Goal: Communication & Community: Answer question/provide support

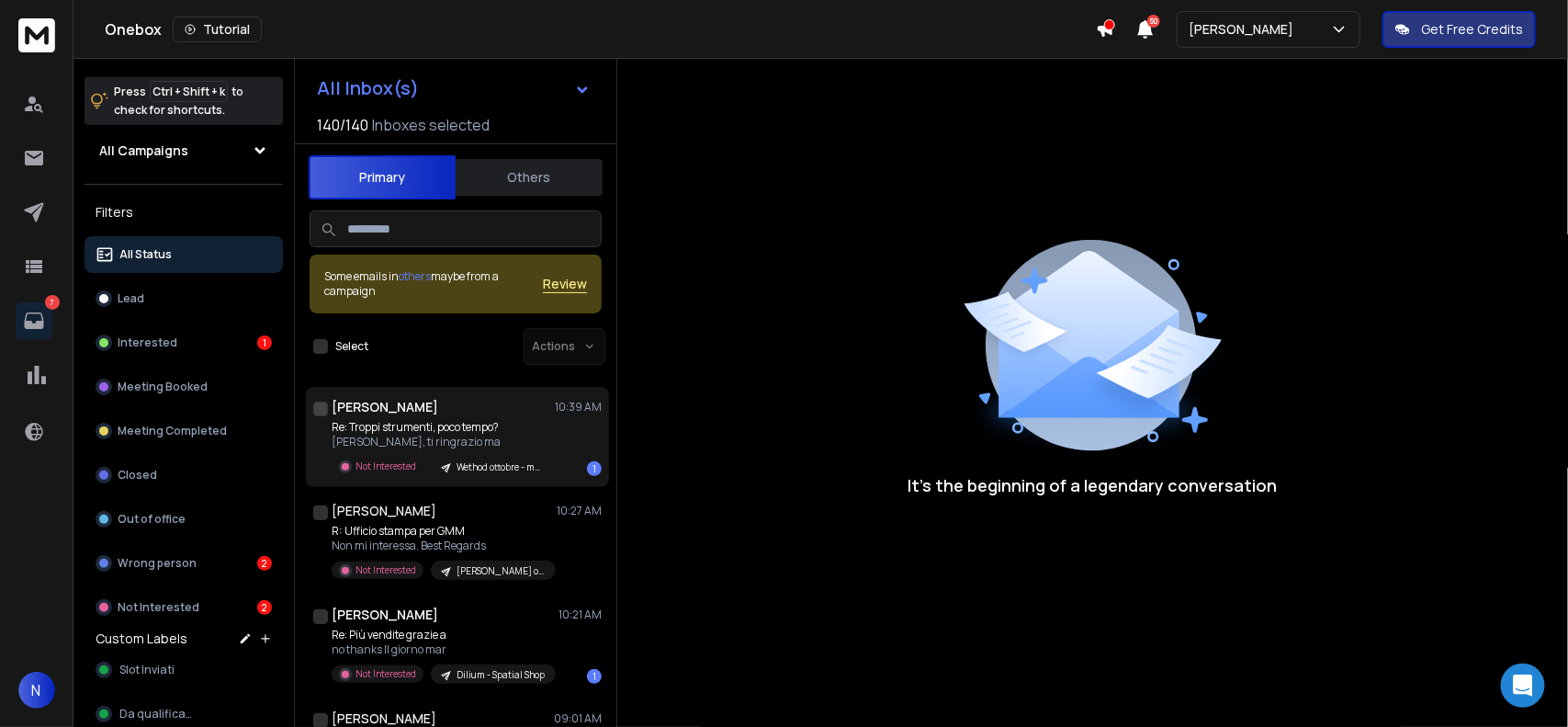
click at [498, 451] on div "Re: Troppi strumenti, poco tempo? [PERSON_NAME], ti ringrazio ma Not Interested…" at bounding box center [443, 448] width 224 height 56
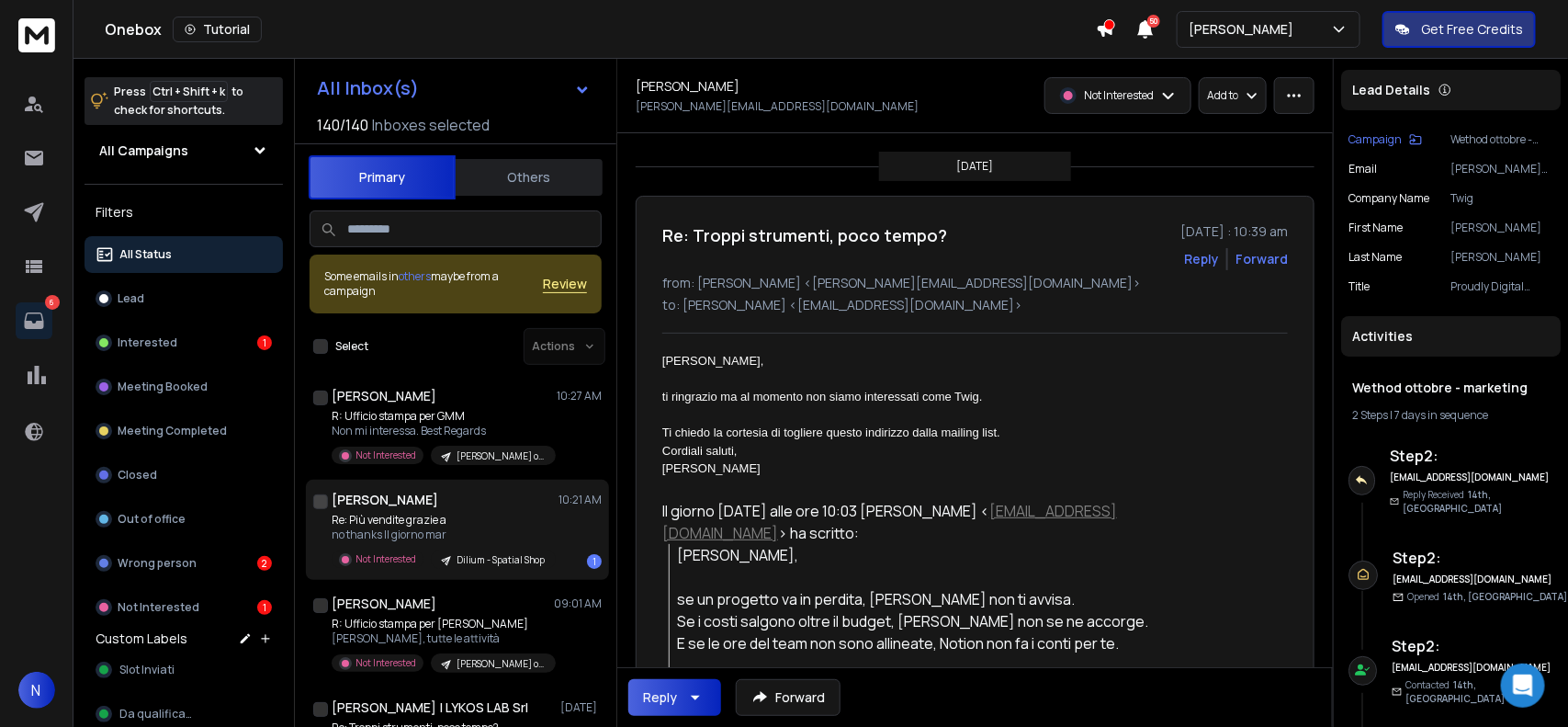
click at [433, 498] on h1 "[PERSON_NAME]" at bounding box center [385, 499] width 107 height 18
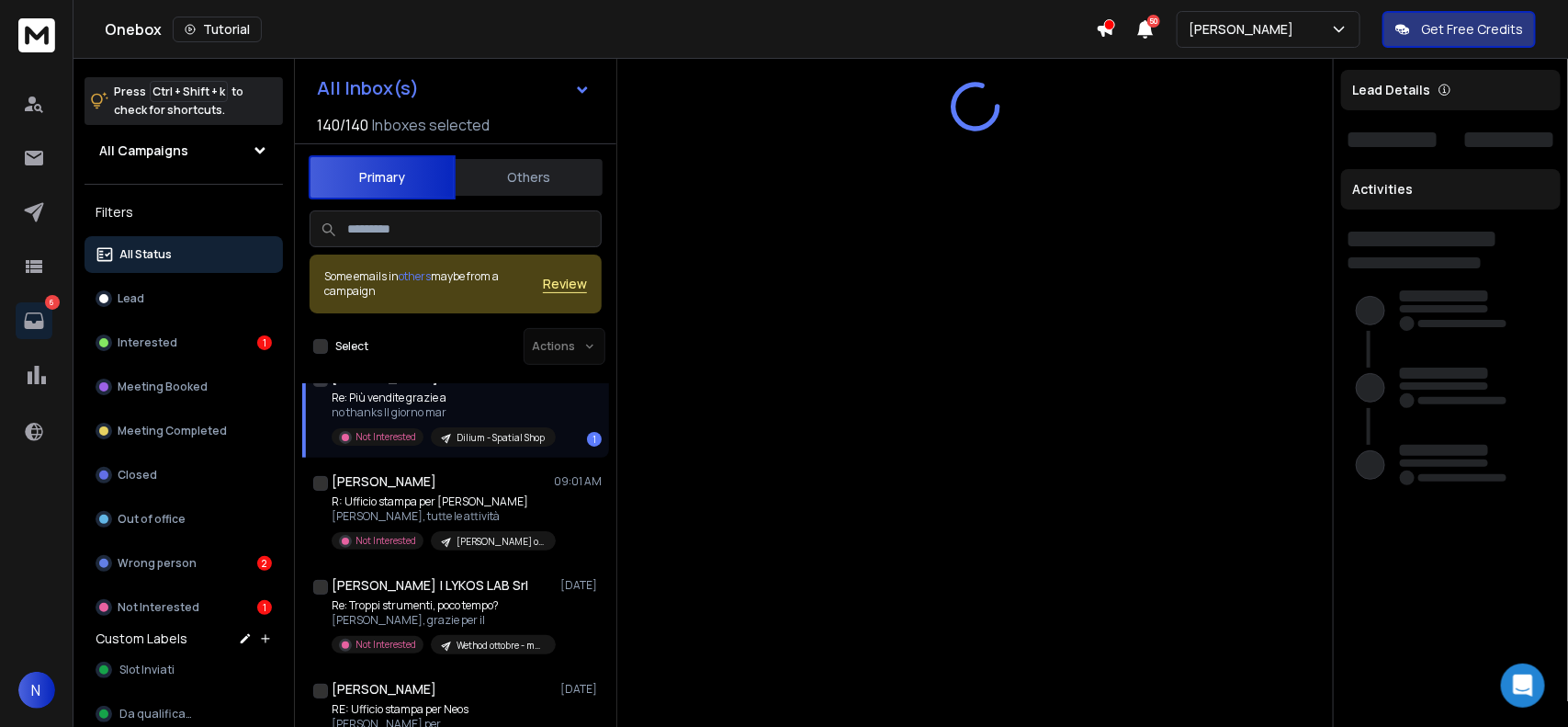
scroll to position [344, 0]
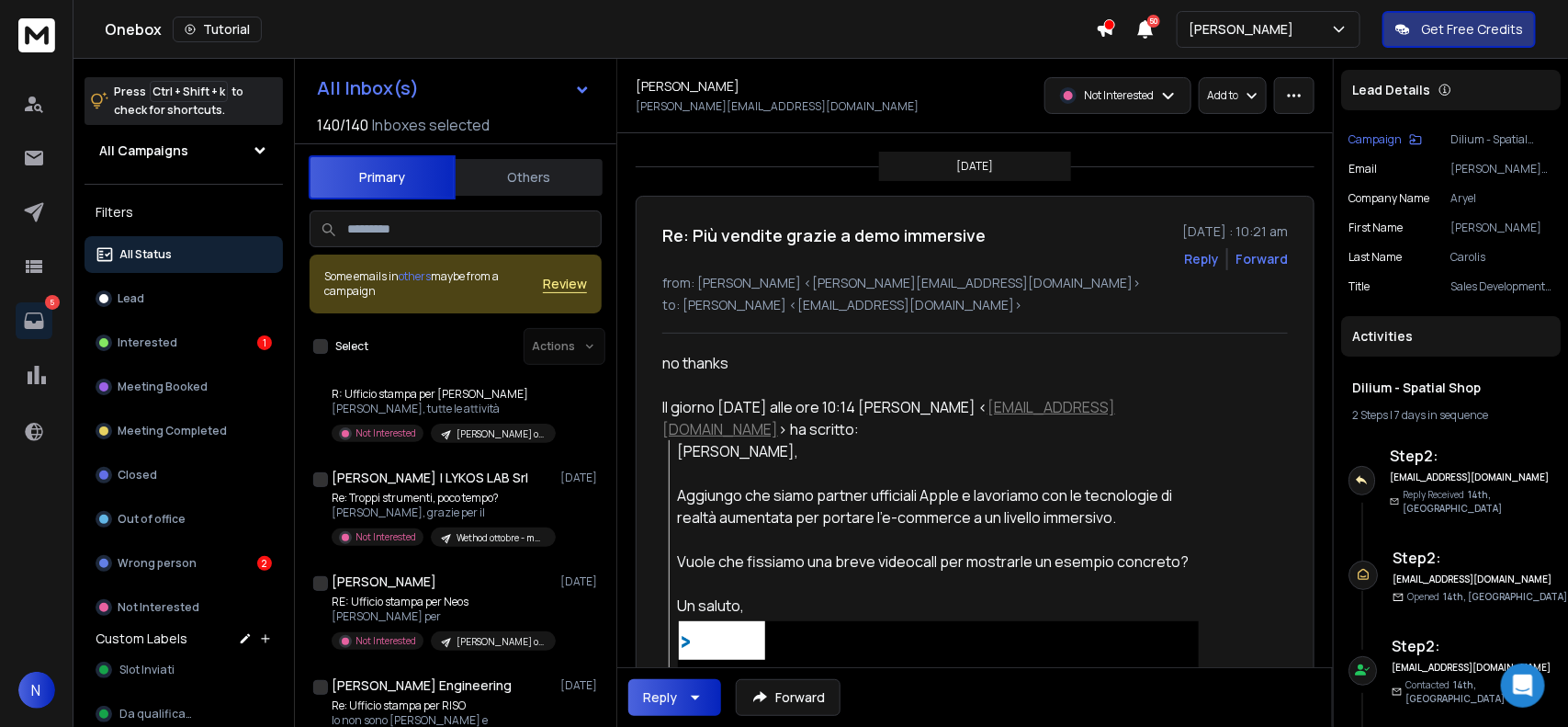
click at [432, 498] on p "Re: Troppi strumenti, poco tempo?" at bounding box center [441, 497] width 220 height 14
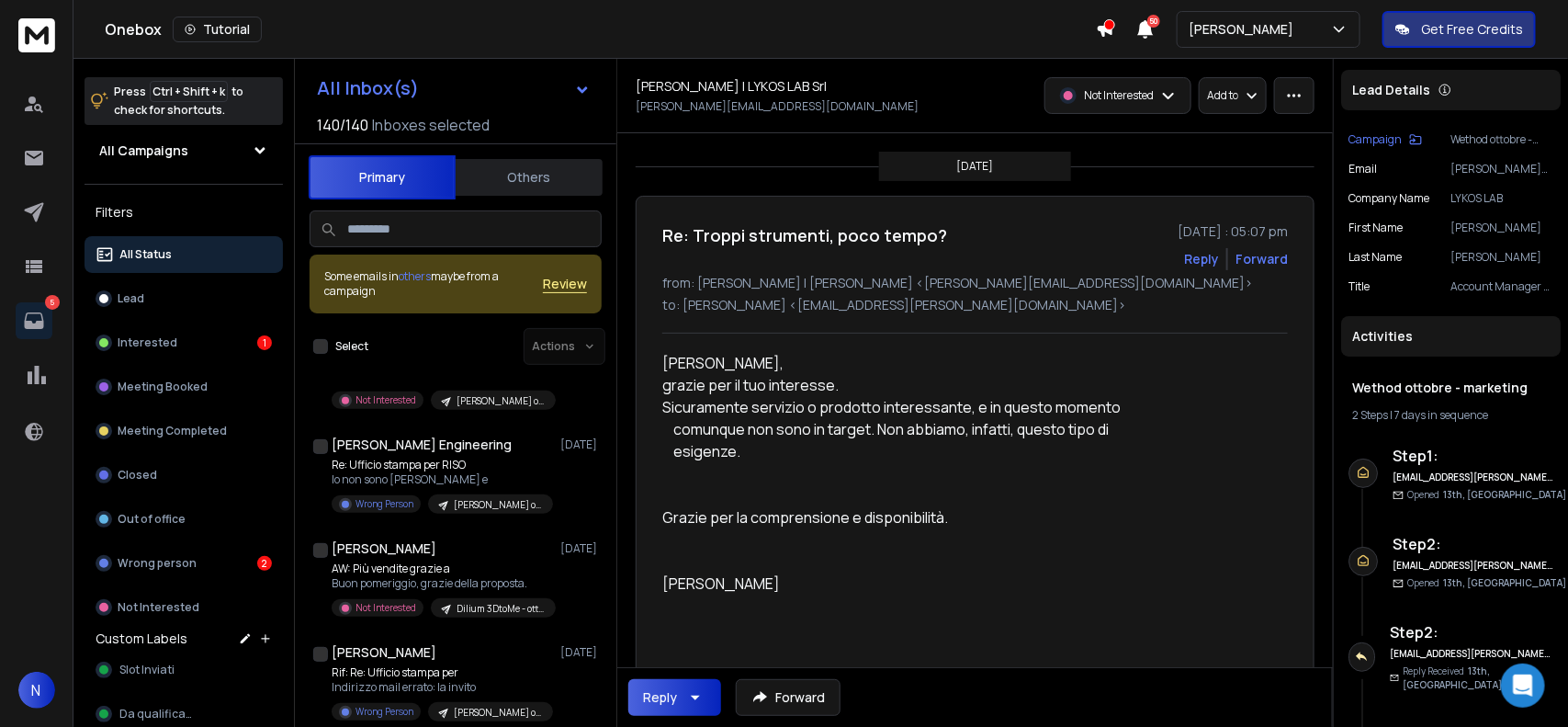
scroll to position [689, 0]
click at [432, 498] on div "Dilium 3DtoMe - ottobre" at bounding box center [493, 504] width 125 height 19
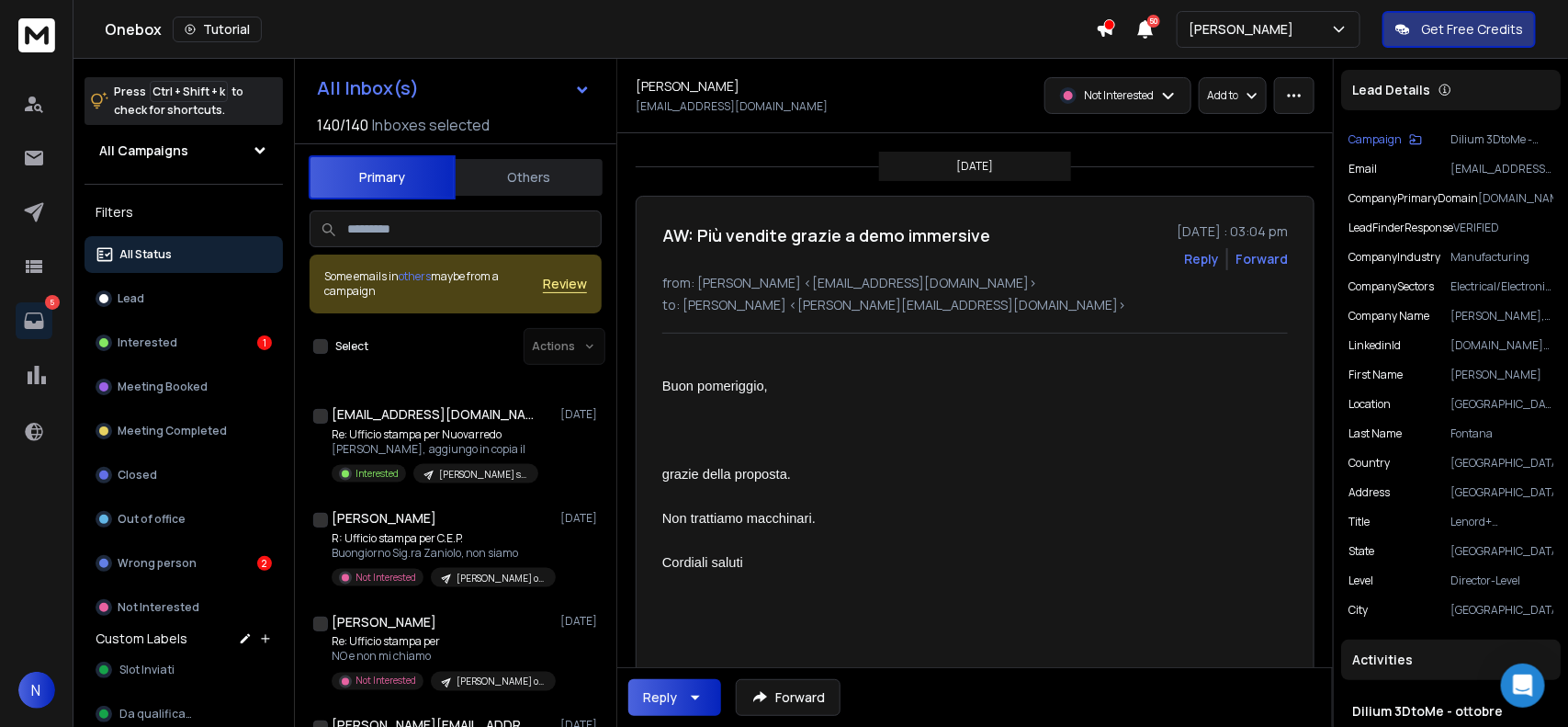
scroll to position [1378, 0]
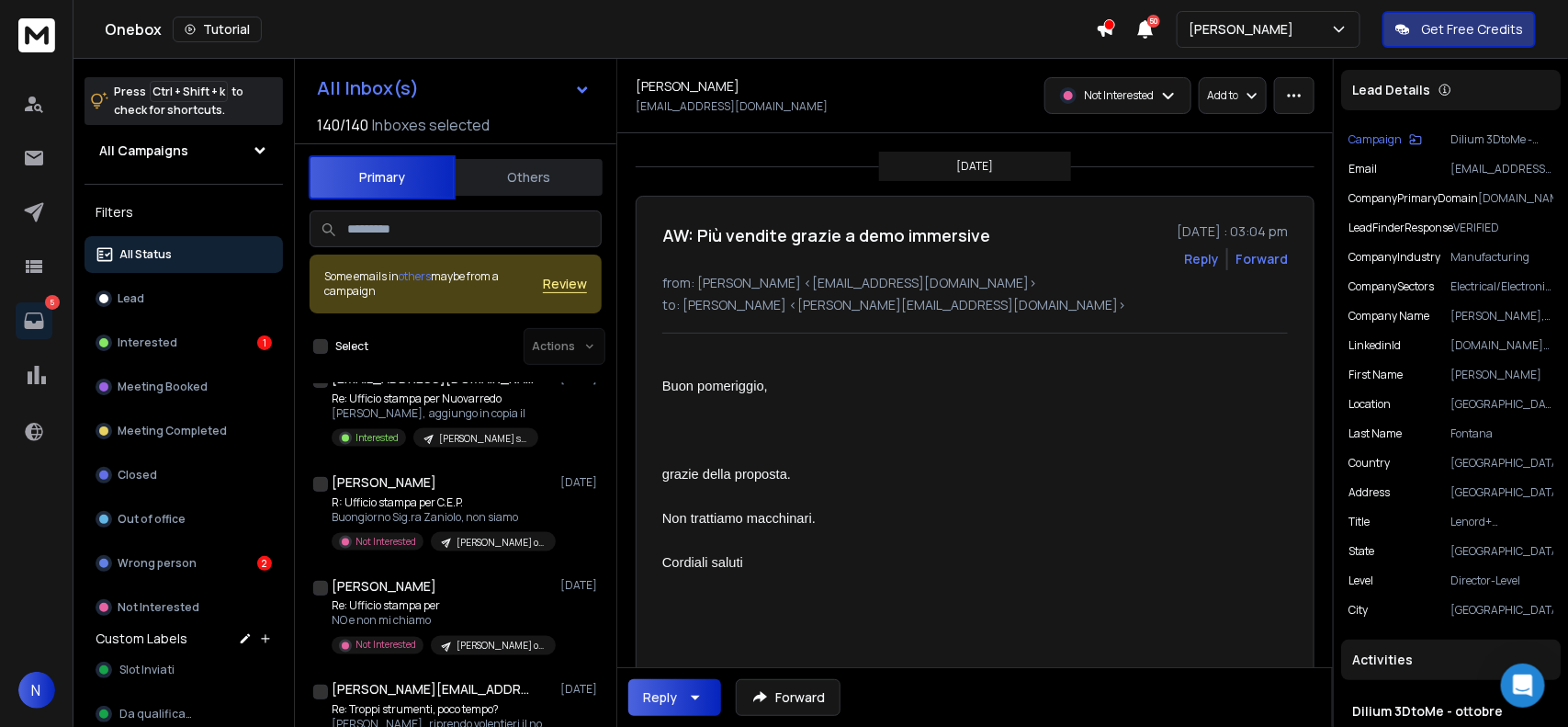
click at [432, 498] on p "R: Ufficio stampa per C.E.P." at bounding box center [441, 502] width 220 height 14
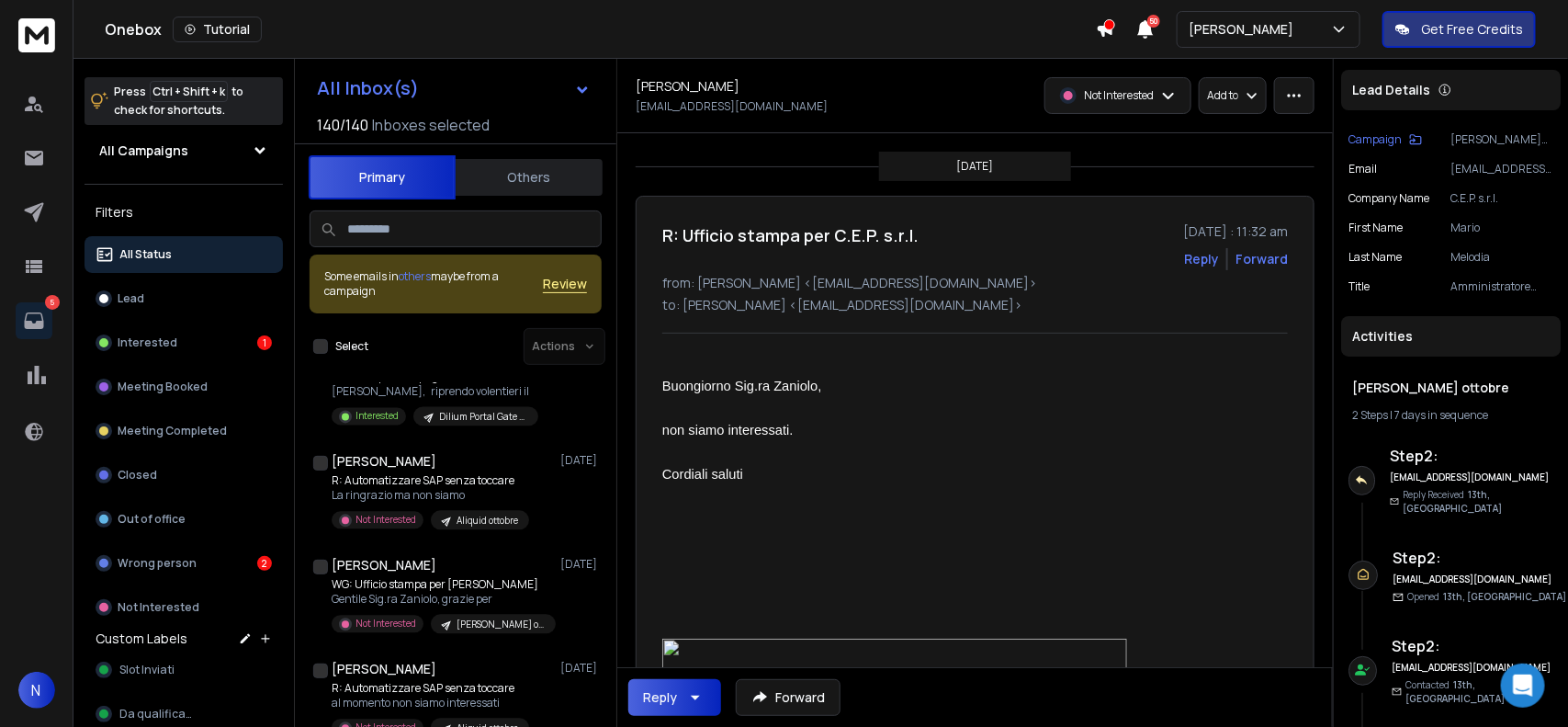
scroll to position [1953, 0]
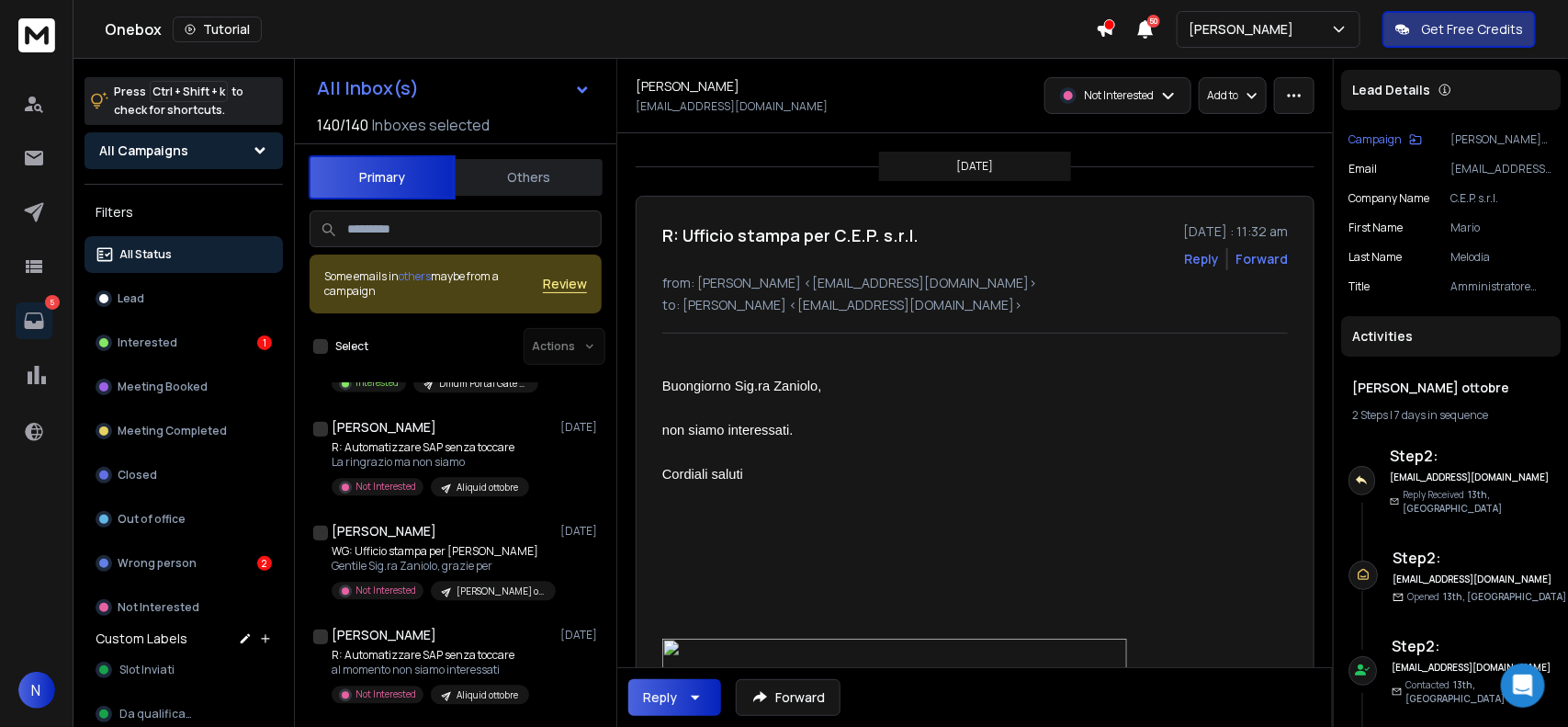
click at [221, 148] on button "All Campaigns" at bounding box center [184, 151] width 198 height 37
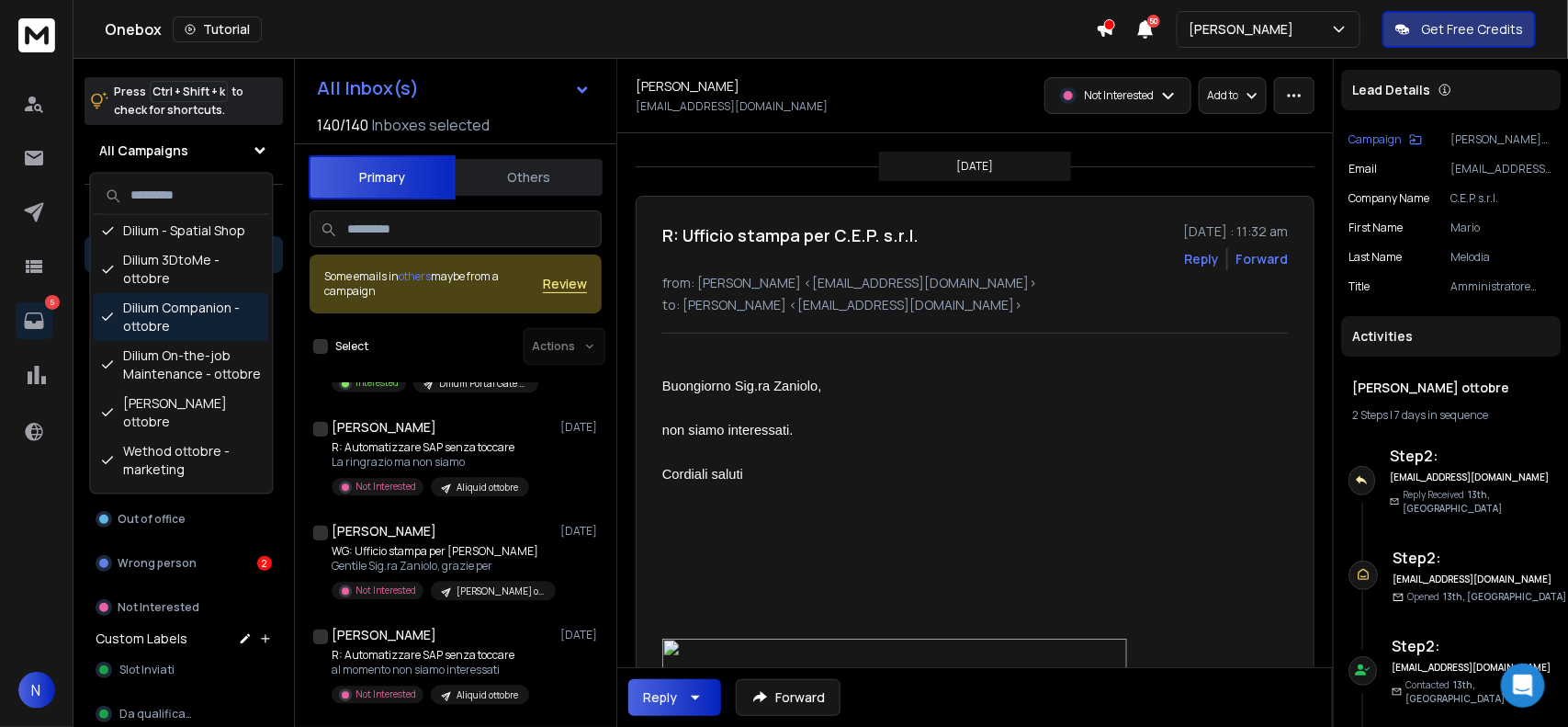
scroll to position [0, 0]
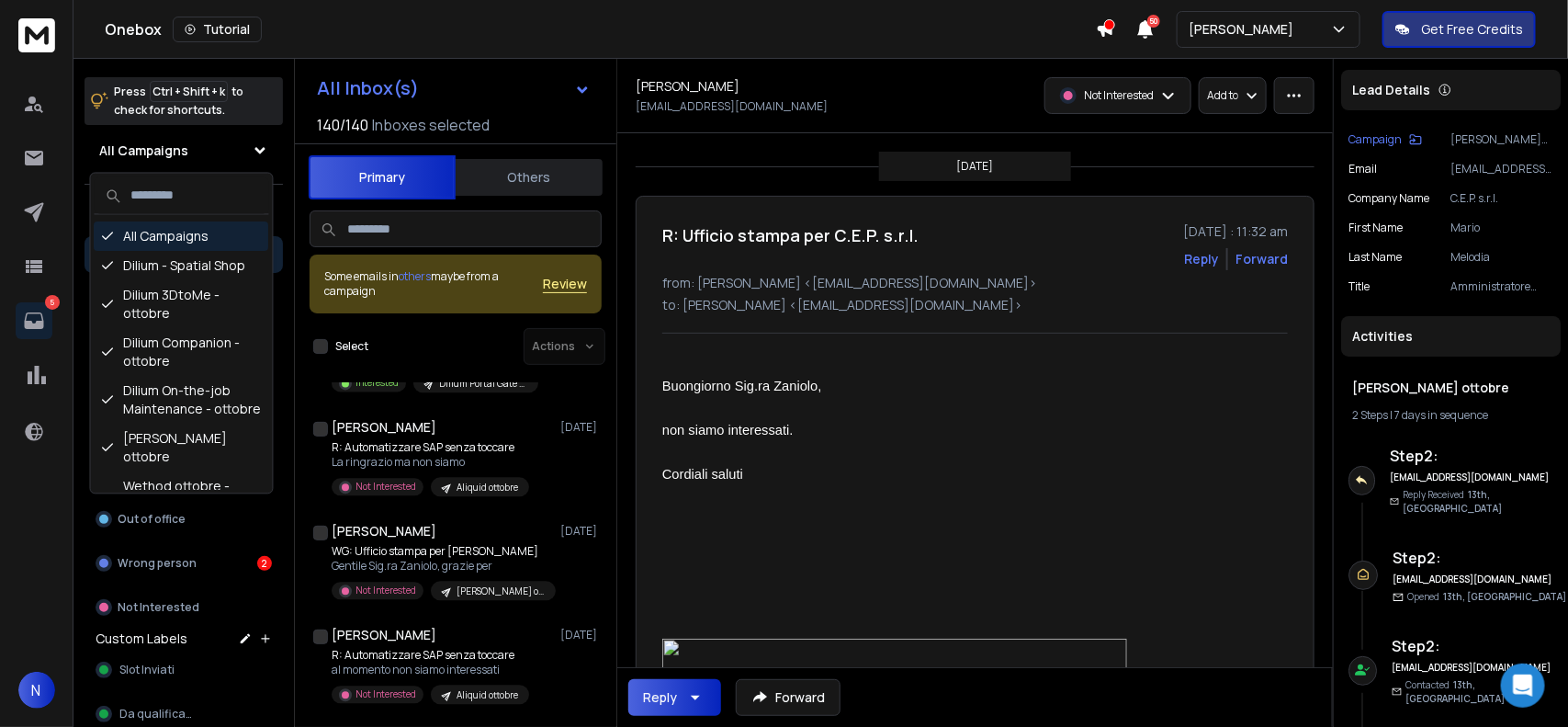
click at [193, 250] on div "All Campaigns" at bounding box center [182, 237] width 175 height 30
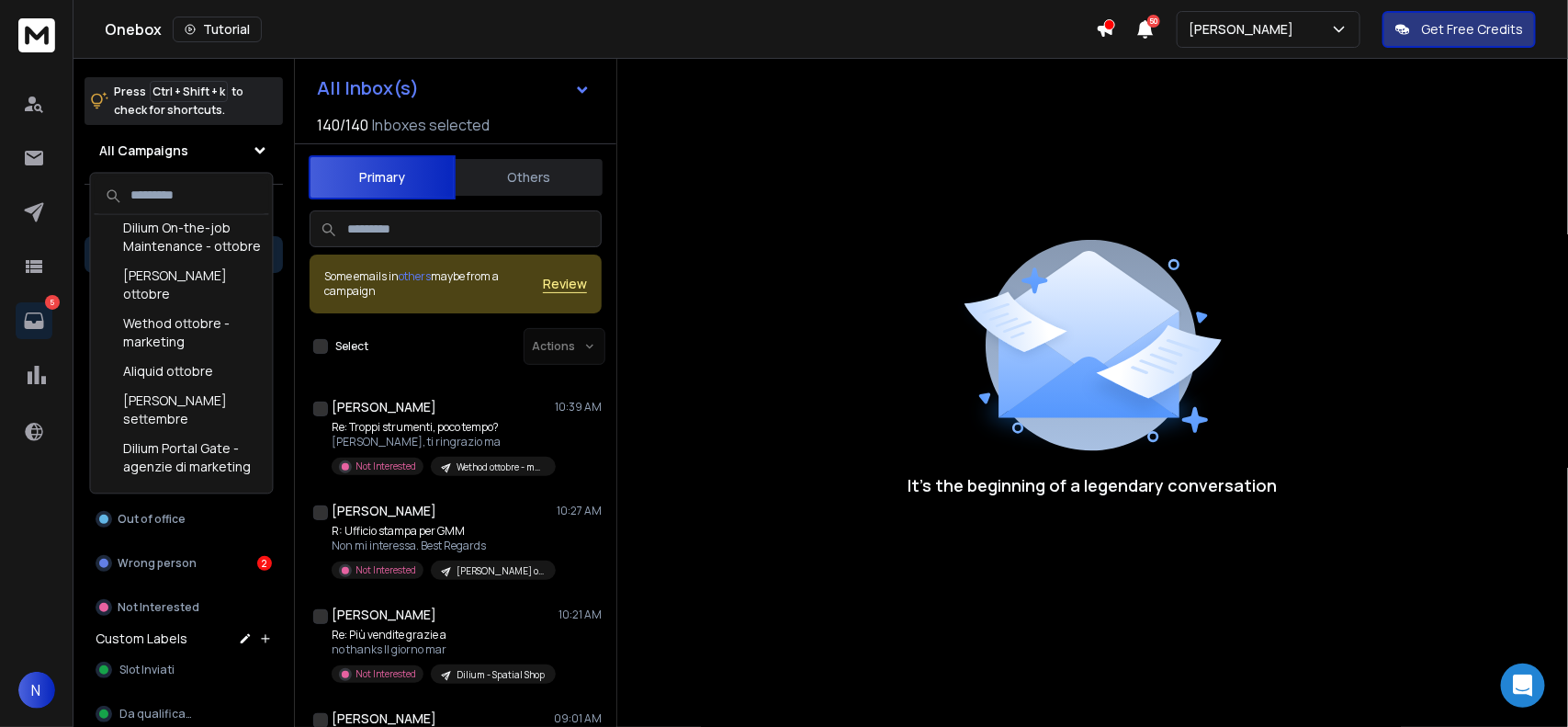
scroll to position [214, 0]
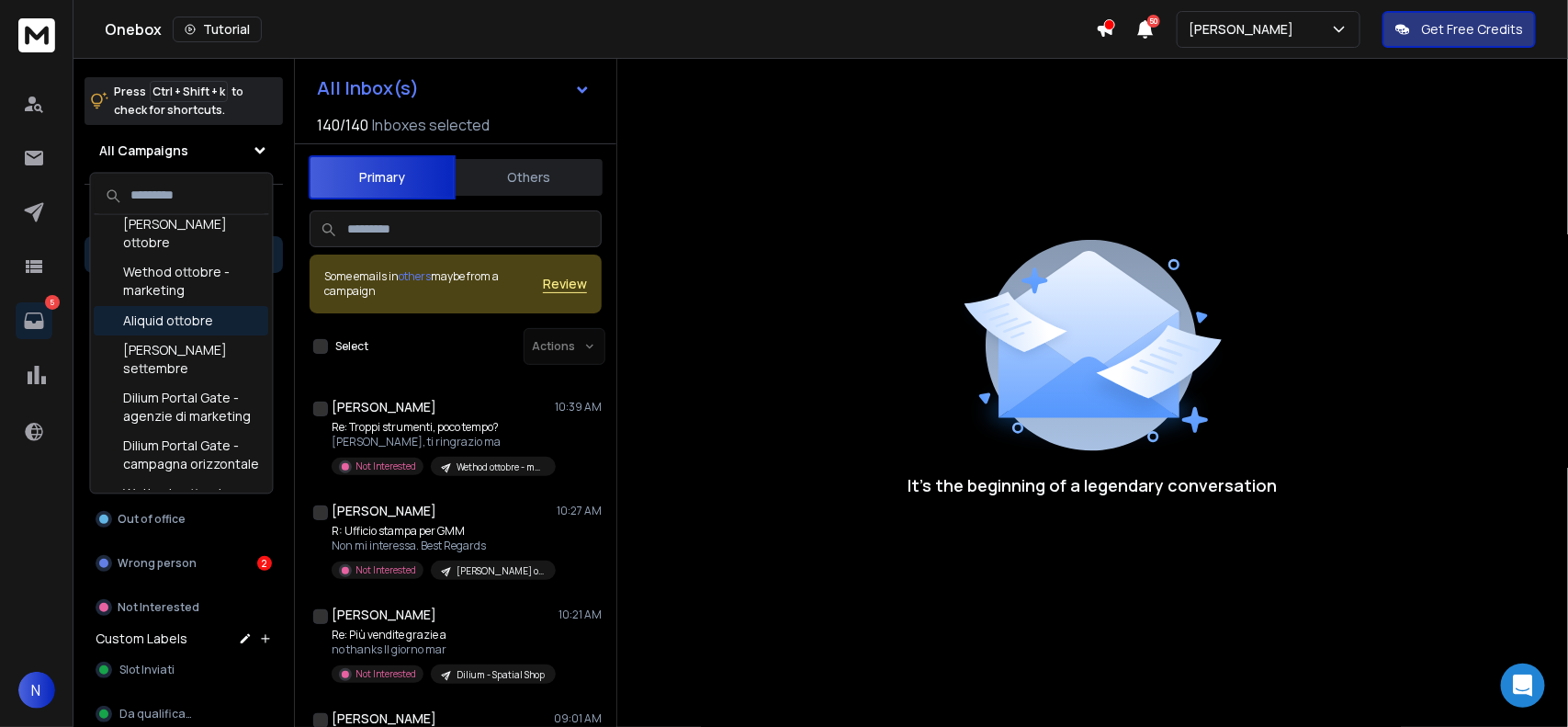
click at [176, 306] on div "Aliquid ottobre" at bounding box center [182, 320] width 175 height 30
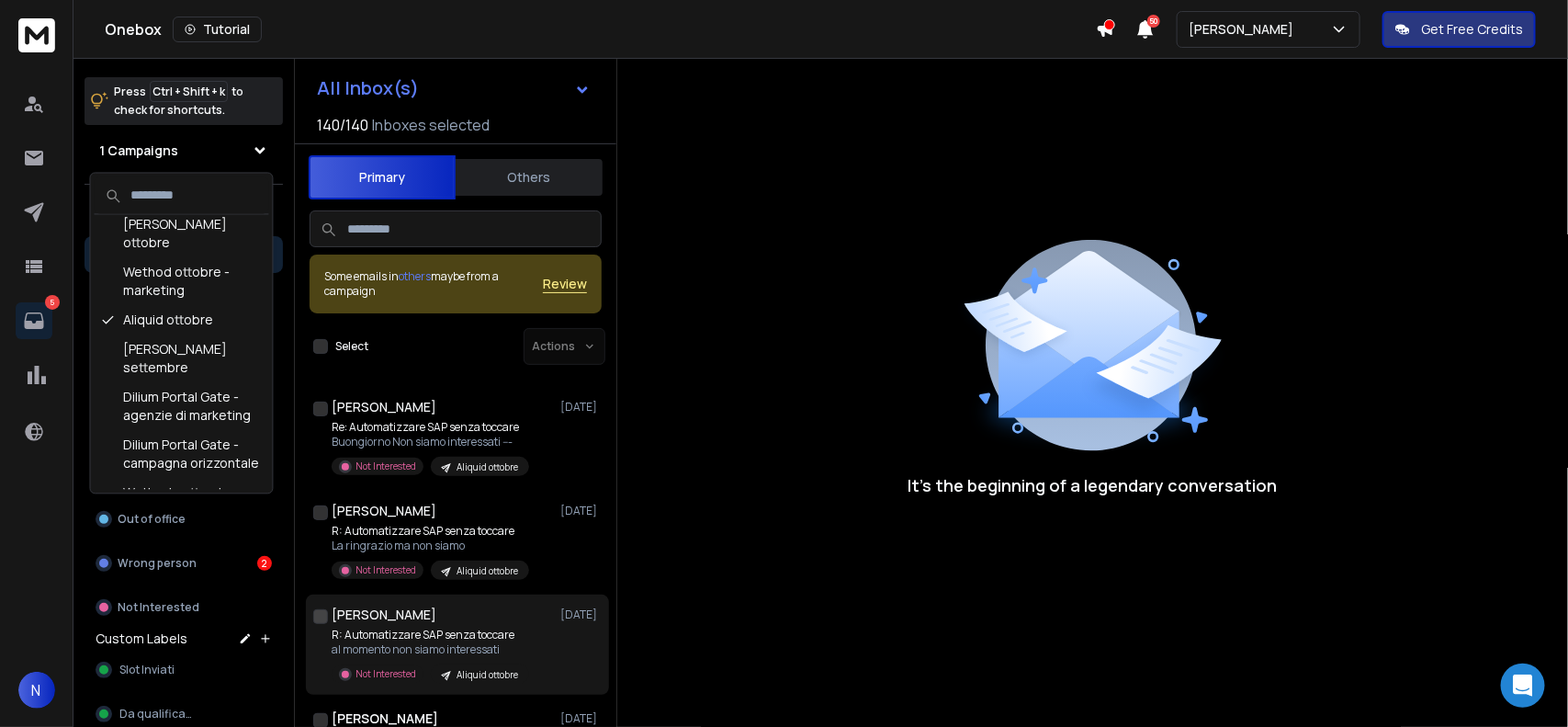
click at [511, 614] on div "[PERSON_NAME] [DATE]" at bounding box center [466, 614] width 270 height 18
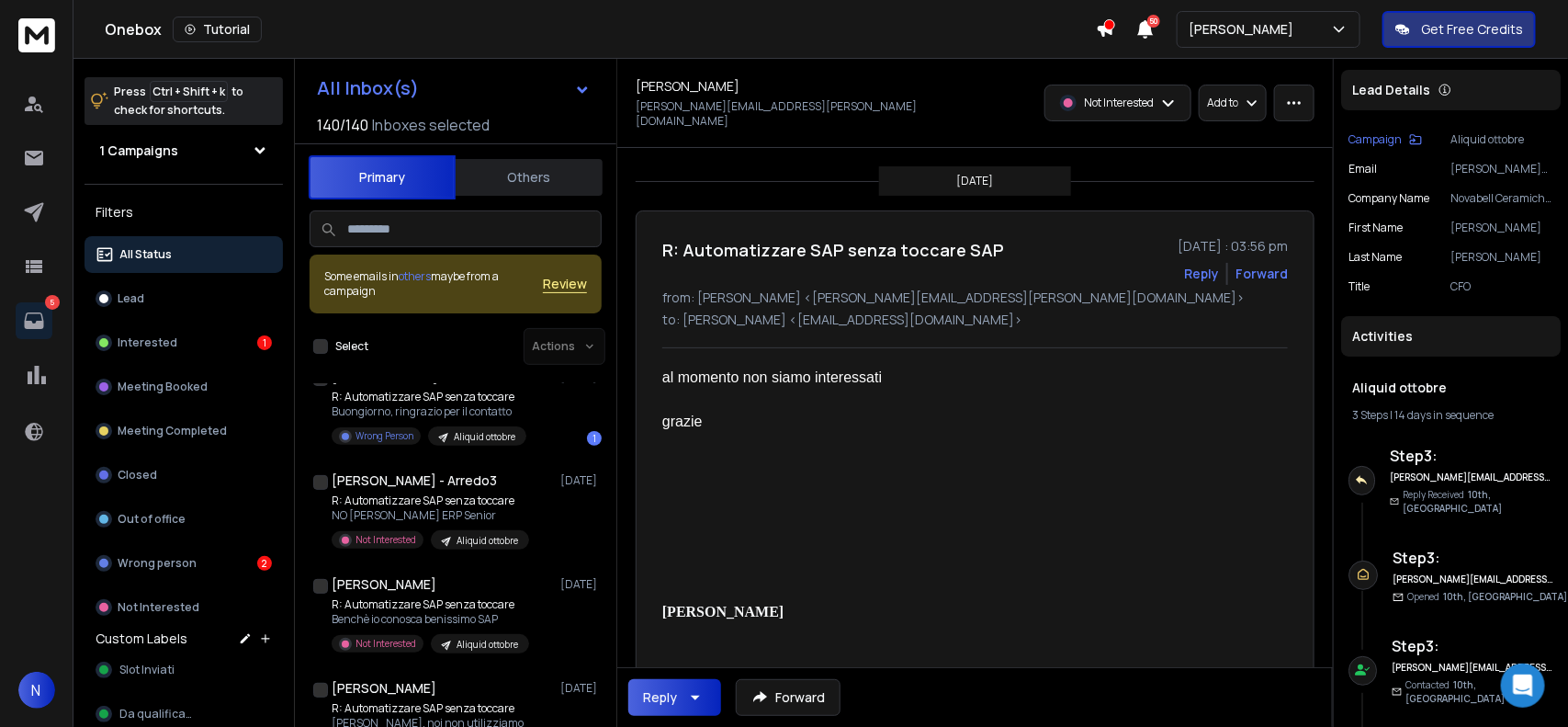
scroll to position [344, 0]
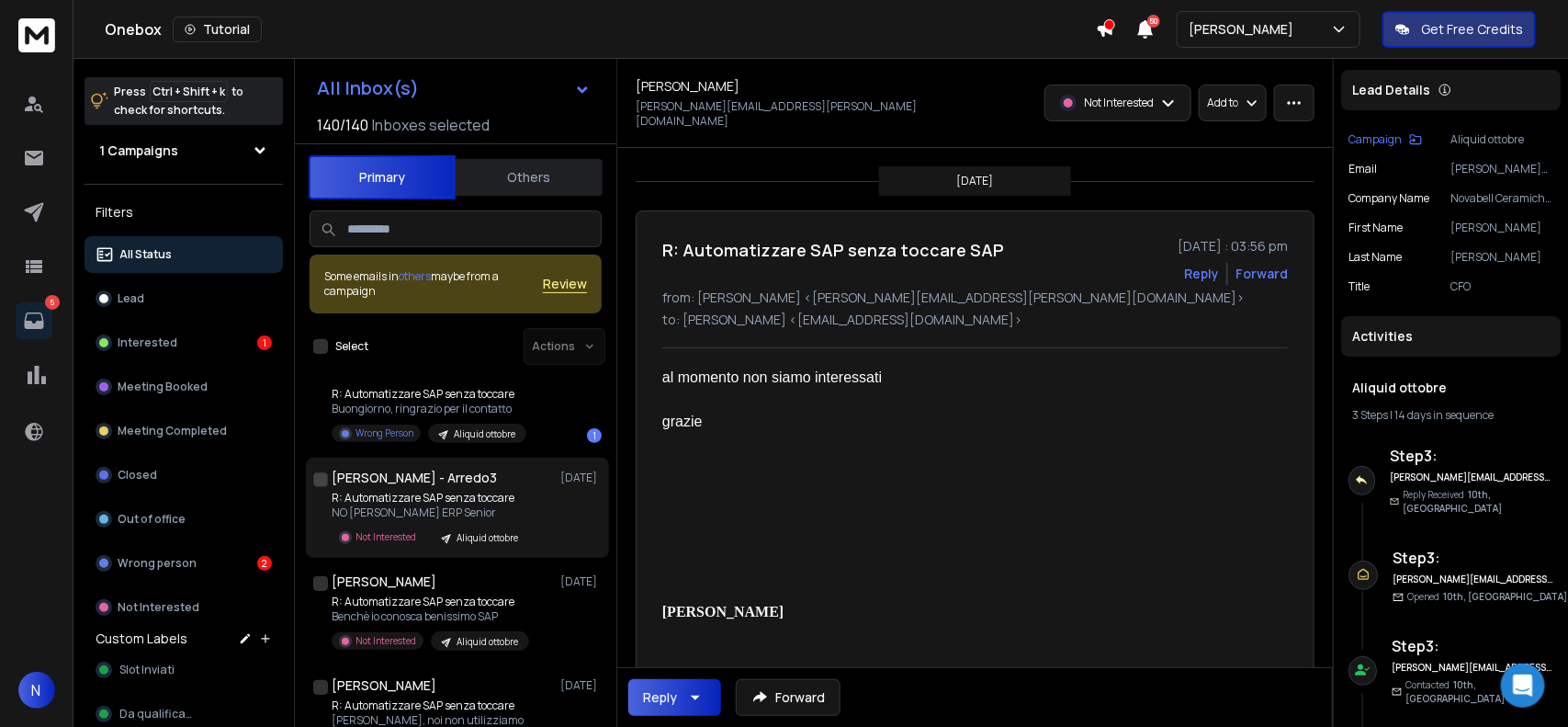
click at [447, 534] on icon at bounding box center [447, 536] width 12 height 13
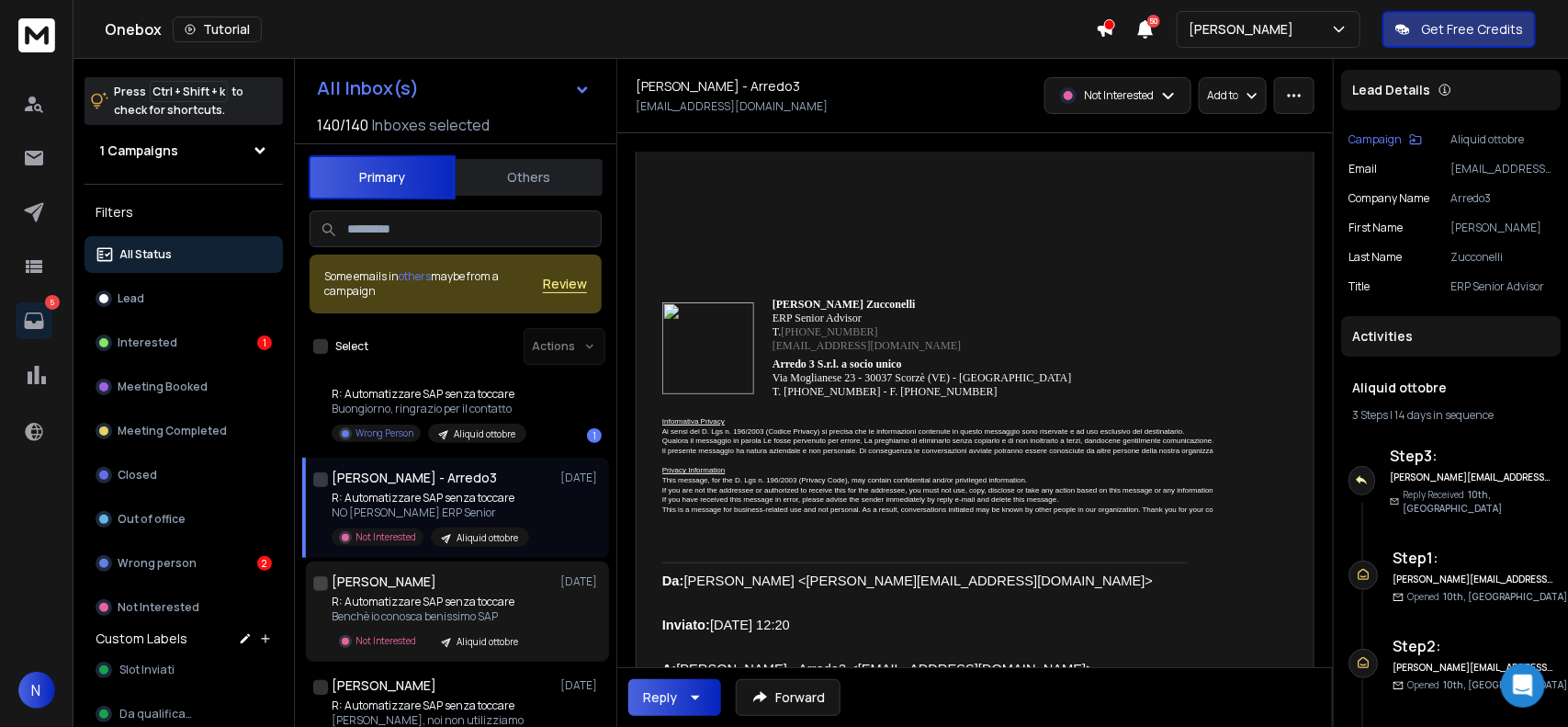
click at [411, 632] on div "Not Interested" at bounding box center [378, 640] width 92 height 17
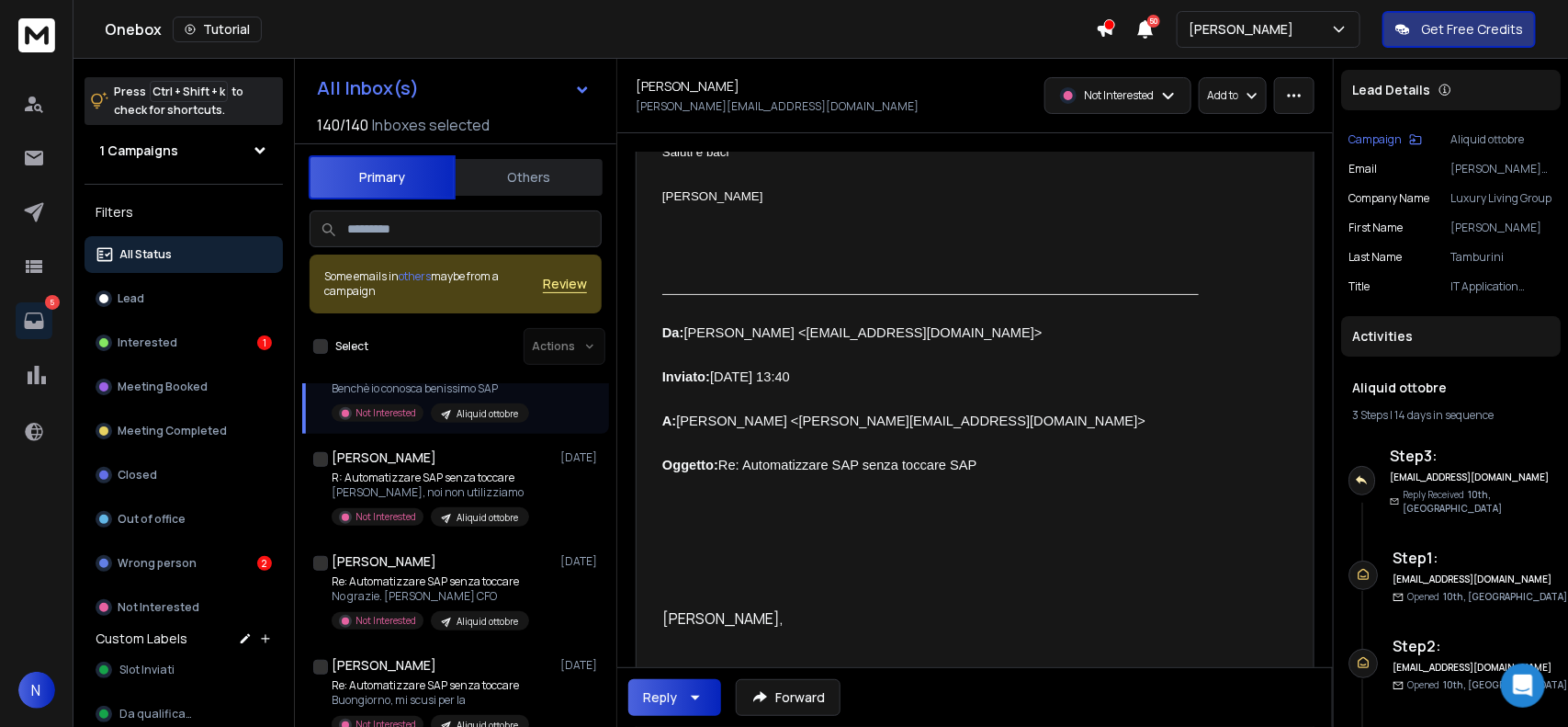
scroll to position [574, 0]
click at [485, 428] on div "[PERSON_NAME] [DATE] R: Automatizzare SAP senza toccare Benchè io conosca benis…" at bounding box center [457, 382] width 303 height 100
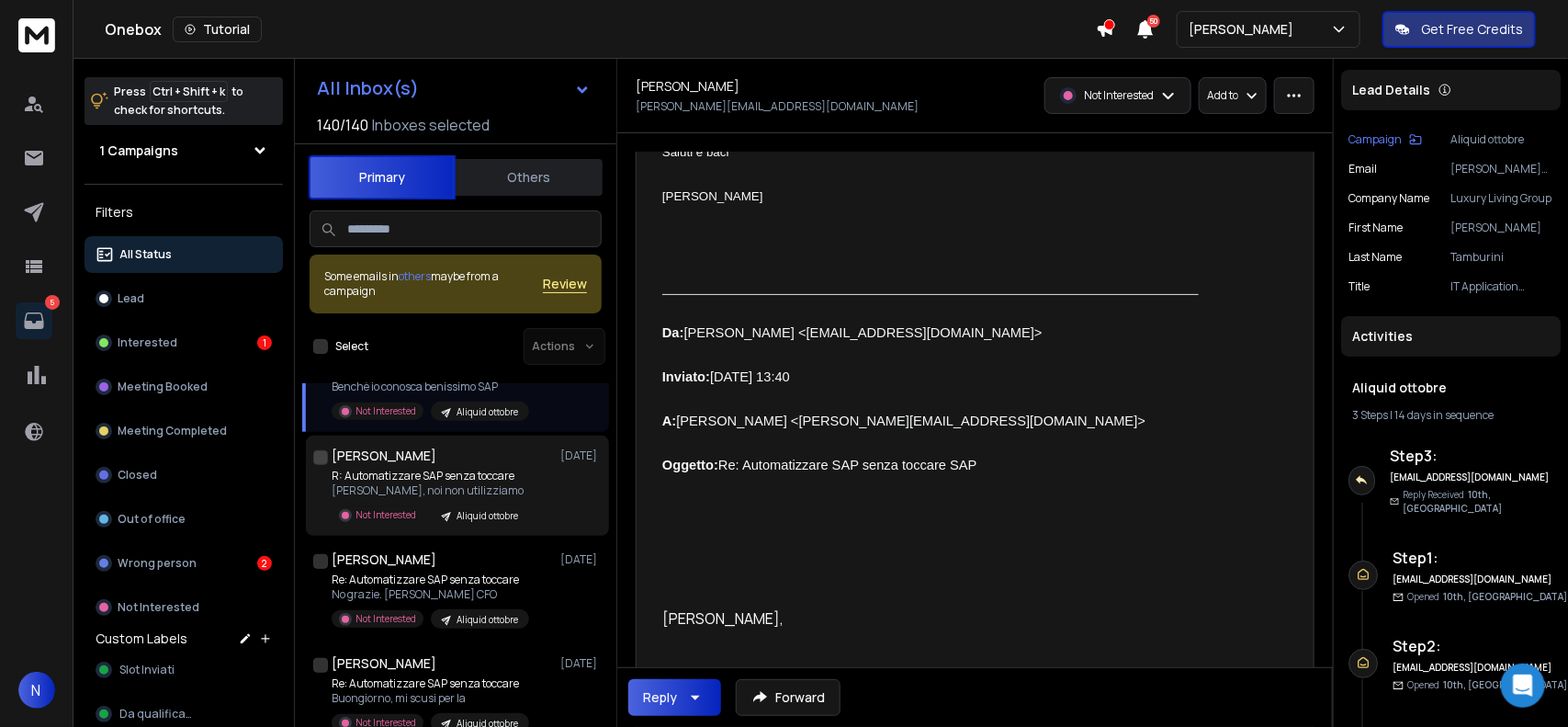
click at [496, 469] on p "R: Automatizzare SAP senza toccare" at bounding box center [430, 475] width 197 height 14
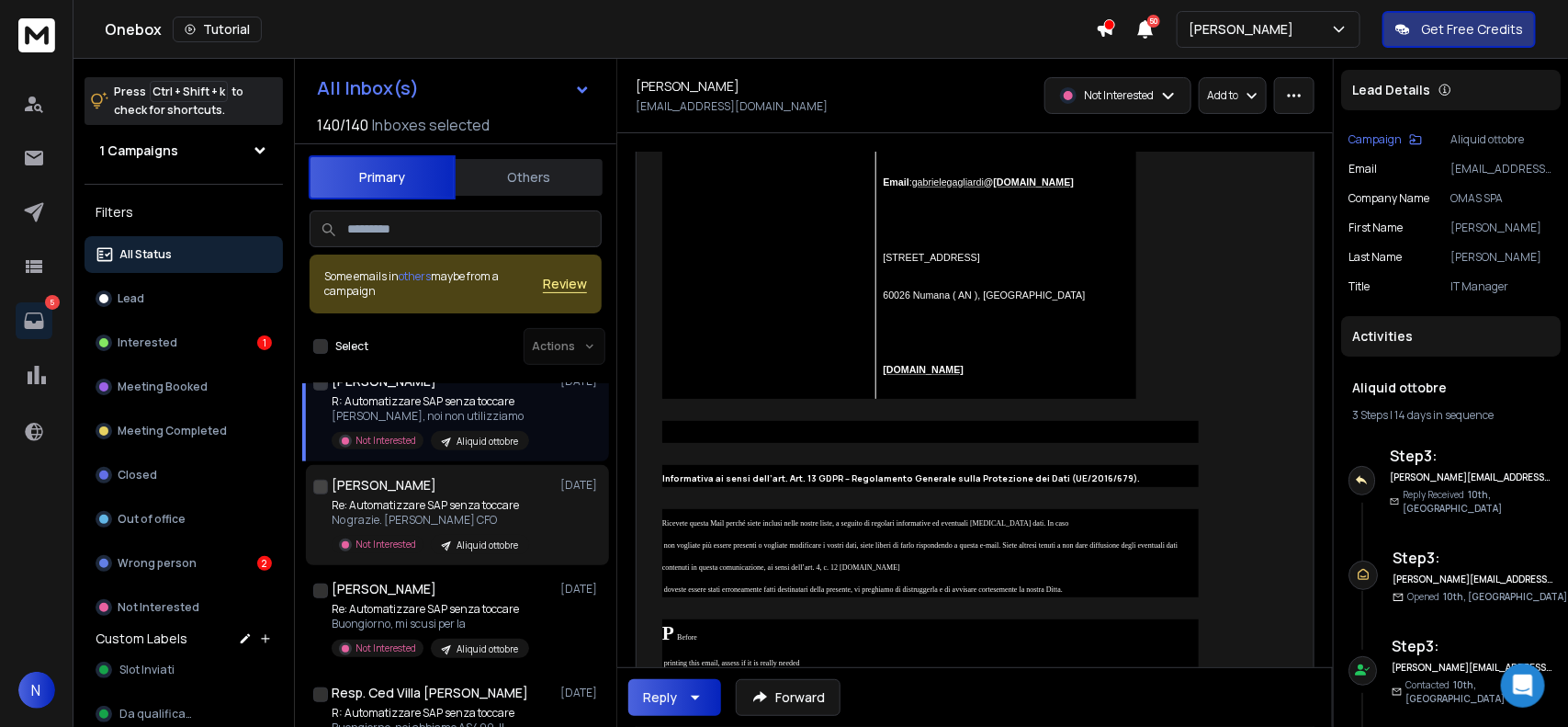
scroll to position [689, 0]
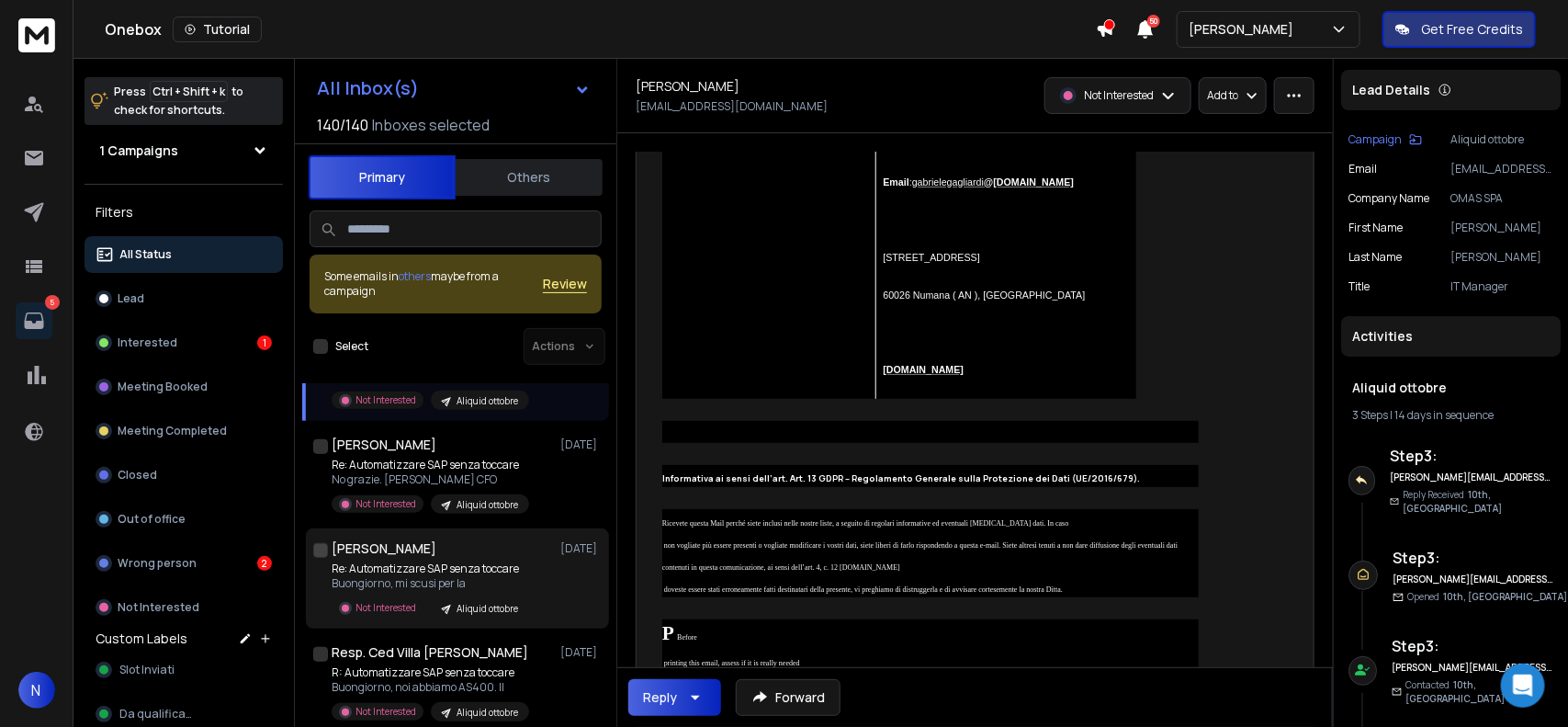
click at [476, 548] on div "[PERSON_NAME] [DATE]" at bounding box center [466, 548] width 270 height 18
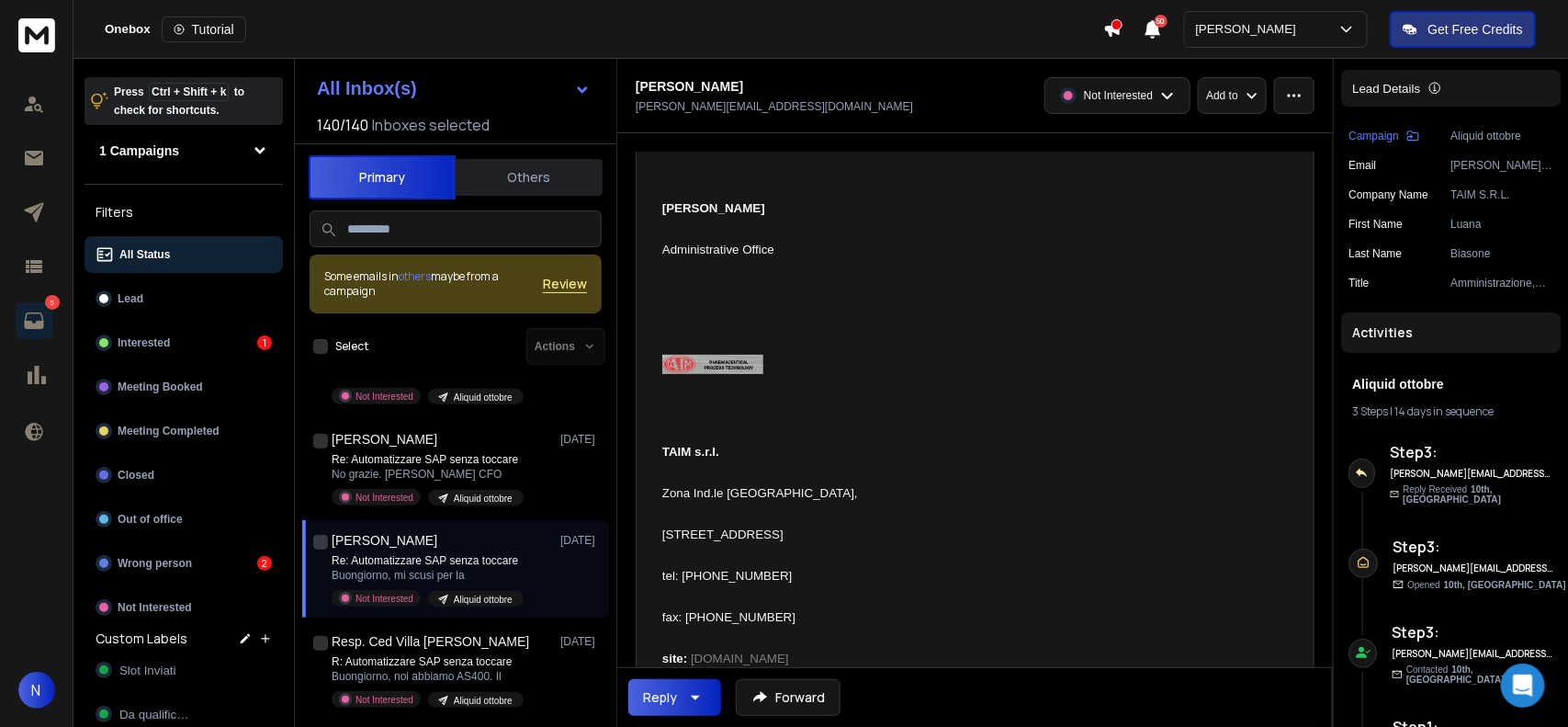
scroll to position [919, 0]
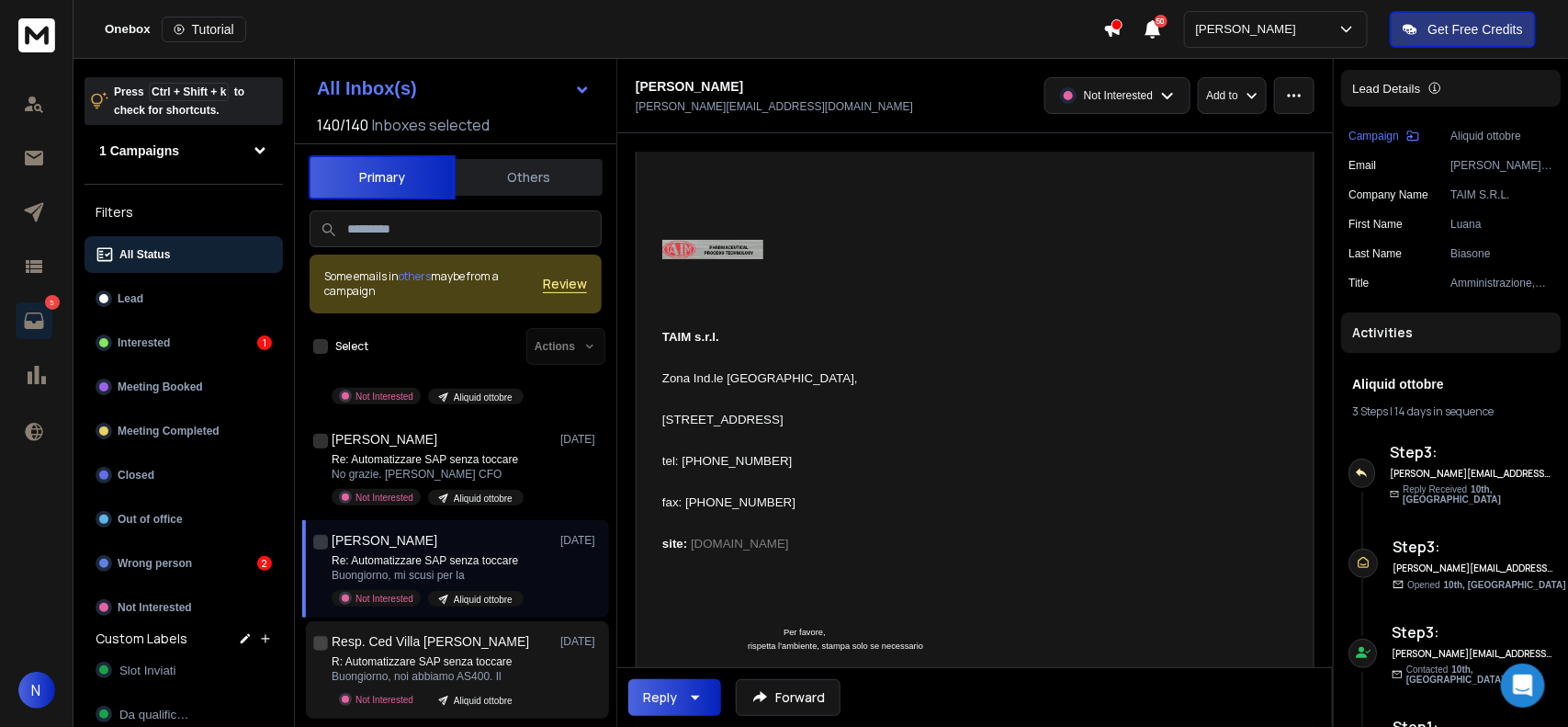
click at [544, 634] on div "Resp. Ced Villa [PERSON_NAME] [DATE] R: Automatizzare SAP senza toccare Buongio…" at bounding box center [457, 669] width 303 height 97
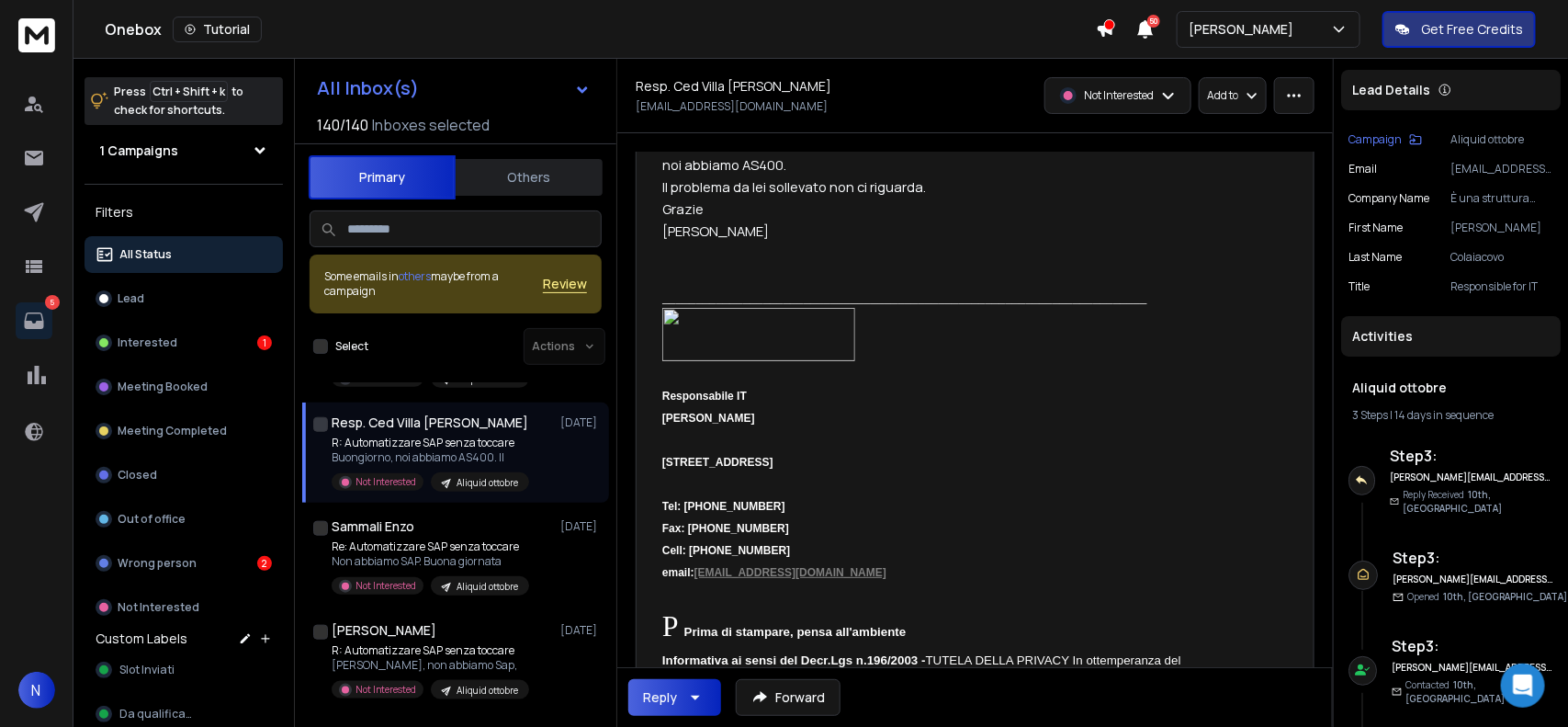
scroll to position [230, 0]
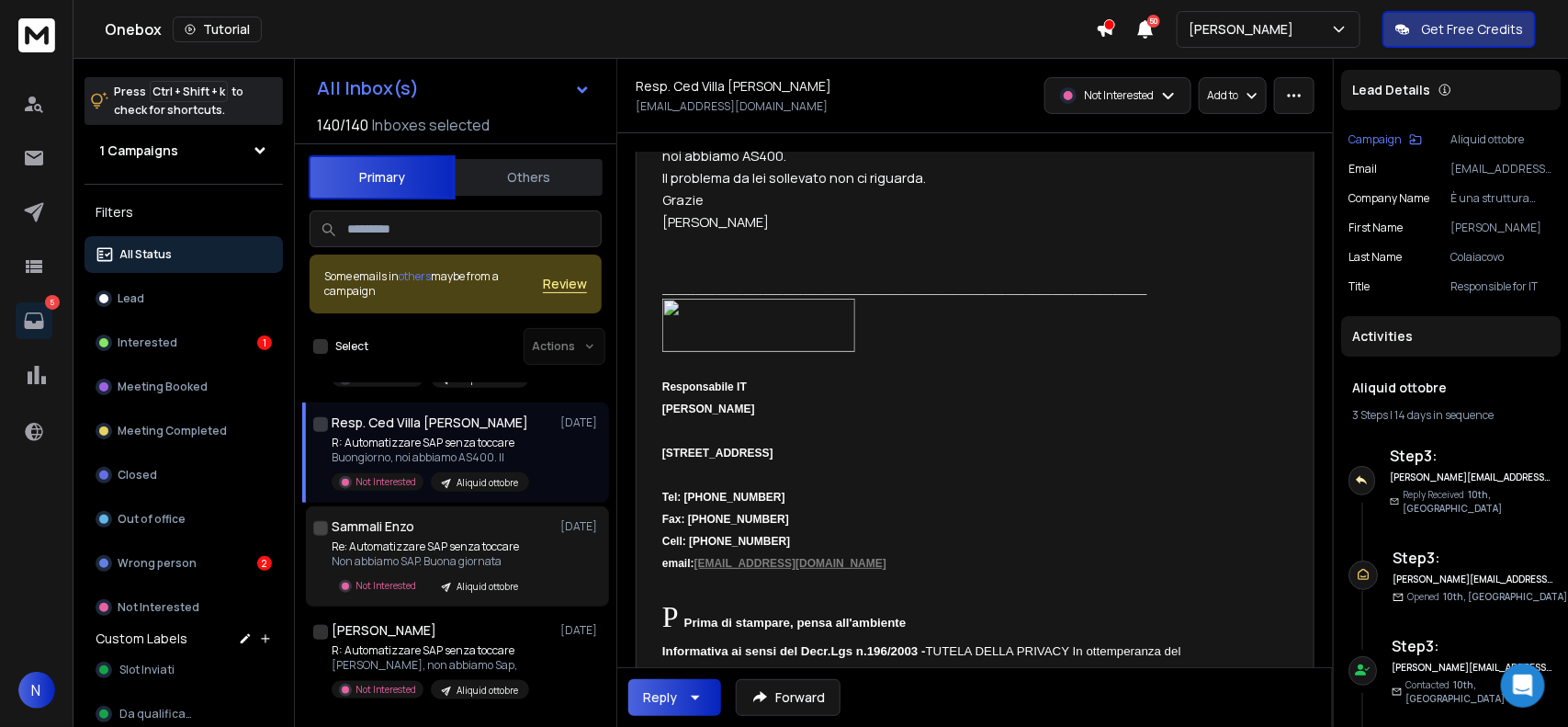
click at [386, 649] on p "R: Automatizzare SAP senza toccare" at bounding box center [430, 650] width 197 height 14
click at [456, 492] on div "Resp. Ced Villa [PERSON_NAME] [DATE] R: Automatizzare SAP senza toccare Buongio…" at bounding box center [457, 453] width 303 height 100
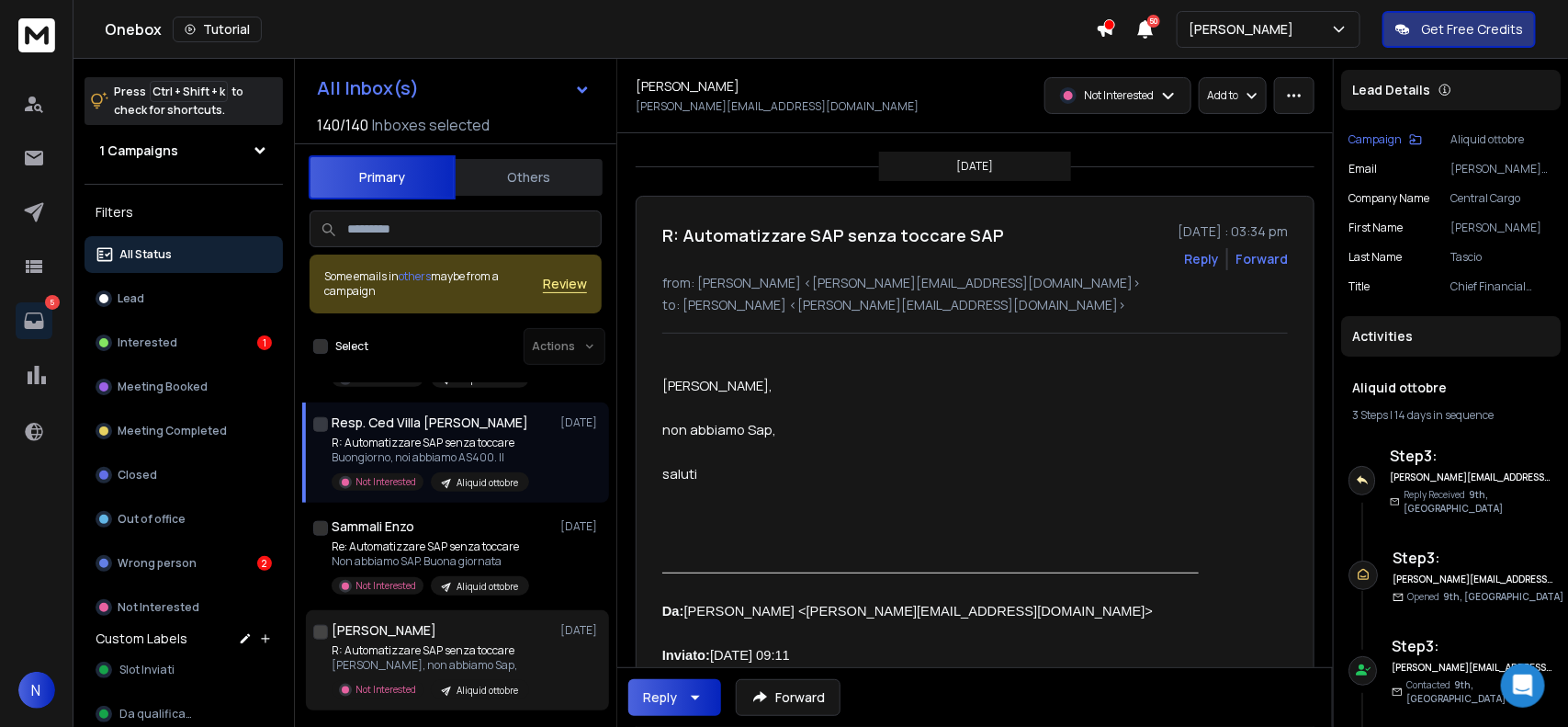
click at [488, 632] on div "[PERSON_NAME] [DATE]" at bounding box center [466, 630] width 270 height 18
click at [465, 632] on div "[PERSON_NAME] [DATE]" at bounding box center [466, 630] width 270 height 18
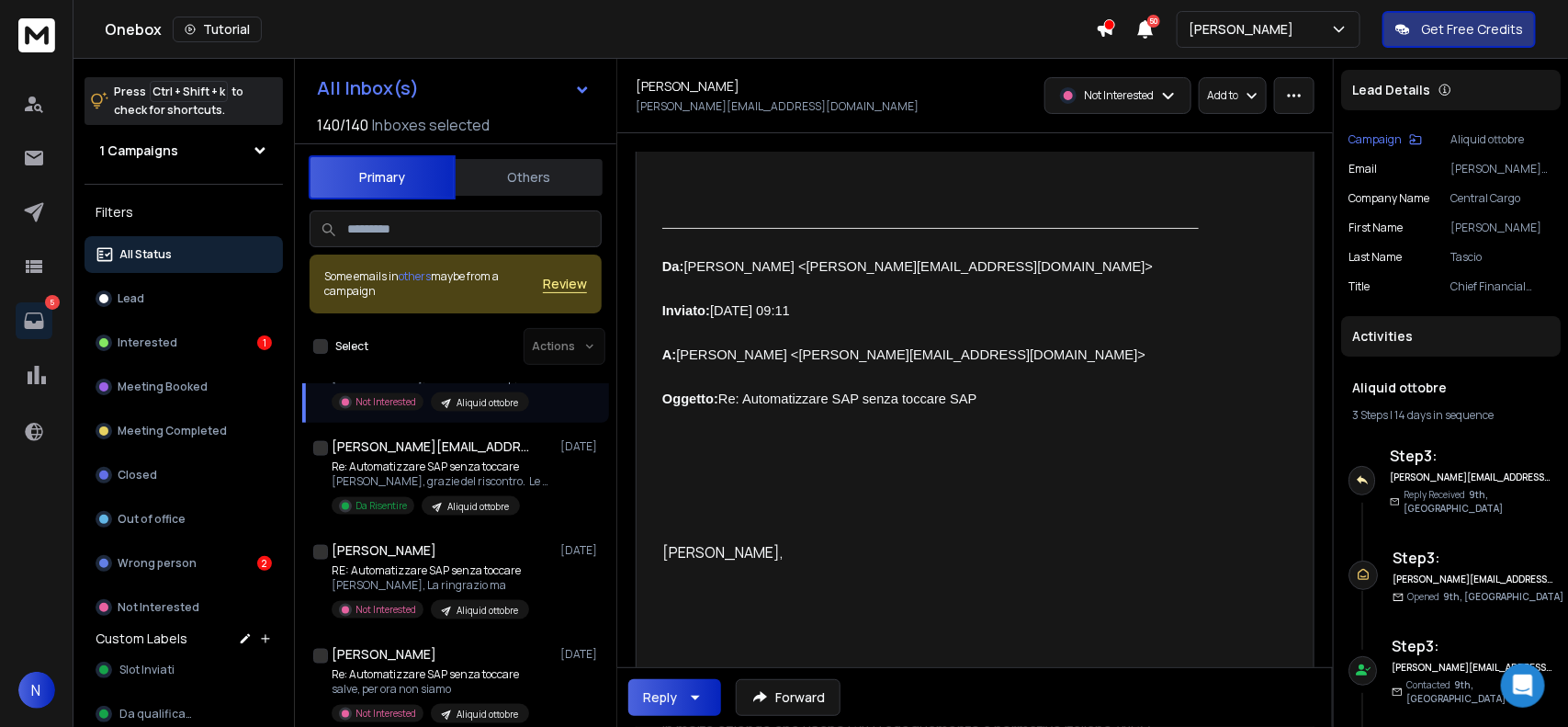
scroll to position [1264, 0]
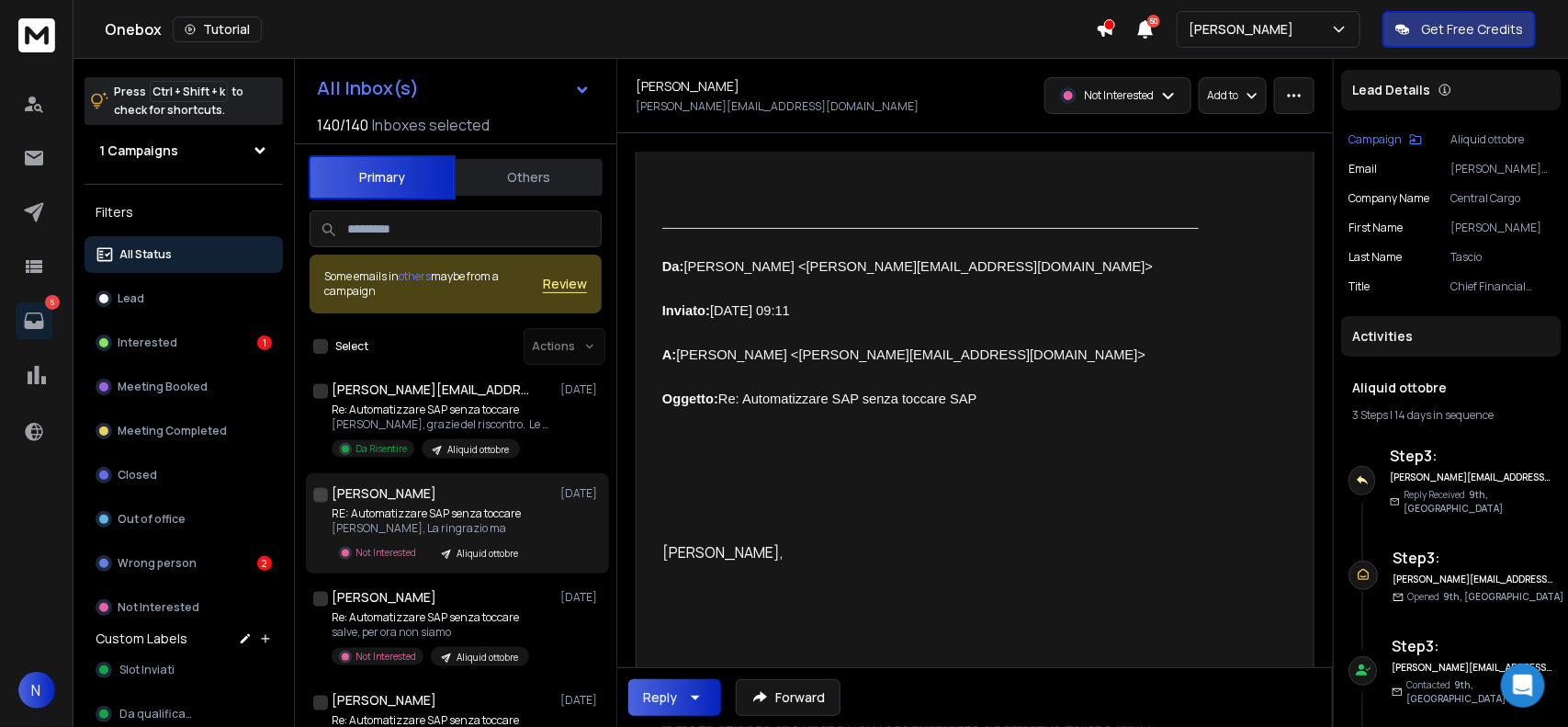
click at [427, 508] on p "RE: Automatizzare SAP senza toccare" at bounding box center [430, 514] width 197 height 14
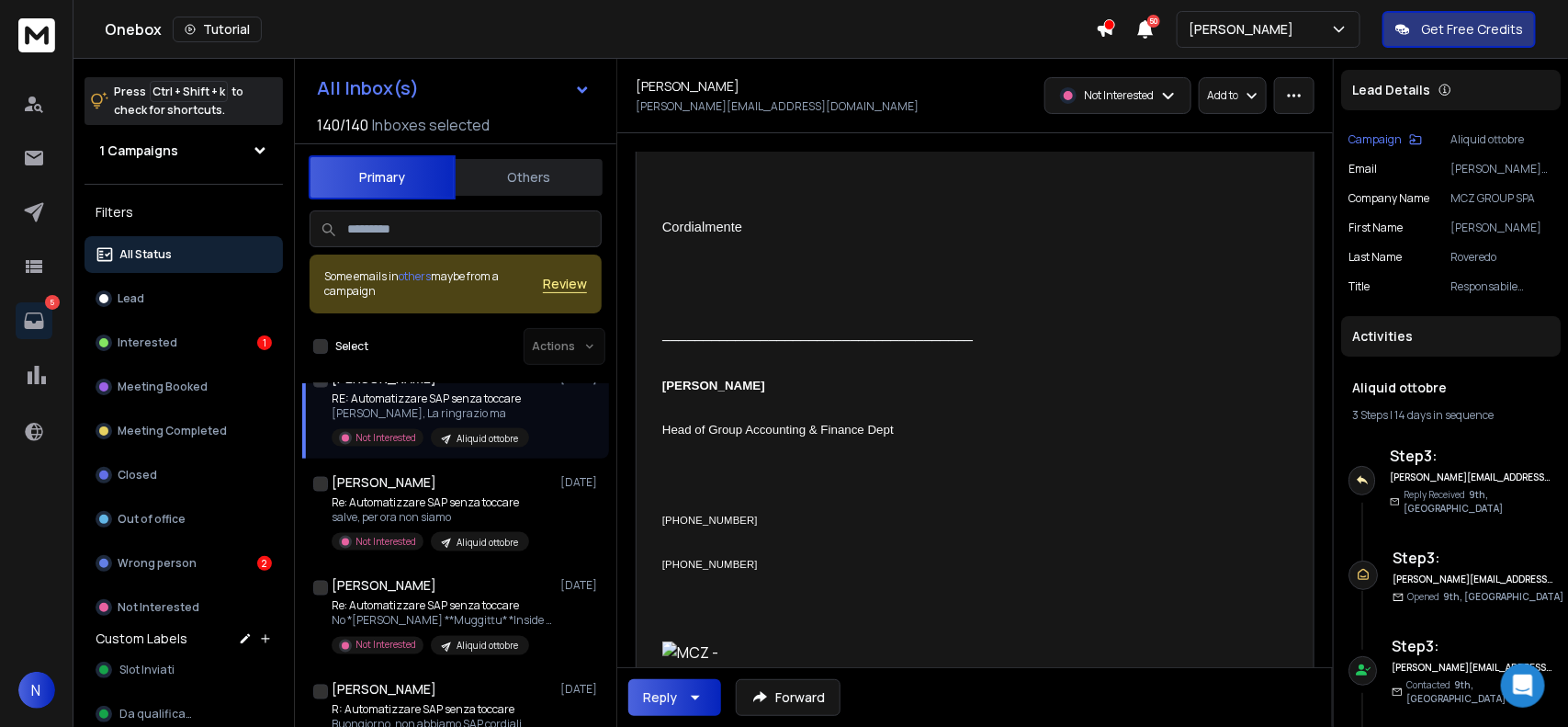
scroll to position [344, 0]
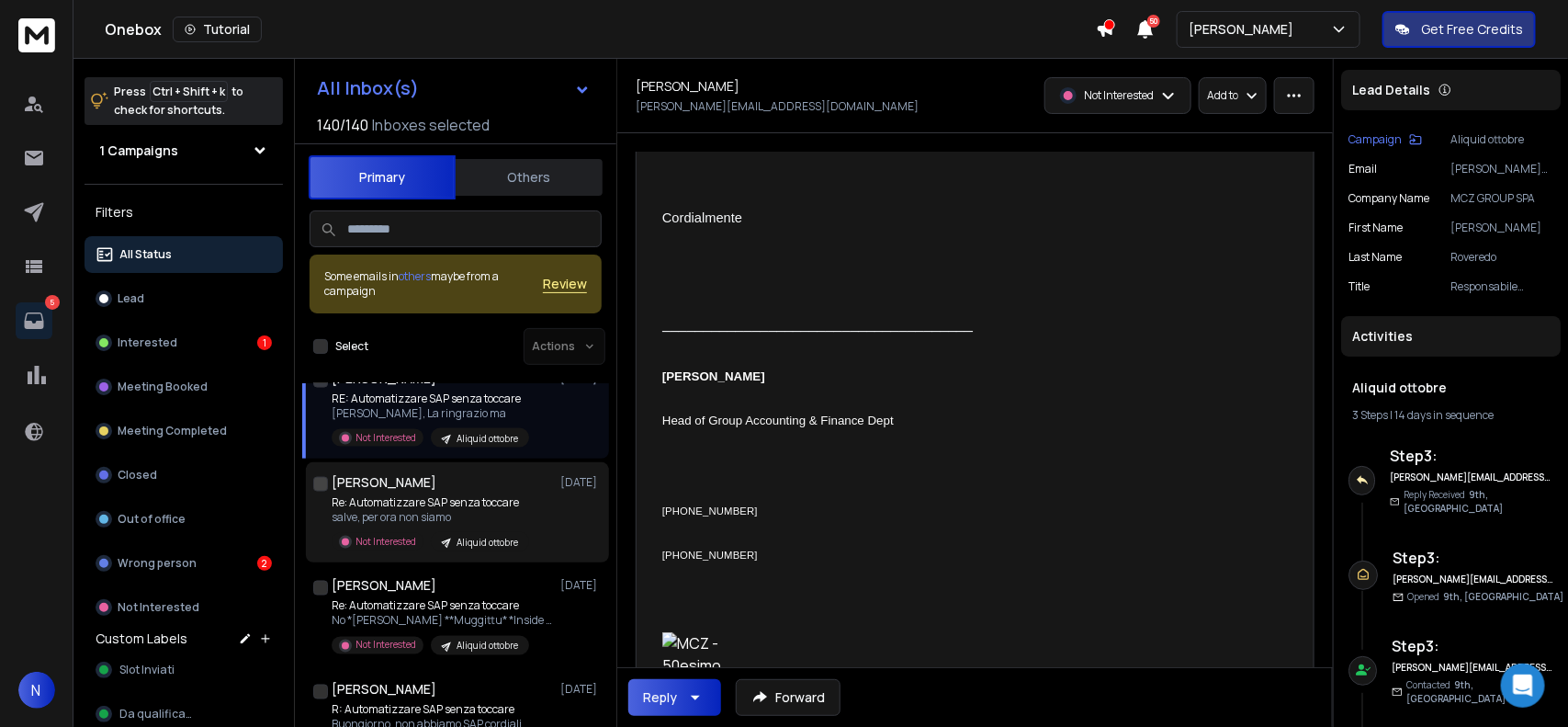
click at [470, 478] on div "[PERSON_NAME] [DATE]" at bounding box center [466, 482] width 270 height 18
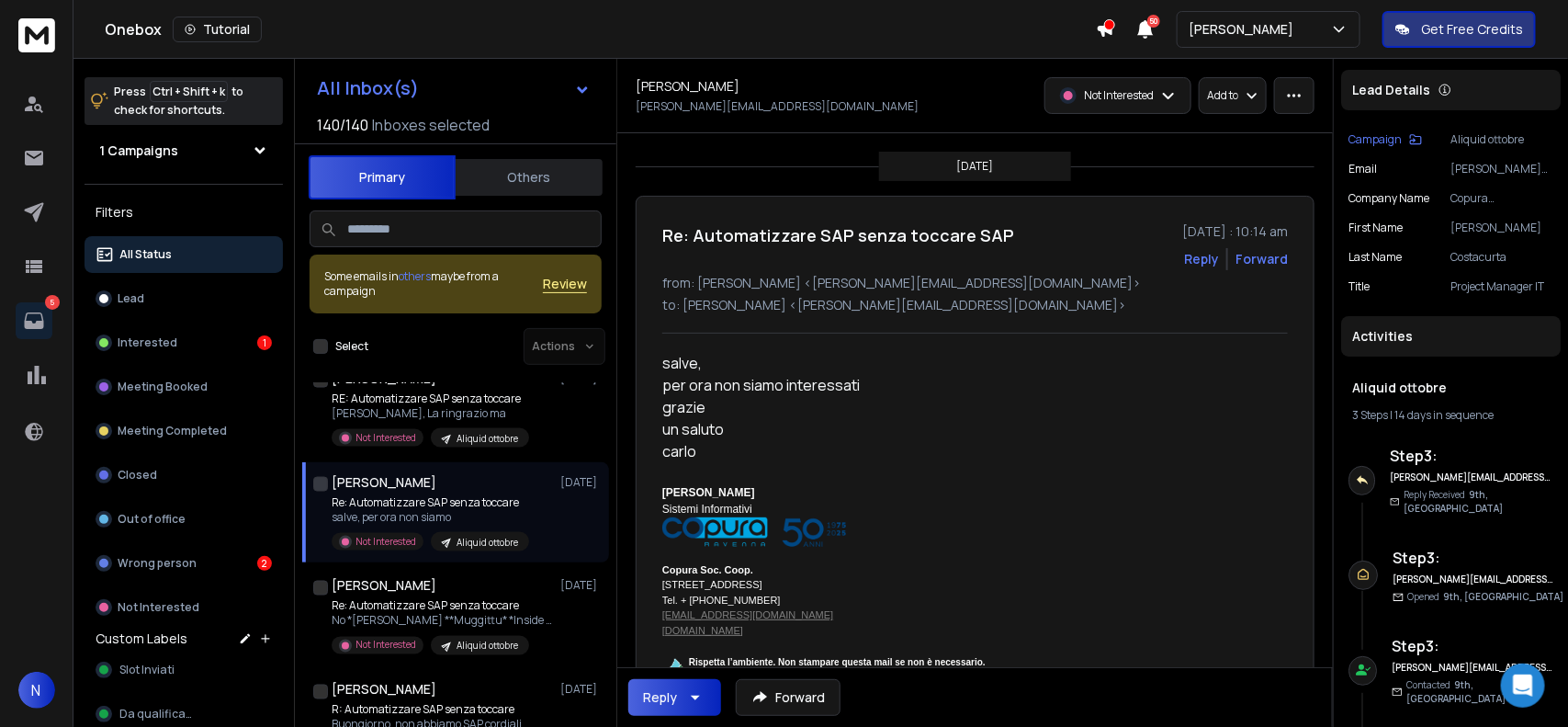
scroll to position [1493, 0]
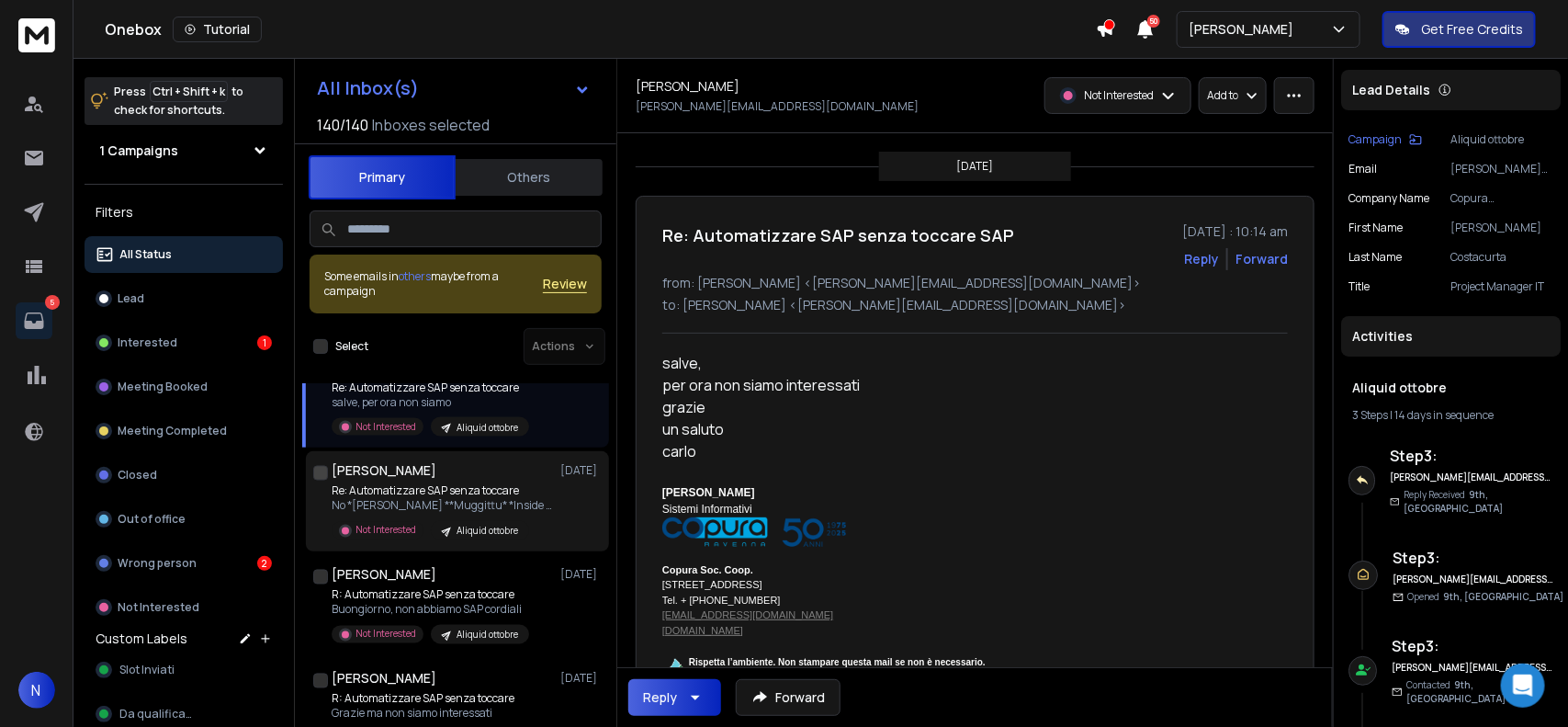
click at [457, 502] on p "No *[PERSON_NAME] **Muggittu* *Inside Sales" at bounding box center [441, 506] width 220 height 14
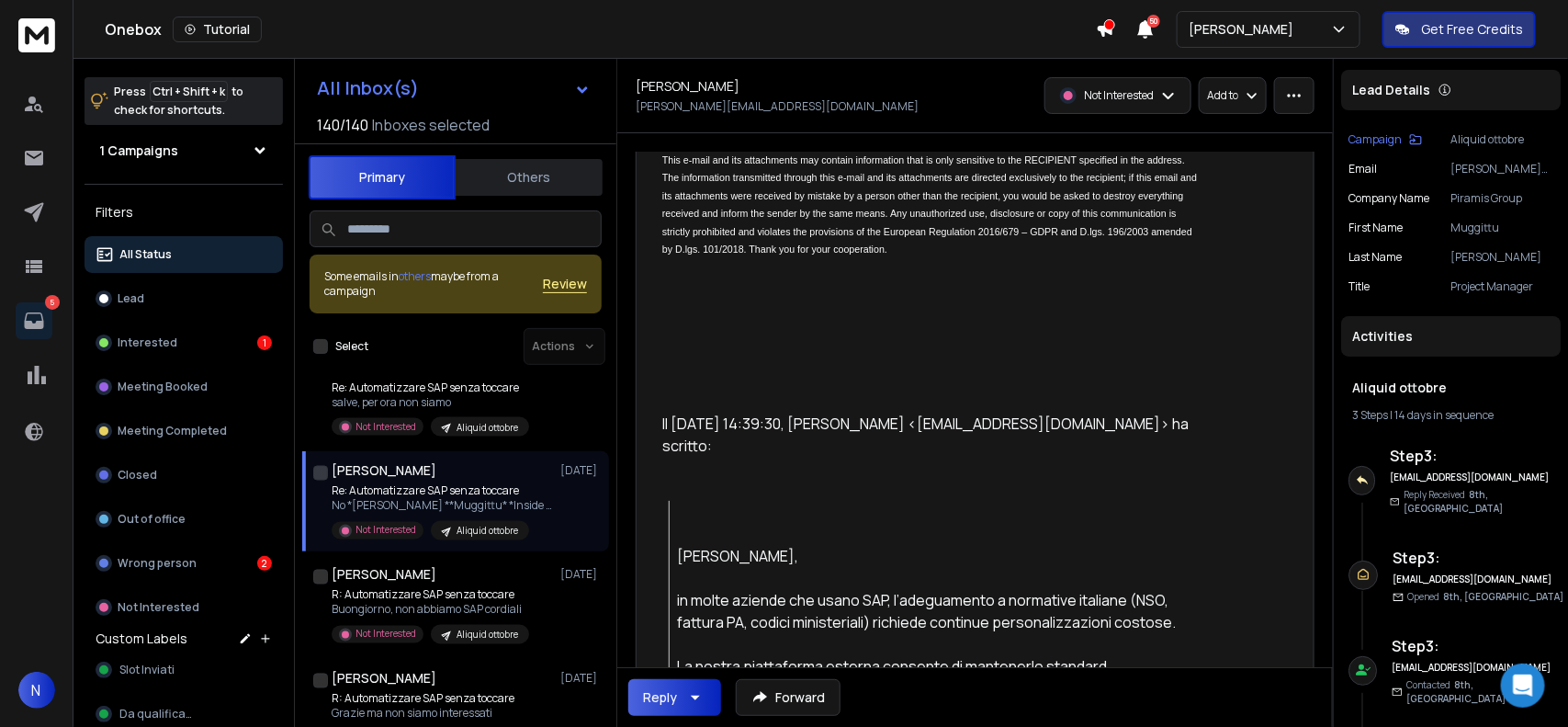
scroll to position [574, 0]
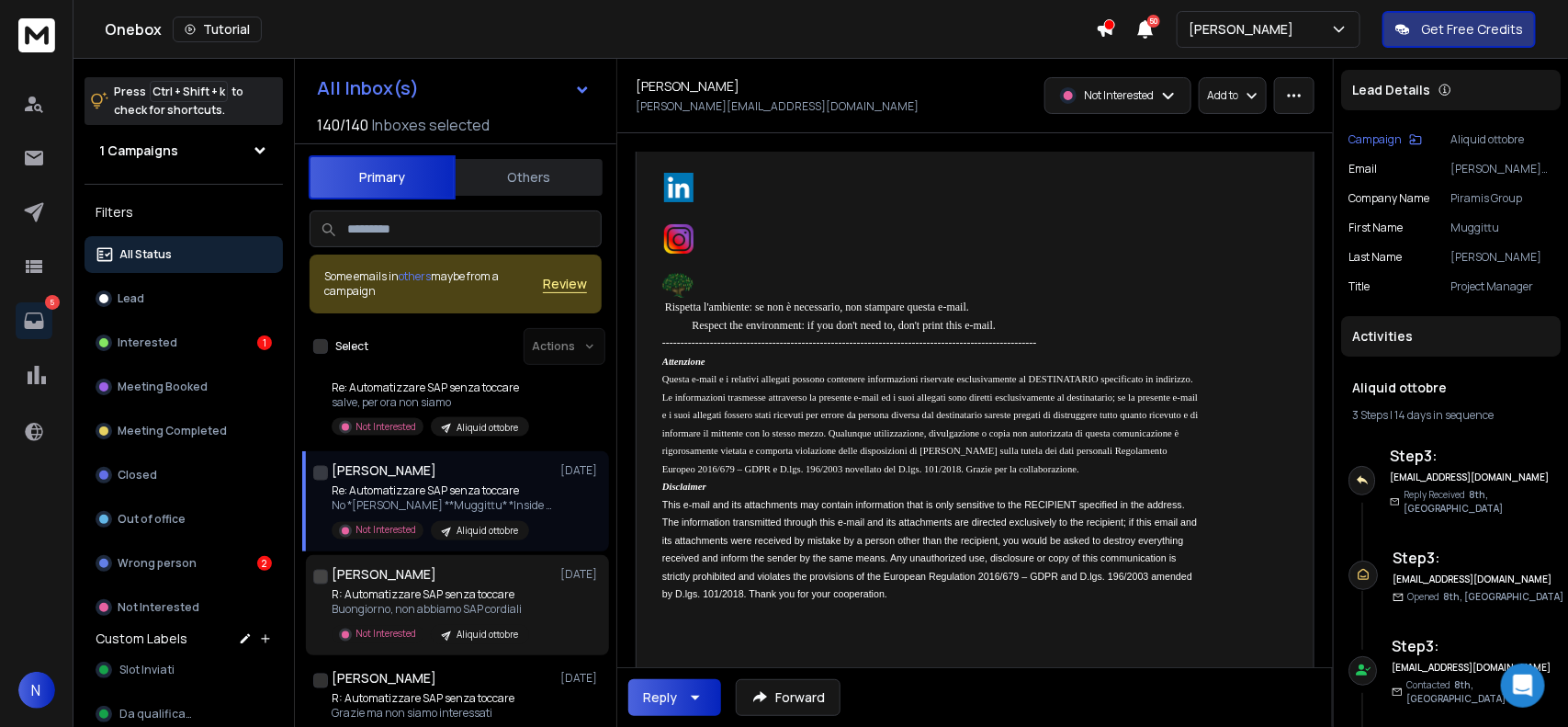
click at [519, 580] on div "[PERSON_NAME] [DATE]" at bounding box center [466, 575] width 270 height 18
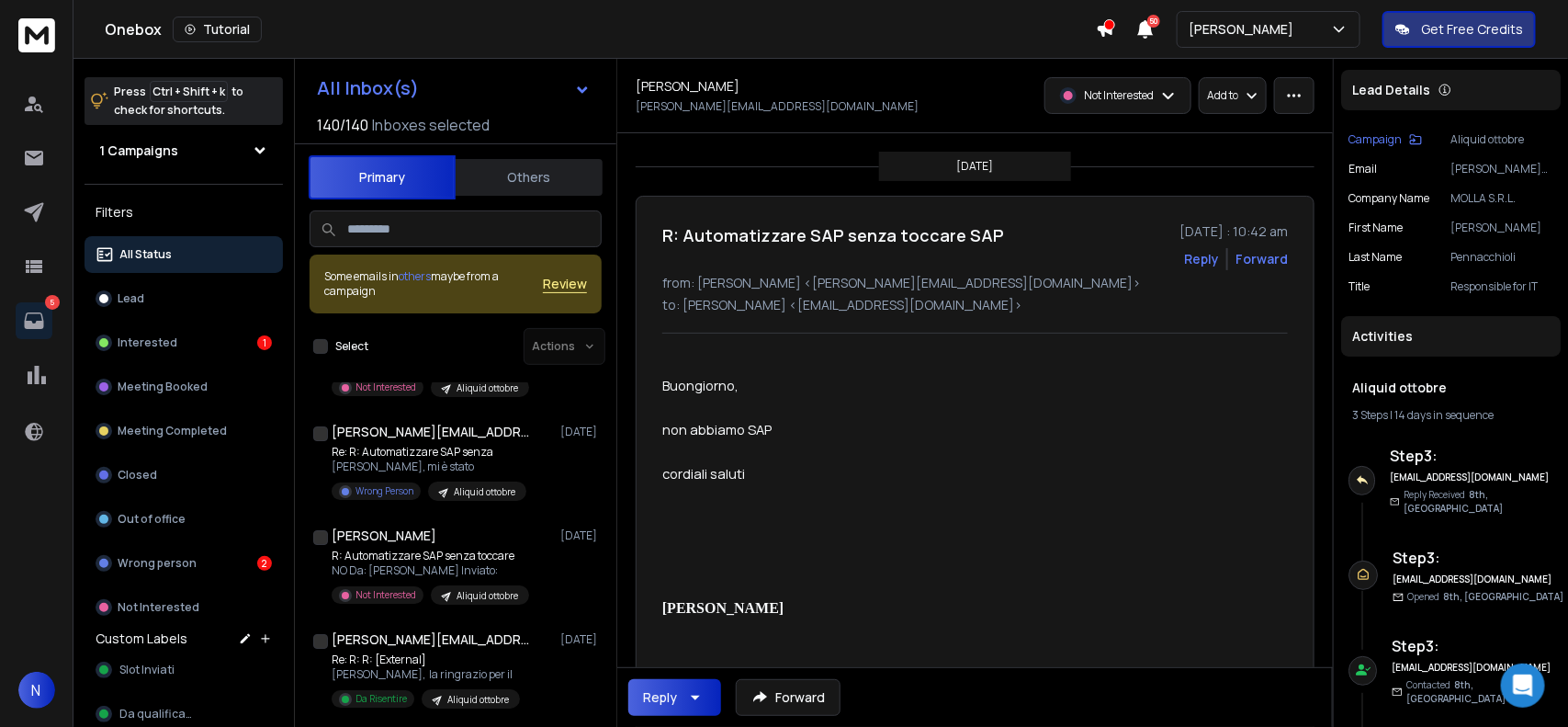
scroll to position [3101, 0]
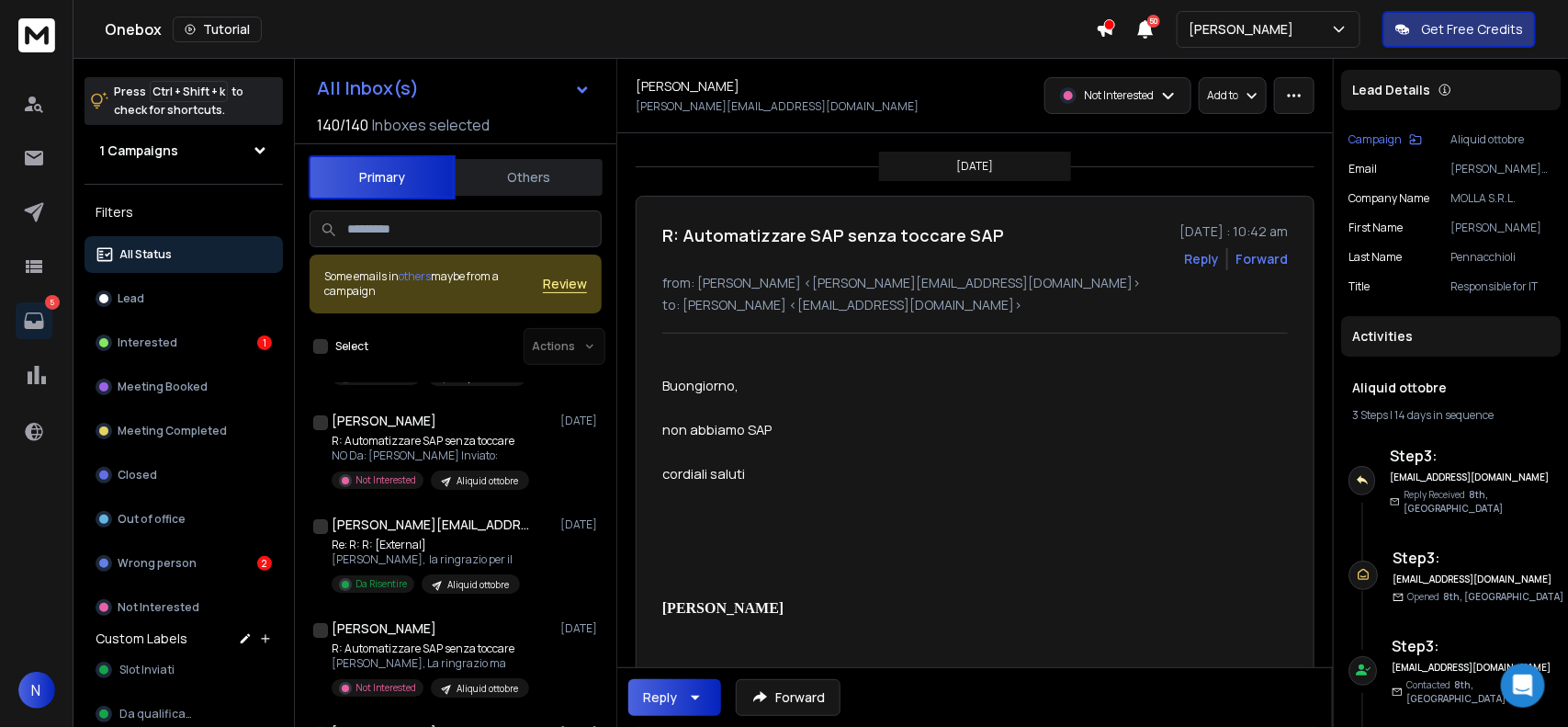
click at [443, 233] on input at bounding box center [456, 229] width 292 height 37
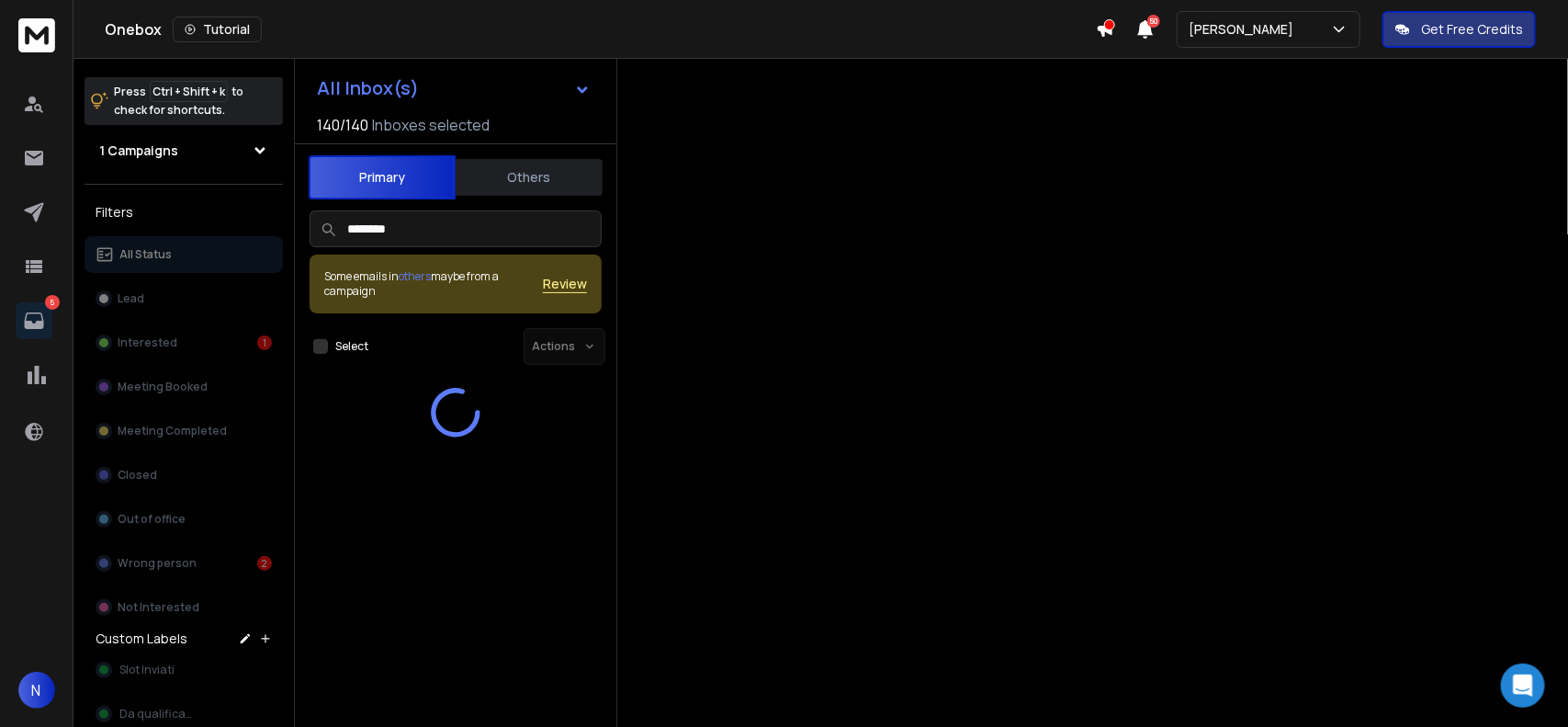
scroll to position [0, 0]
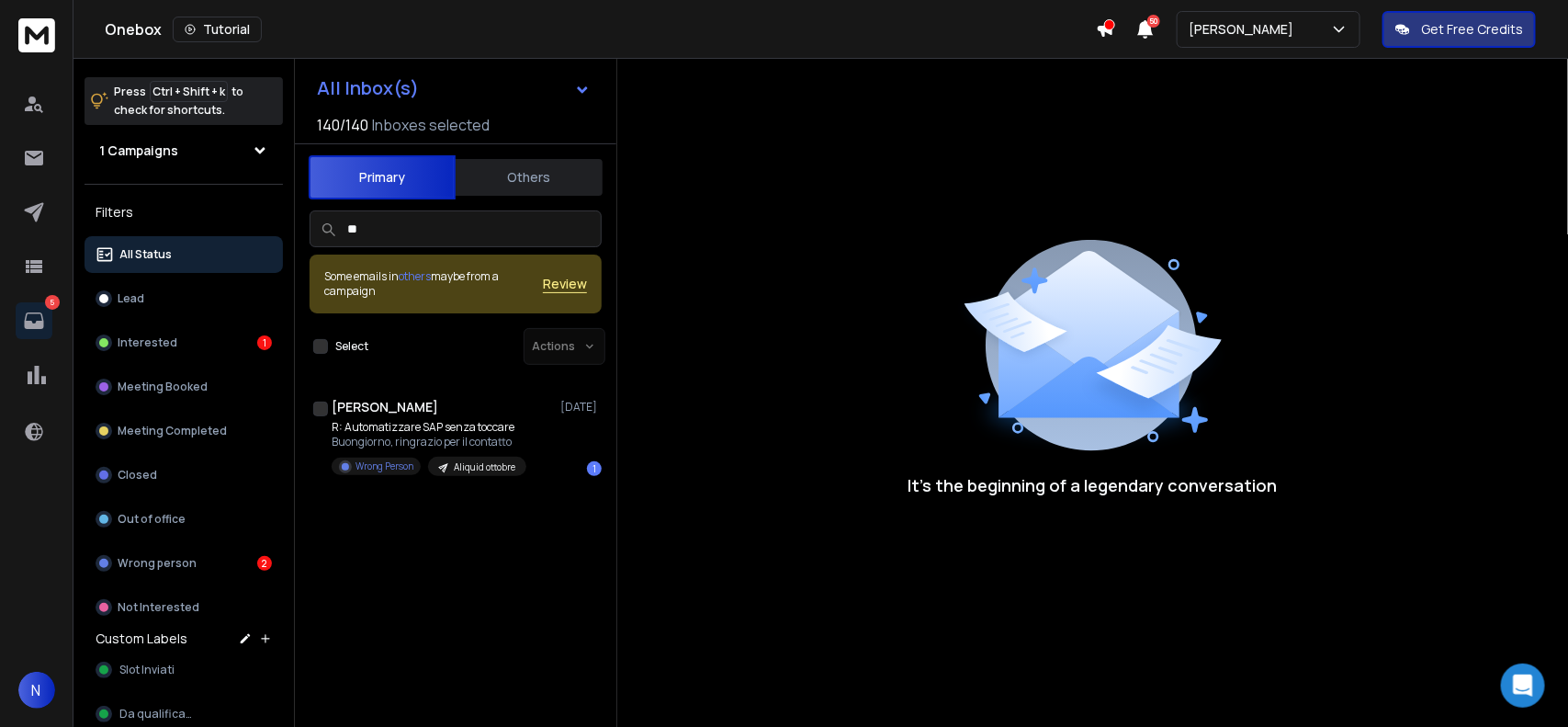
type input "*"
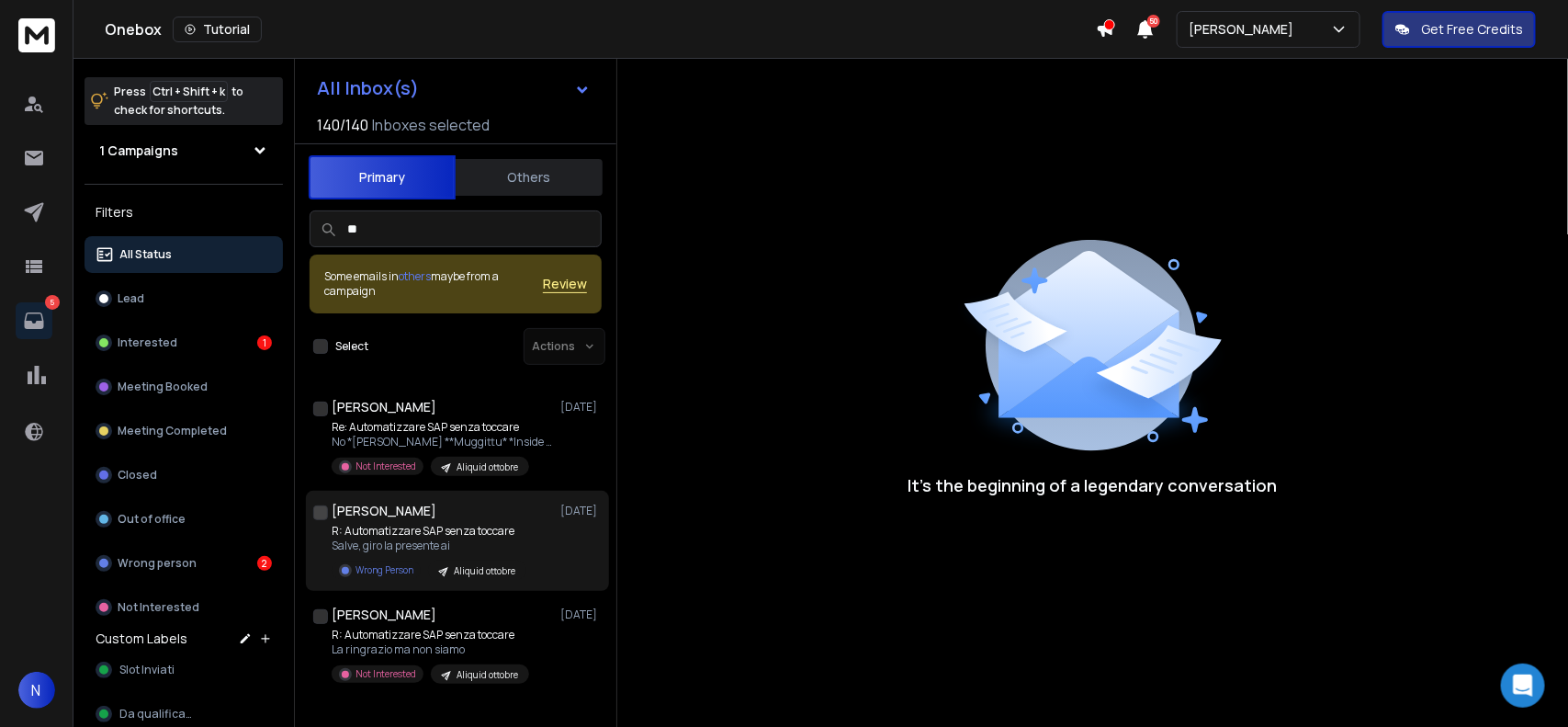
type input "*"
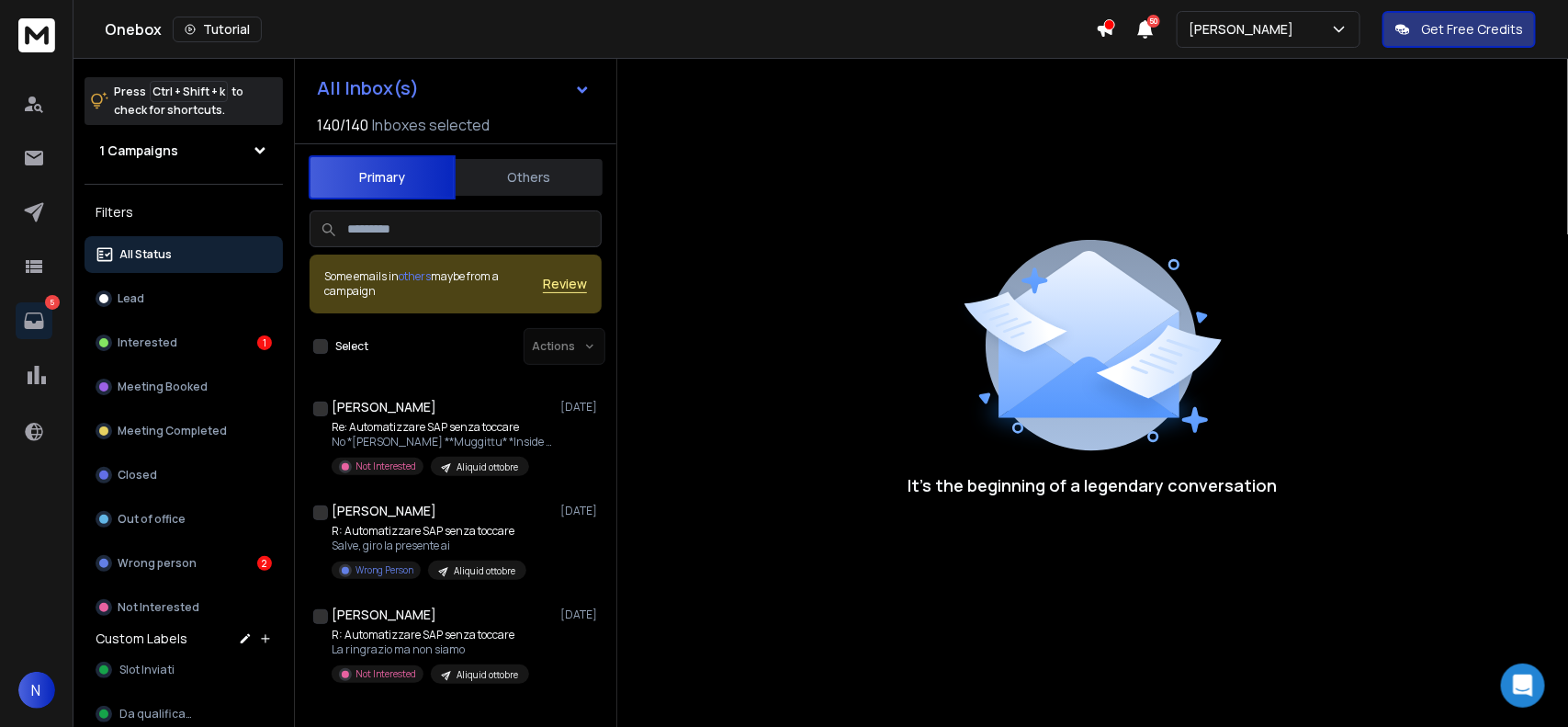
click at [407, 239] on input at bounding box center [456, 229] width 292 height 37
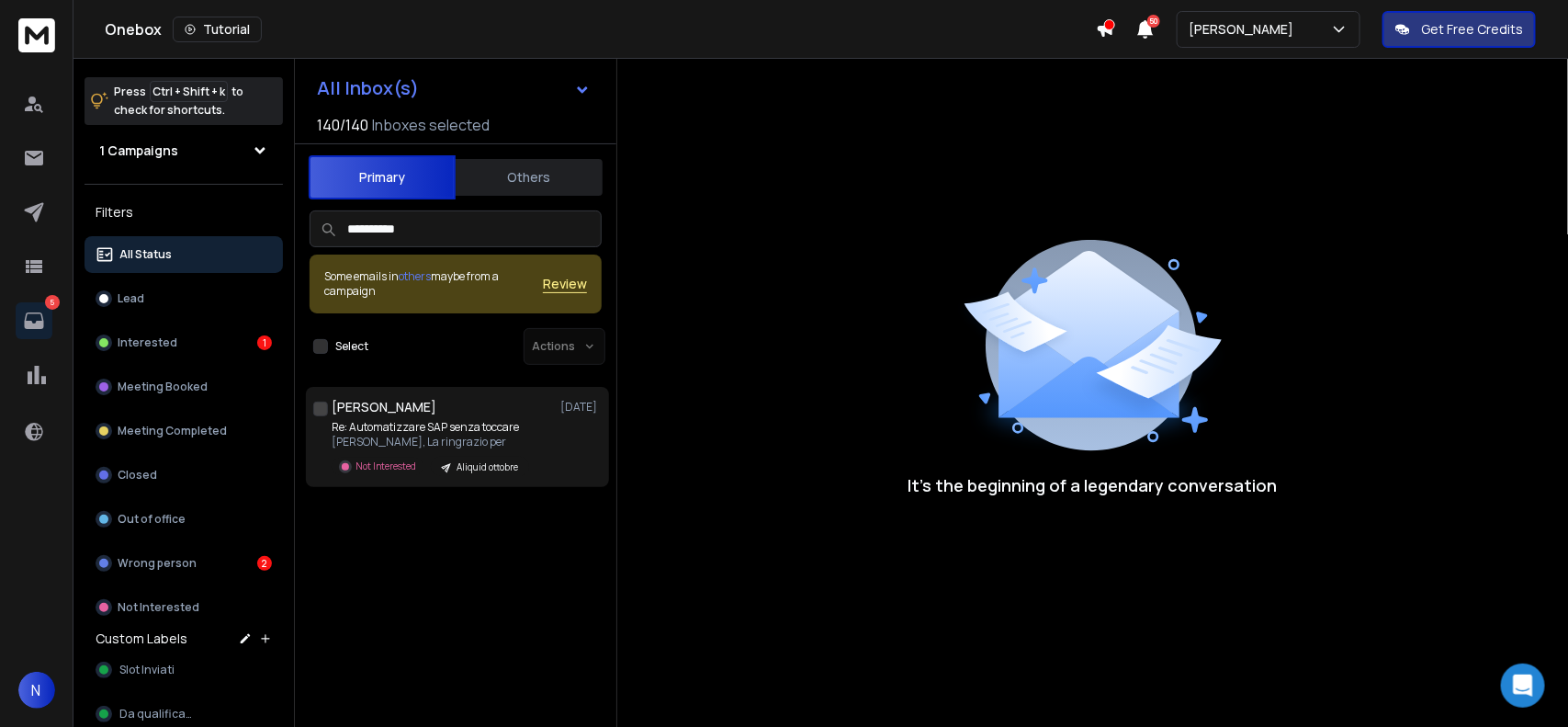
type input "**********"
click at [430, 403] on h1 "[PERSON_NAME]" at bounding box center [384, 407] width 105 height 18
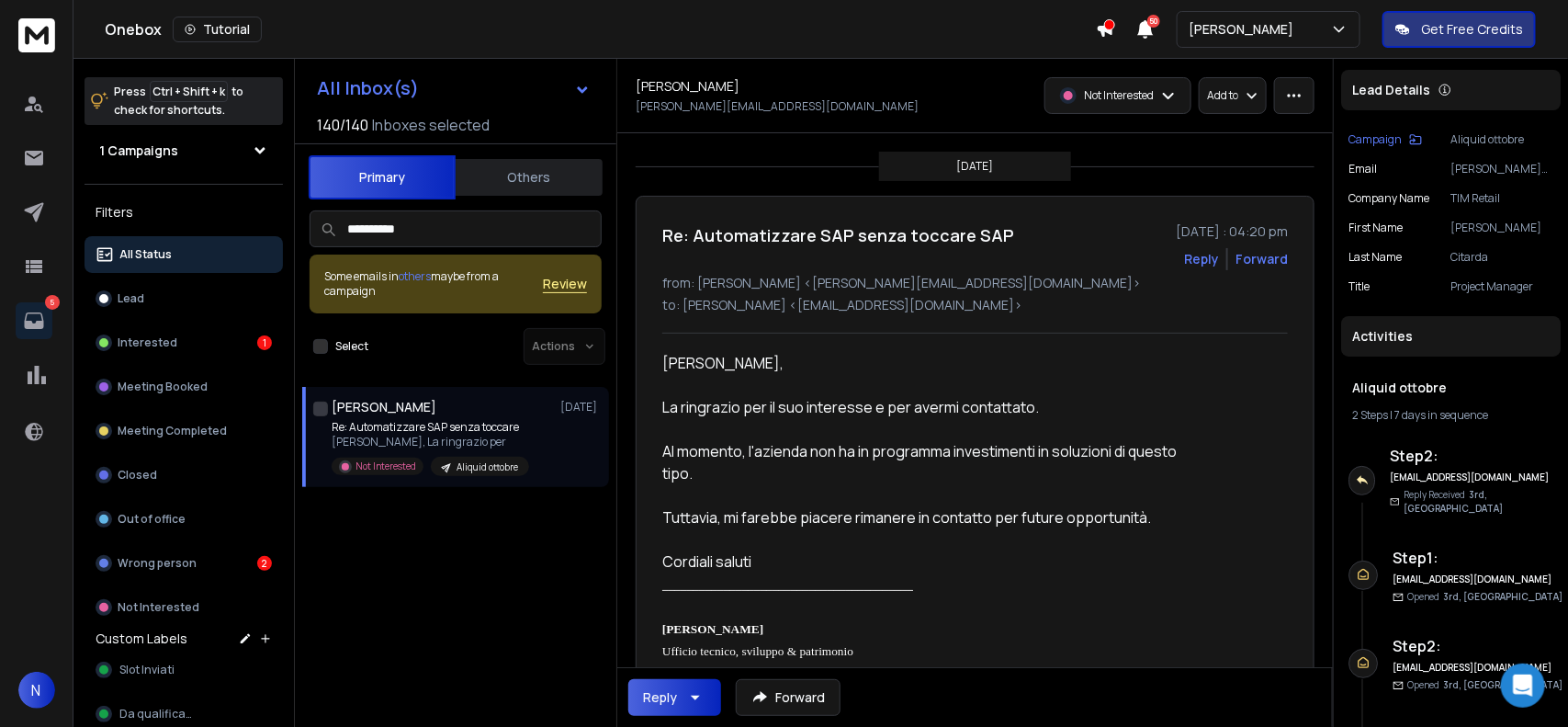
click at [653, 704] on div "Reply" at bounding box center [660, 697] width 34 height 18
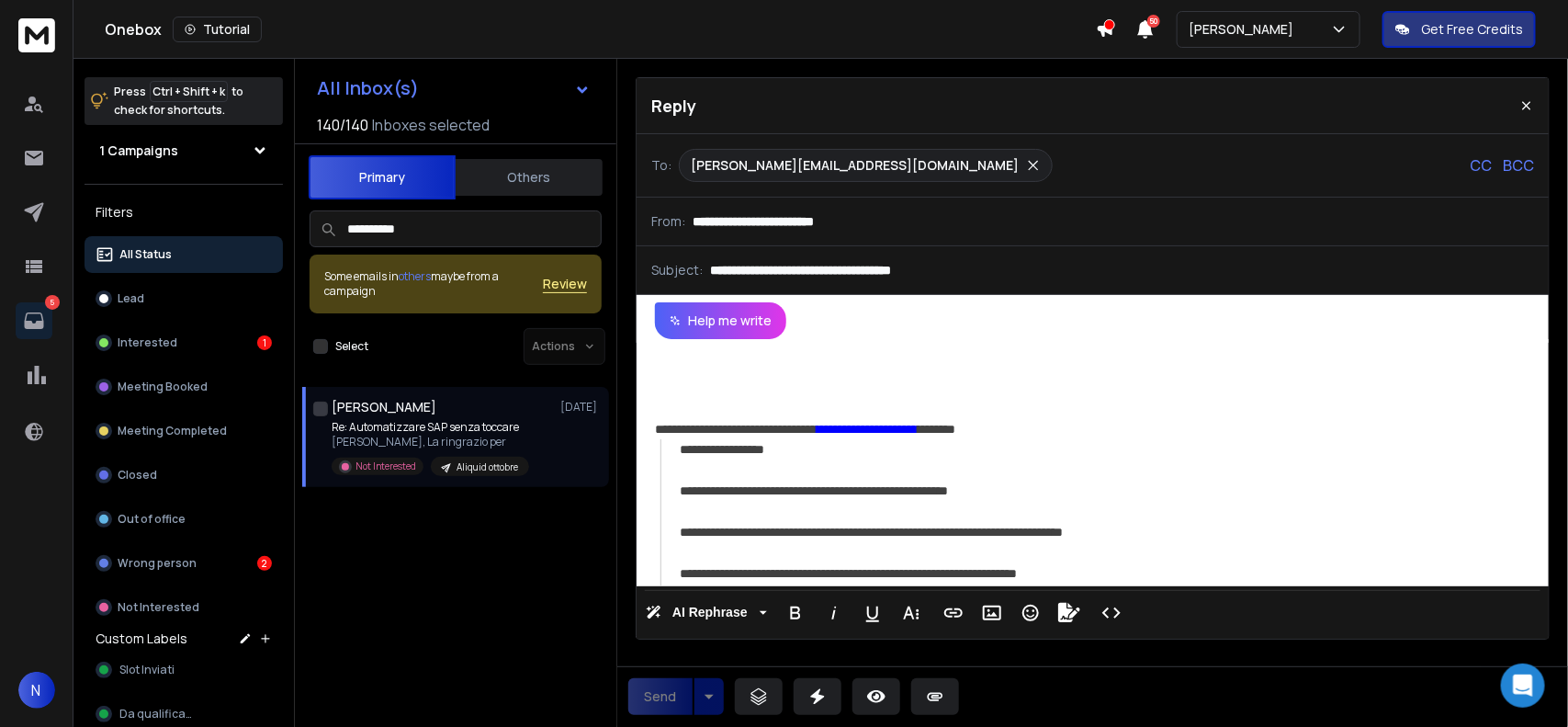
click at [1525, 98] on icon at bounding box center [1527, 105] width 14 height 14
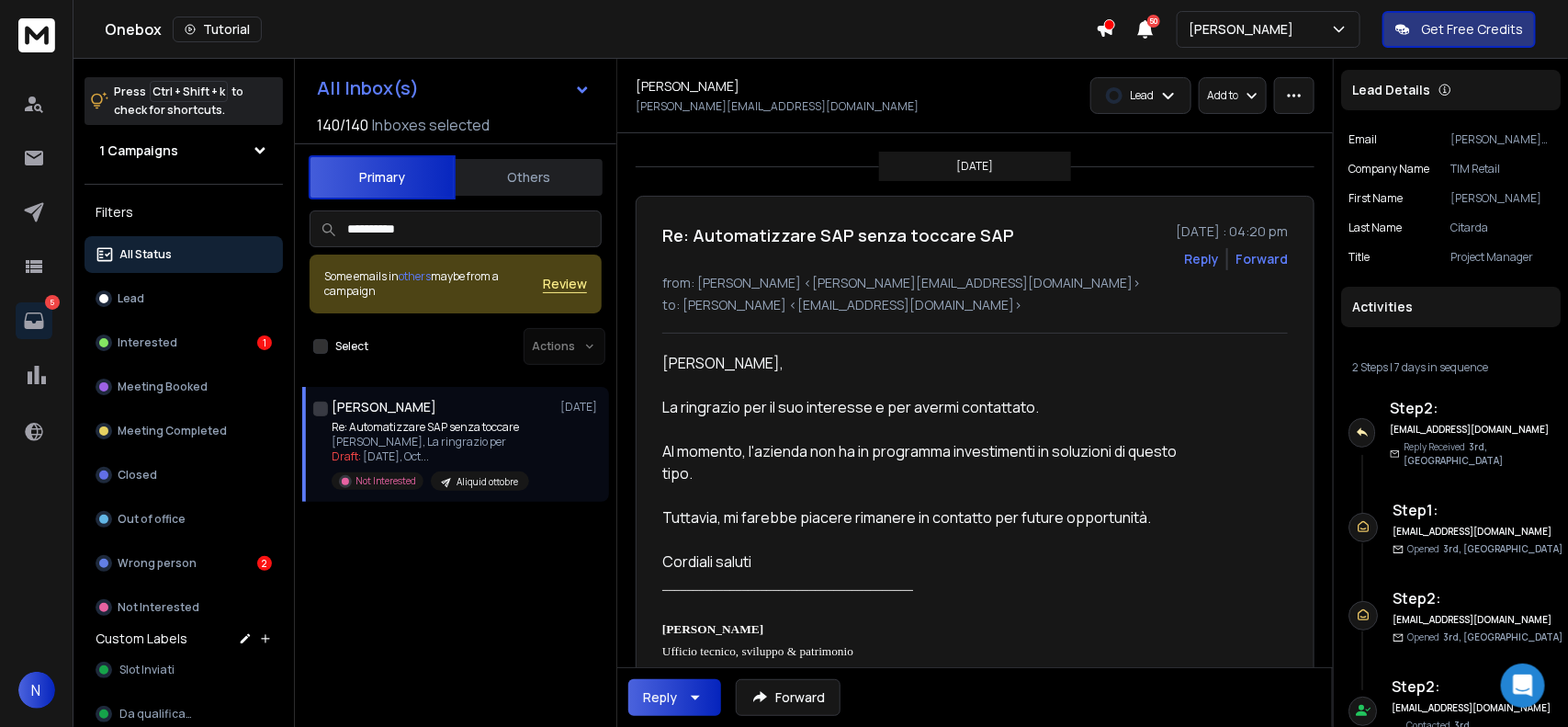
click at [355, 225] on input "**********" at bounding box center [456, 229] width 292 height 37
click at [147, 332] on button "Interested 1" at bounding box center [184, 342] width 198 height 37
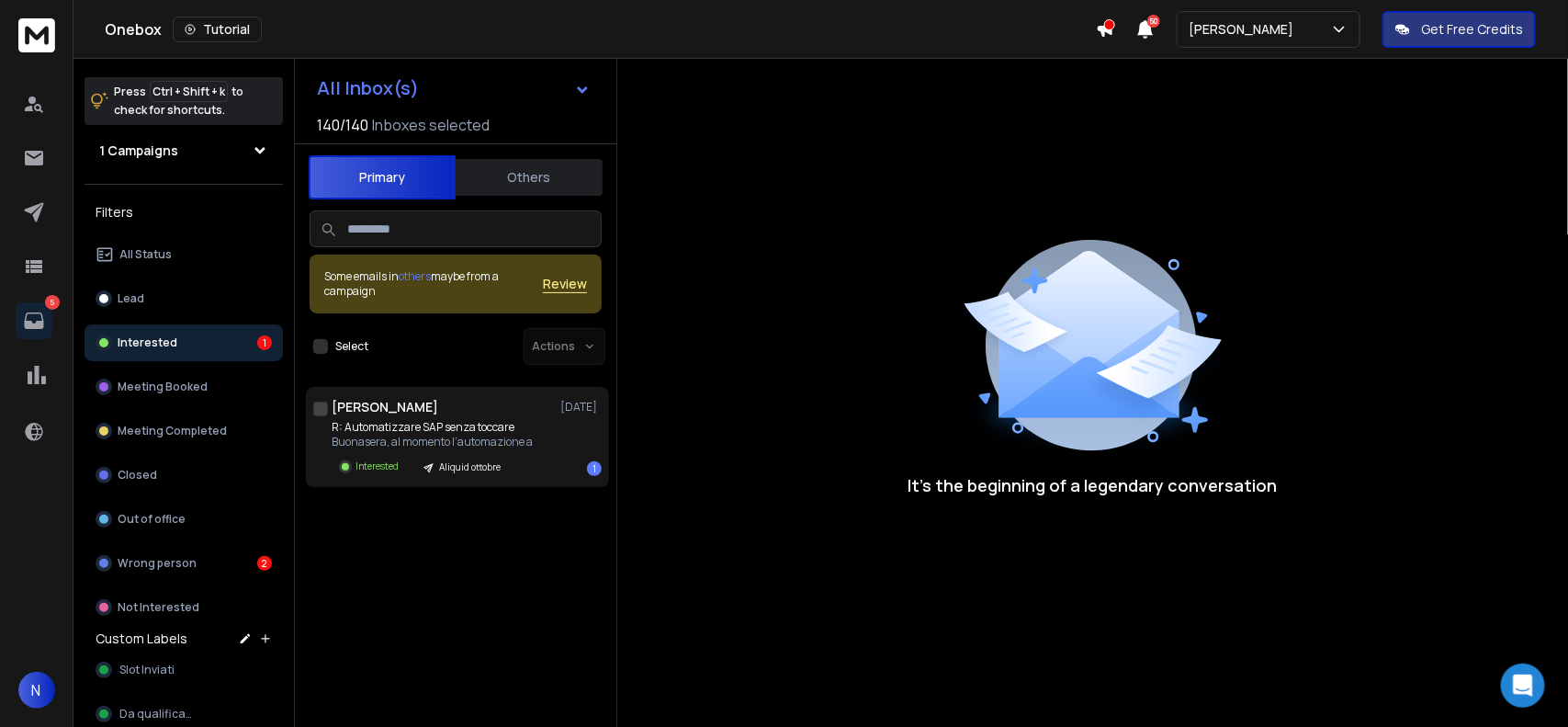
click at [380, 439] on p "Buonasera, al momento l’automazione a" at bounding box center [432, 441] width 201 height 14
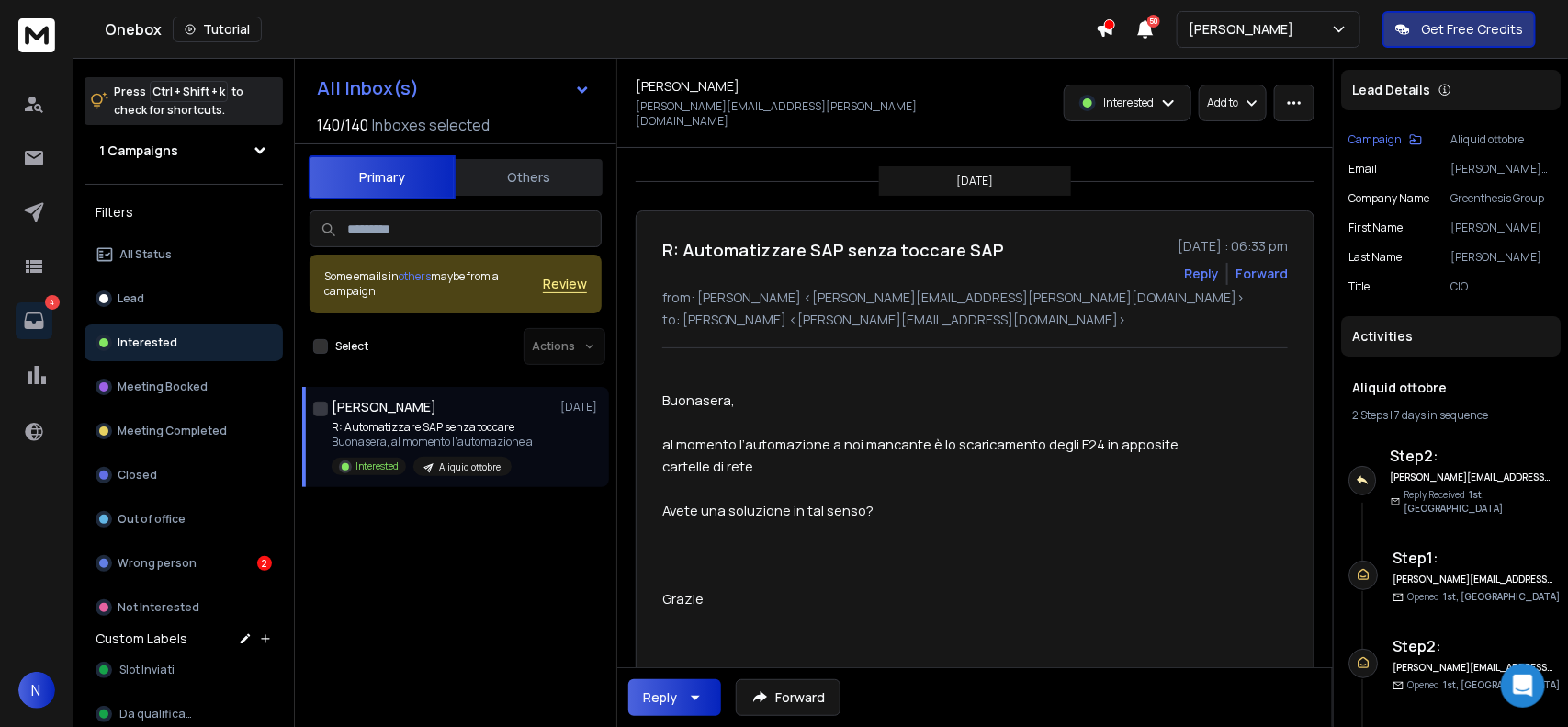
click at [1271, 103] on div "Interested Add to" at bounding box center [1149, 103] width 335 height 37
click at [1298, 94] on icon "button" at bounding box center [1294, 102] width 16 height 16
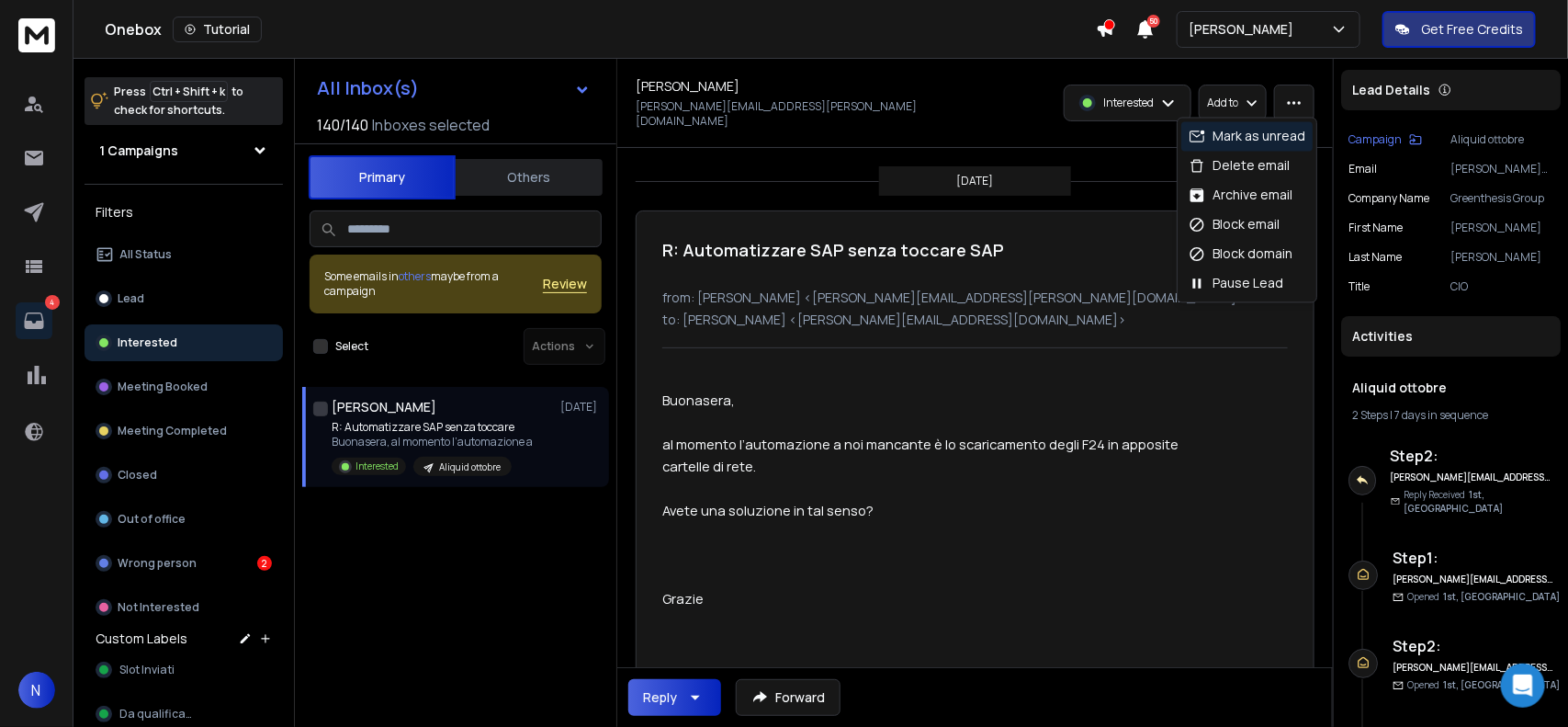
click at [1273, 125] on div "Mark as unread" at bounding box center [1247, 137] width 132 height 30
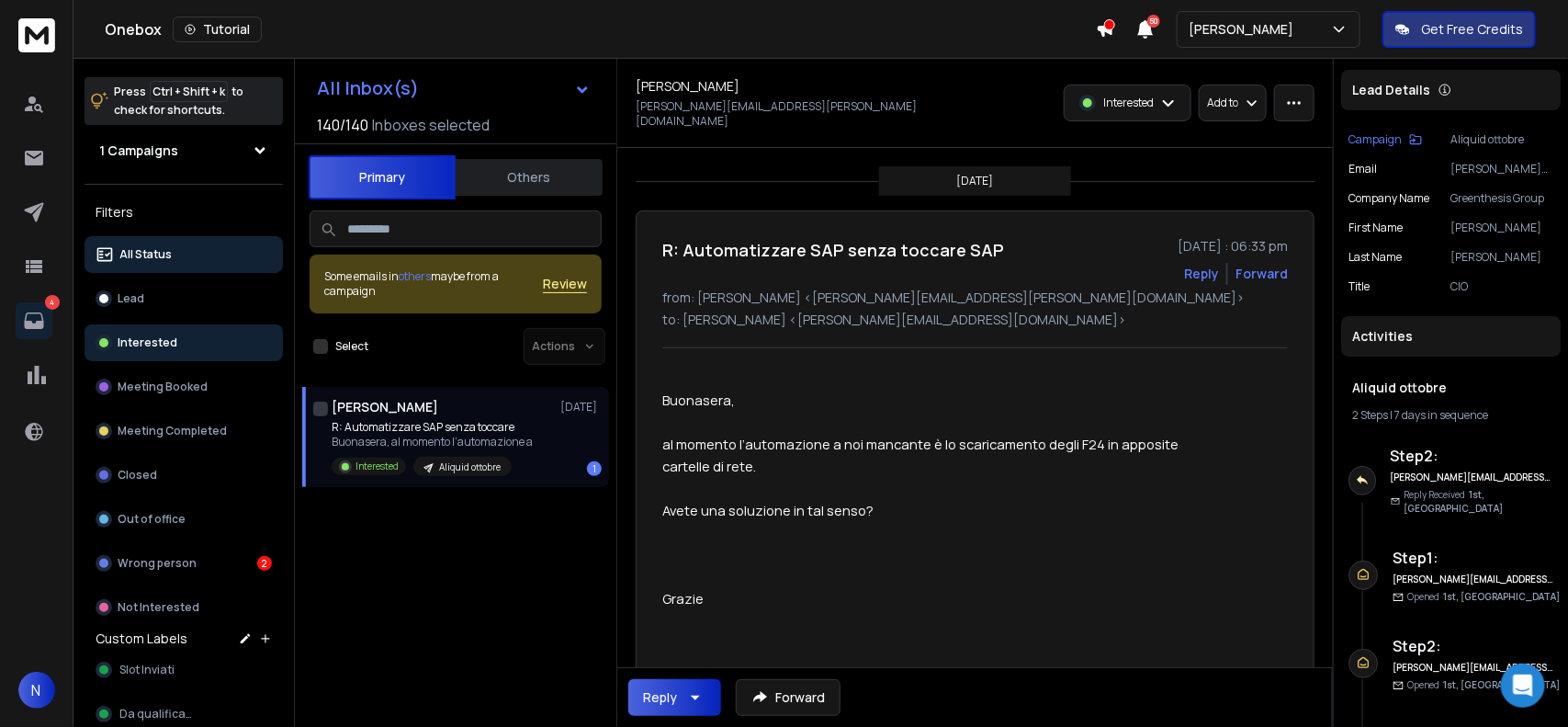
click at [216, 254] on button "All Status" at bounding box center [184, 255] width 198 height 37
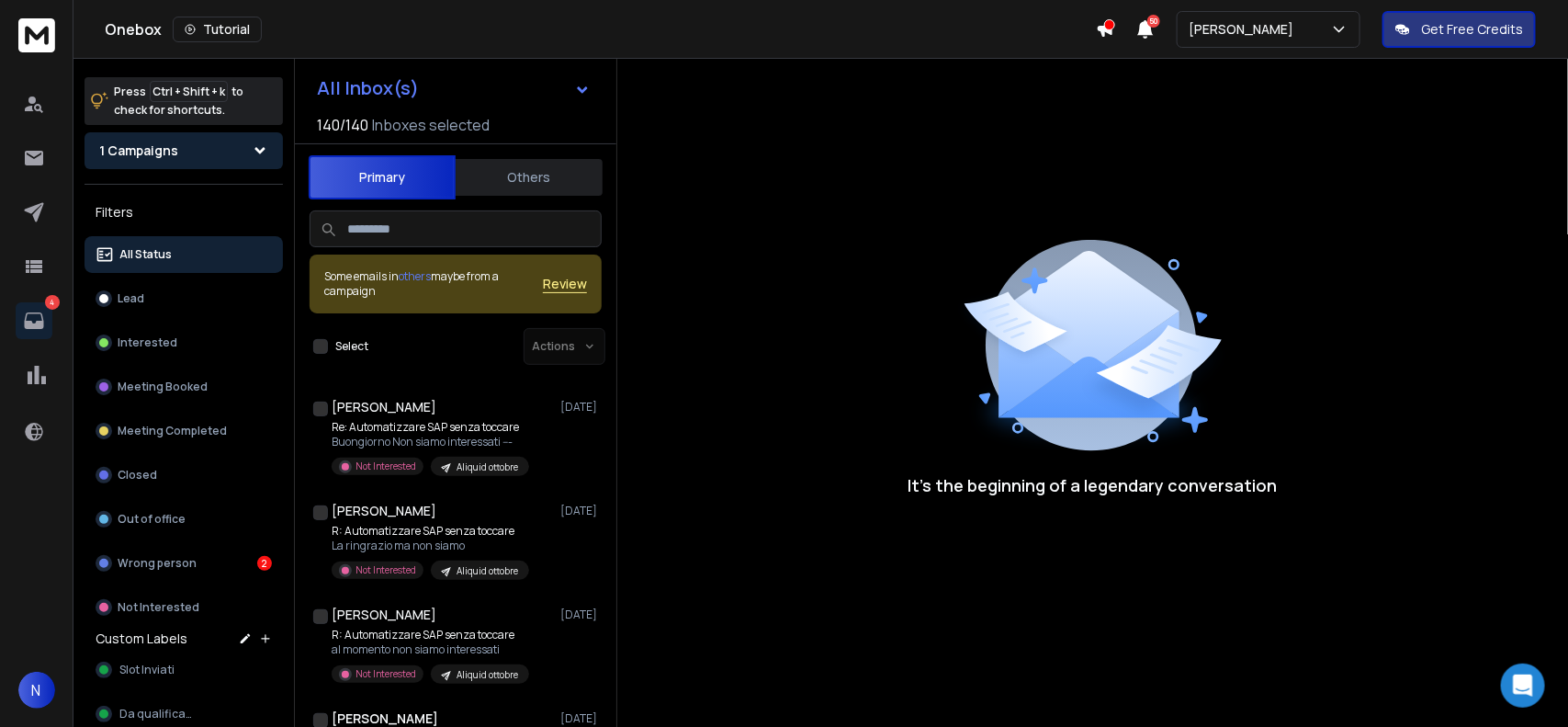
click at [218, 161] on button "1 Campaigns" at bounding box center [184, 151] width 198 height 37
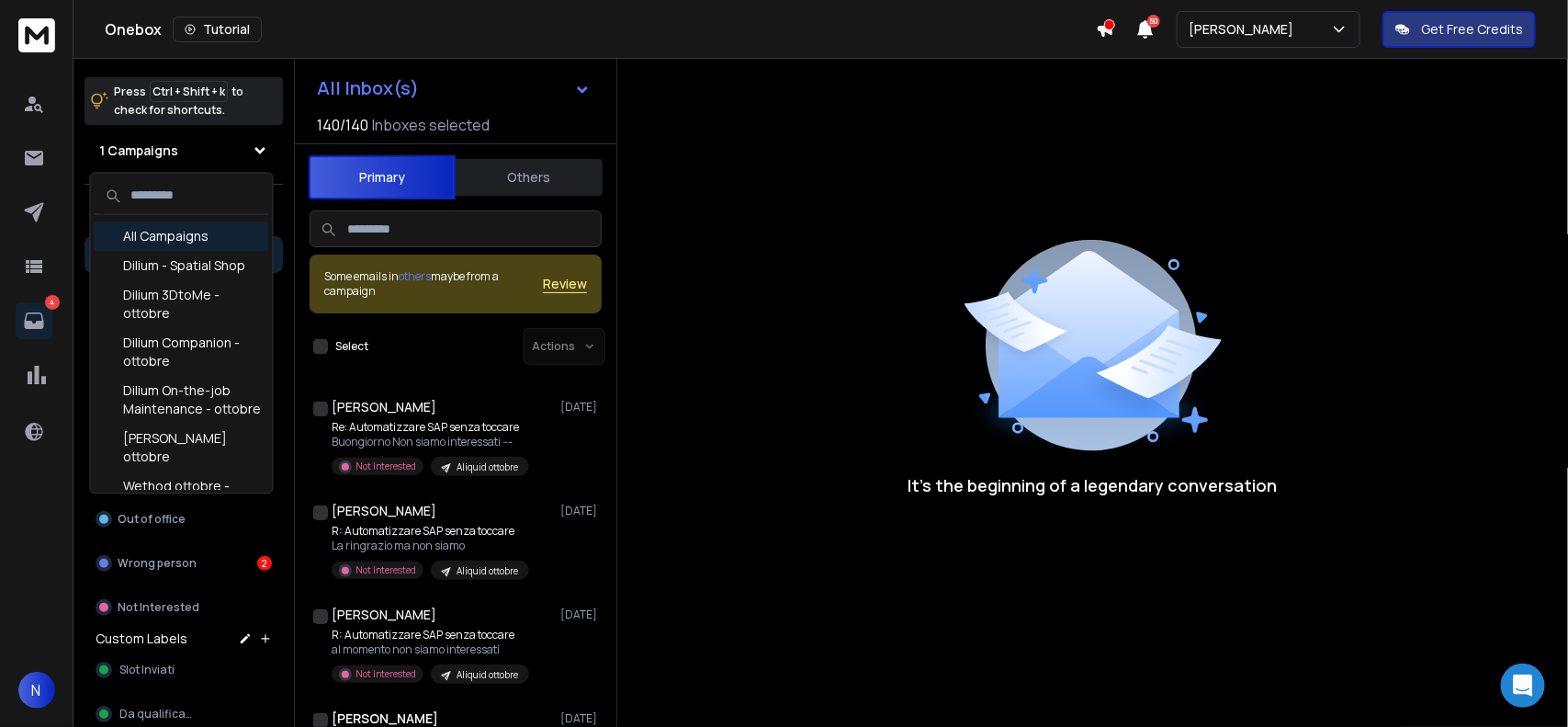
click at [218, 246] on div "All Campaigns" at bounding box center [182, 237] width 175 height 30
click at [232, 225] on div "All Campaigns" at bounding box center [182, 237] width 175 height 30
click at [704, 313] on div "It’s the beginning of a legendary conversation" at bounding box center [1092, 367] width 951 height 617
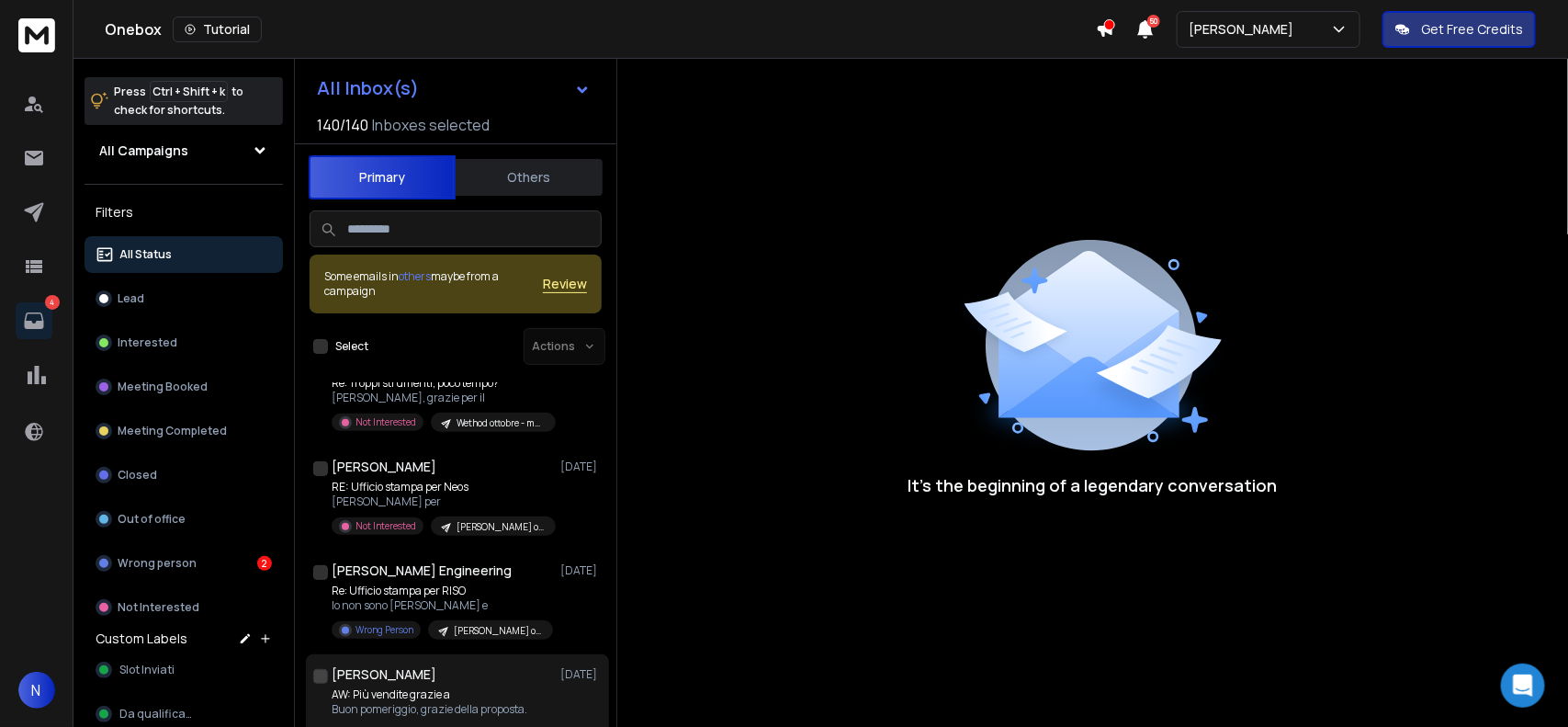
scroll to position [574, 0]
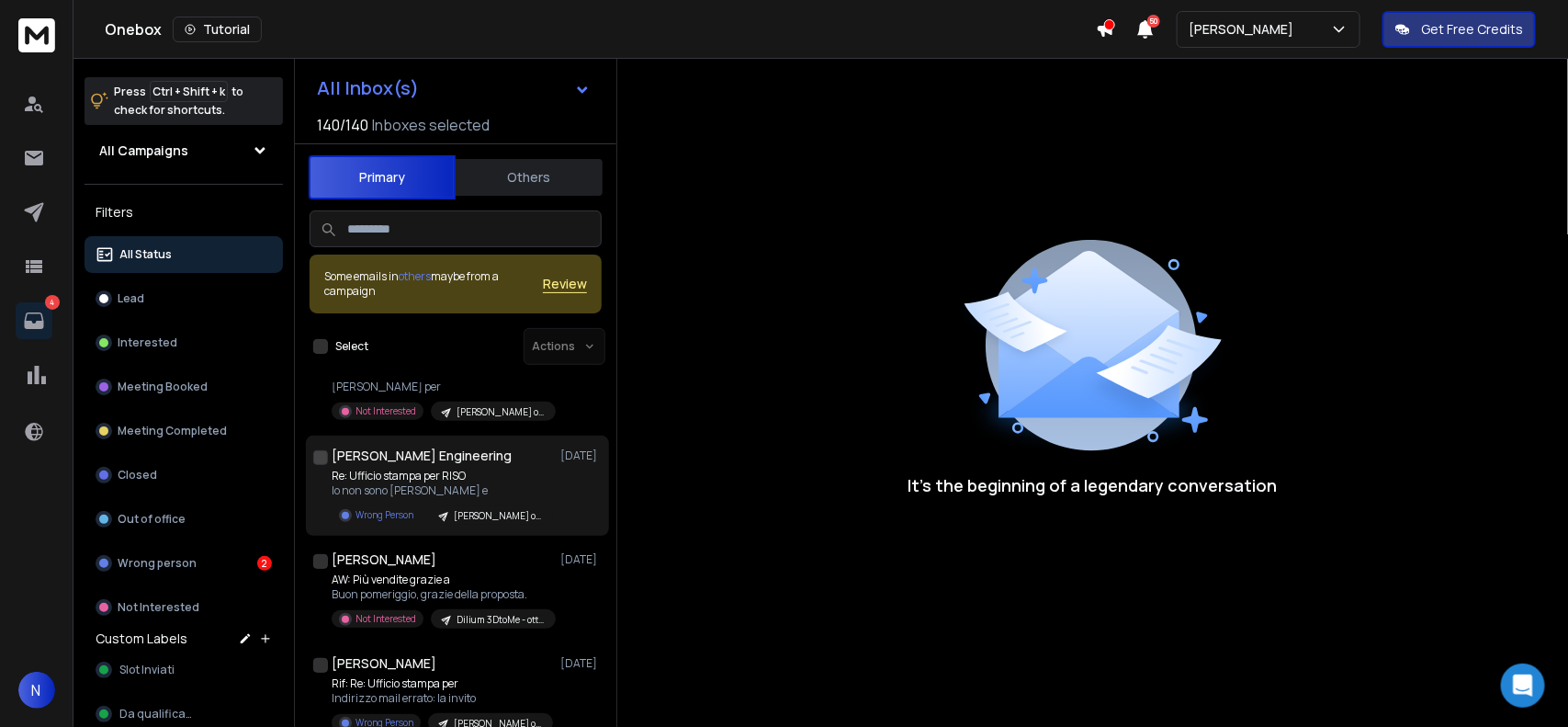
click at [496, 465] on div "[PERSON_NAME] Engineering [DATE] Re: Ufficio stampa per RISO Io non sono [PERSO…" at bounding box center [466, 485] width 270 height 78
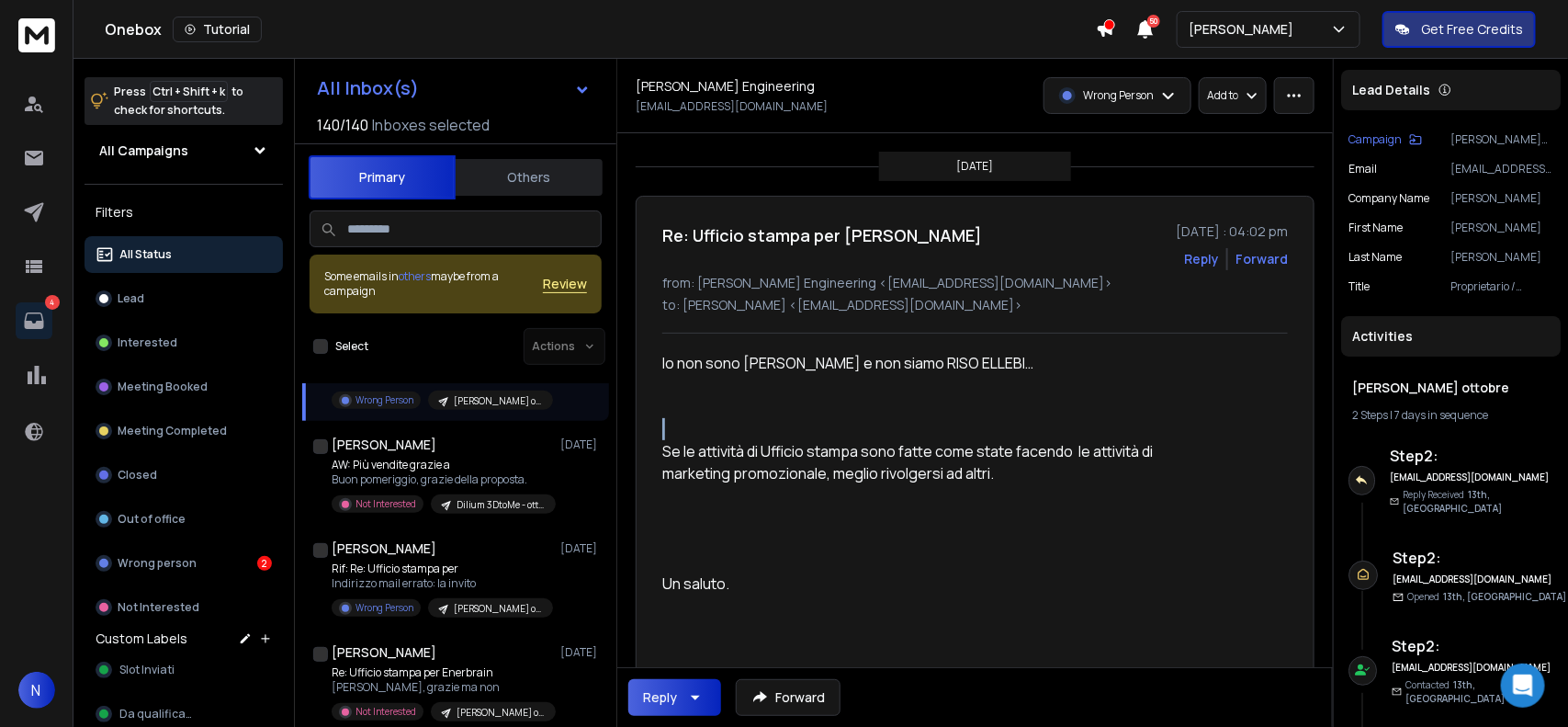
scroll to position [804, 0]
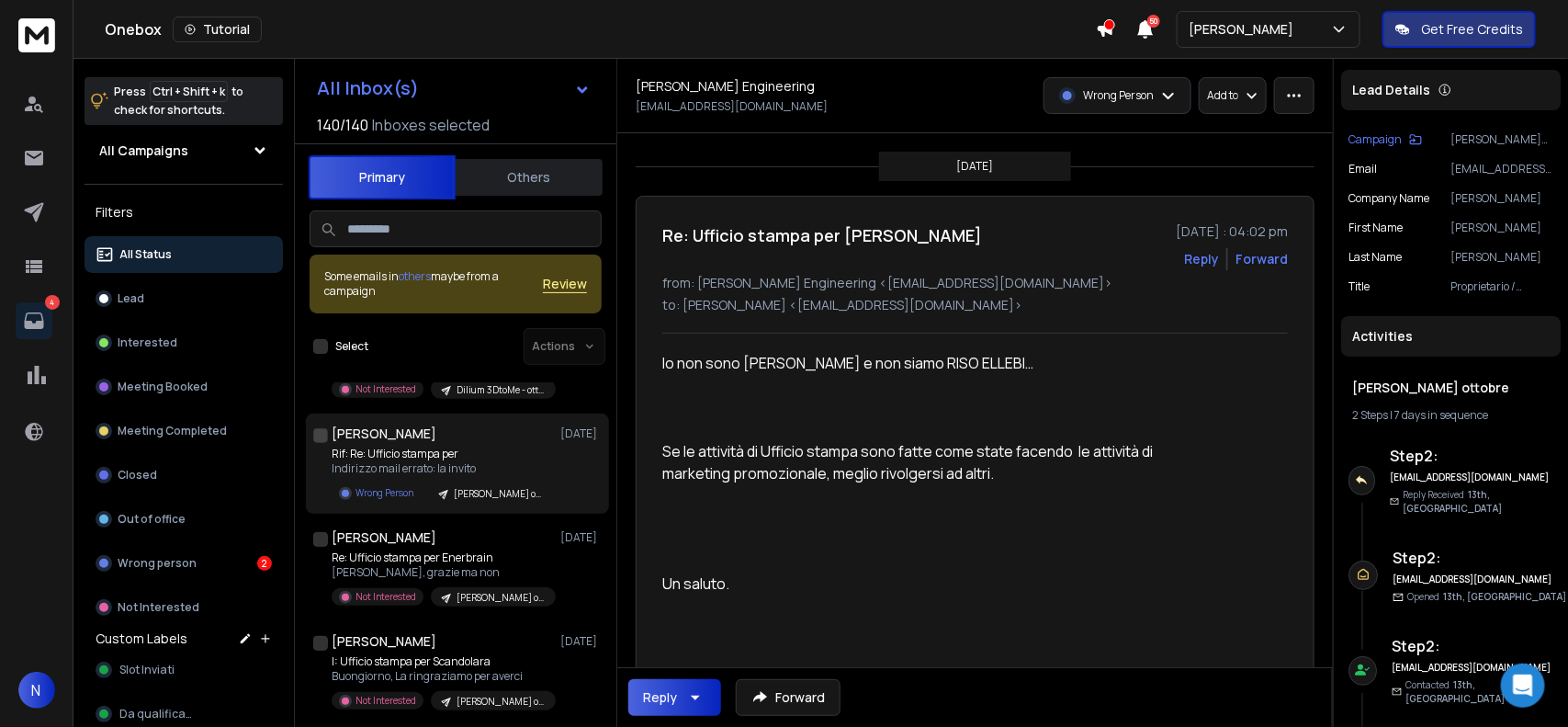
click at [537, 421] on div "[PERSON_NAME] [DATE] Rif: Re: Ufficio stampa per Indirizzo mail errato: la invi…" at bounding box center [457, 464] width 303 height 100
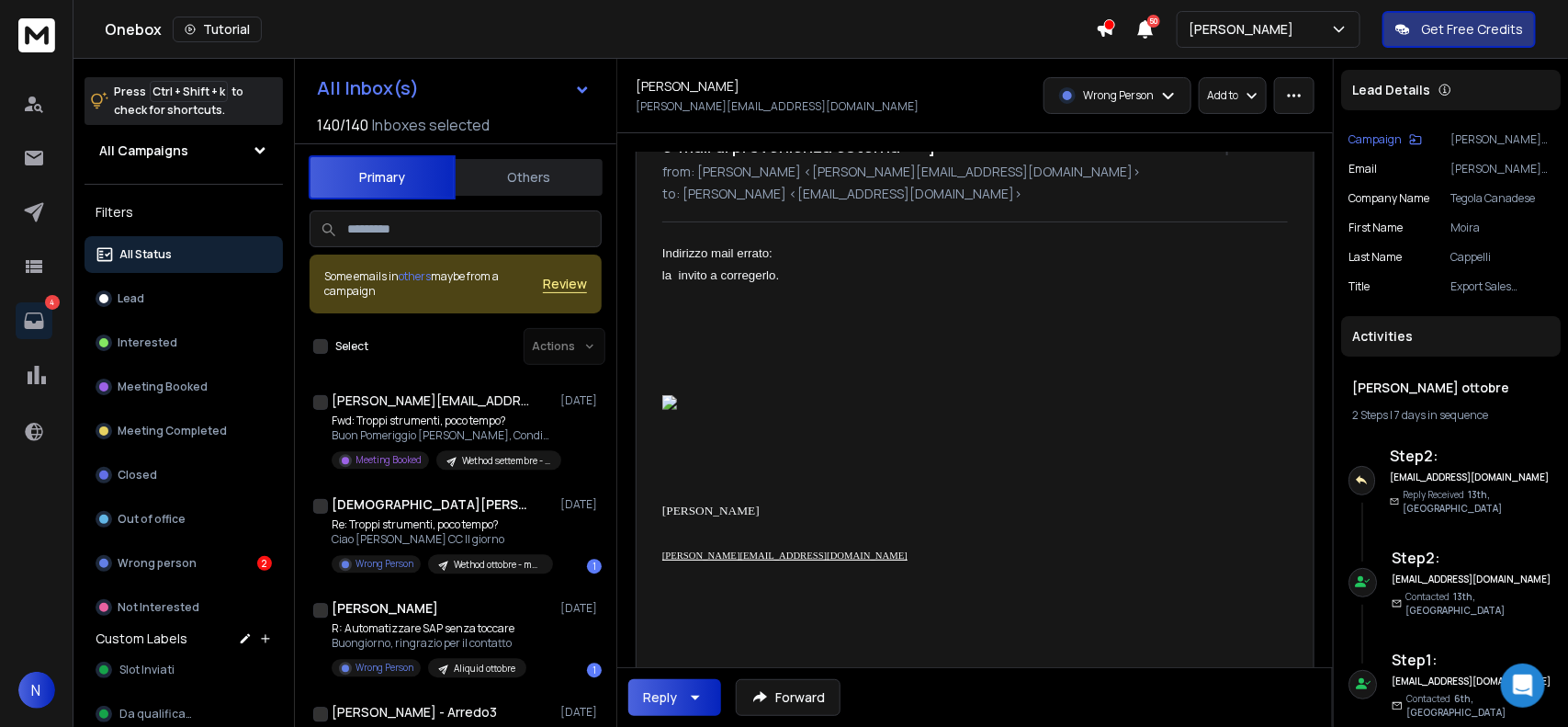
scroll to position [2297, 0]
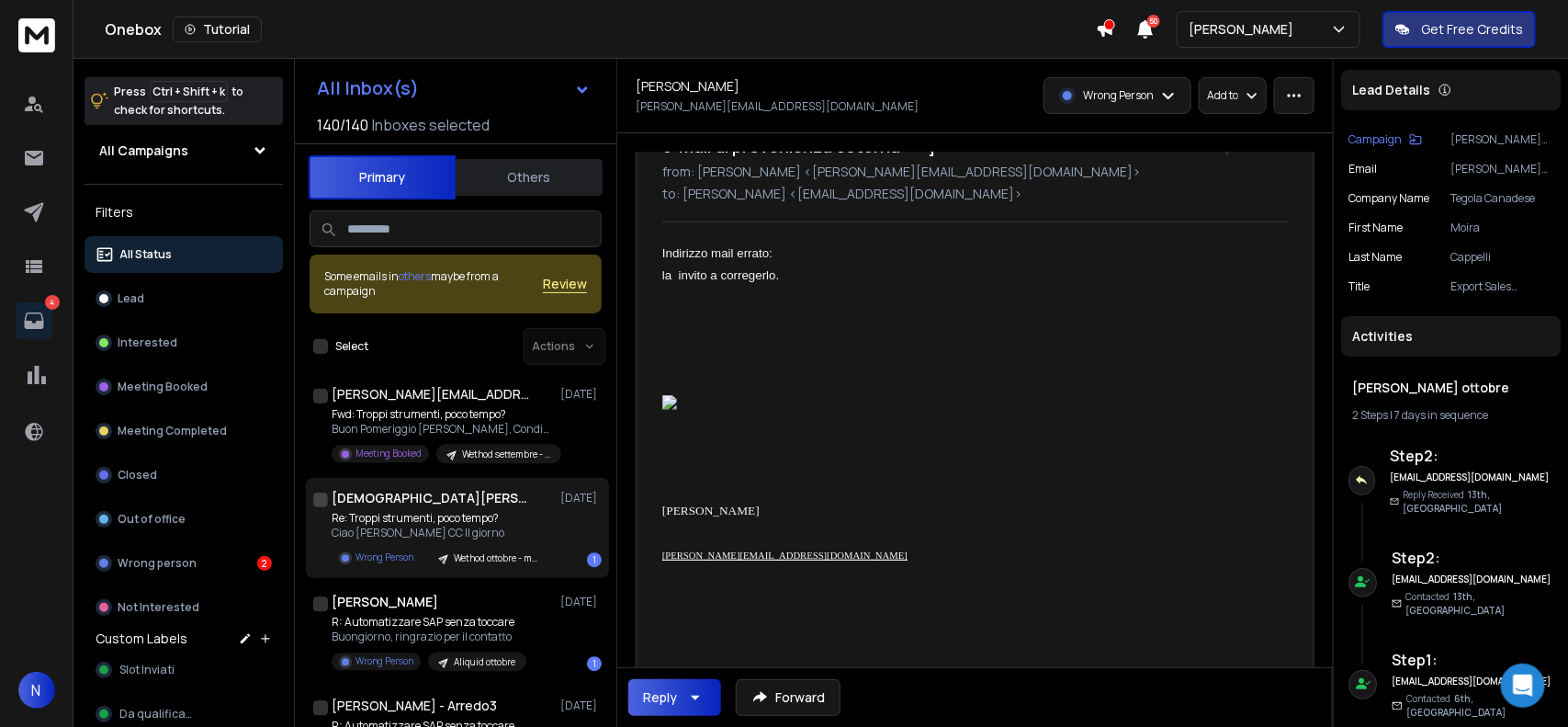
click at [504, 536] on p "Ciao [PERSON_NAME] CC Il giorno" at bounding box center [441, 533] width 220 height 14
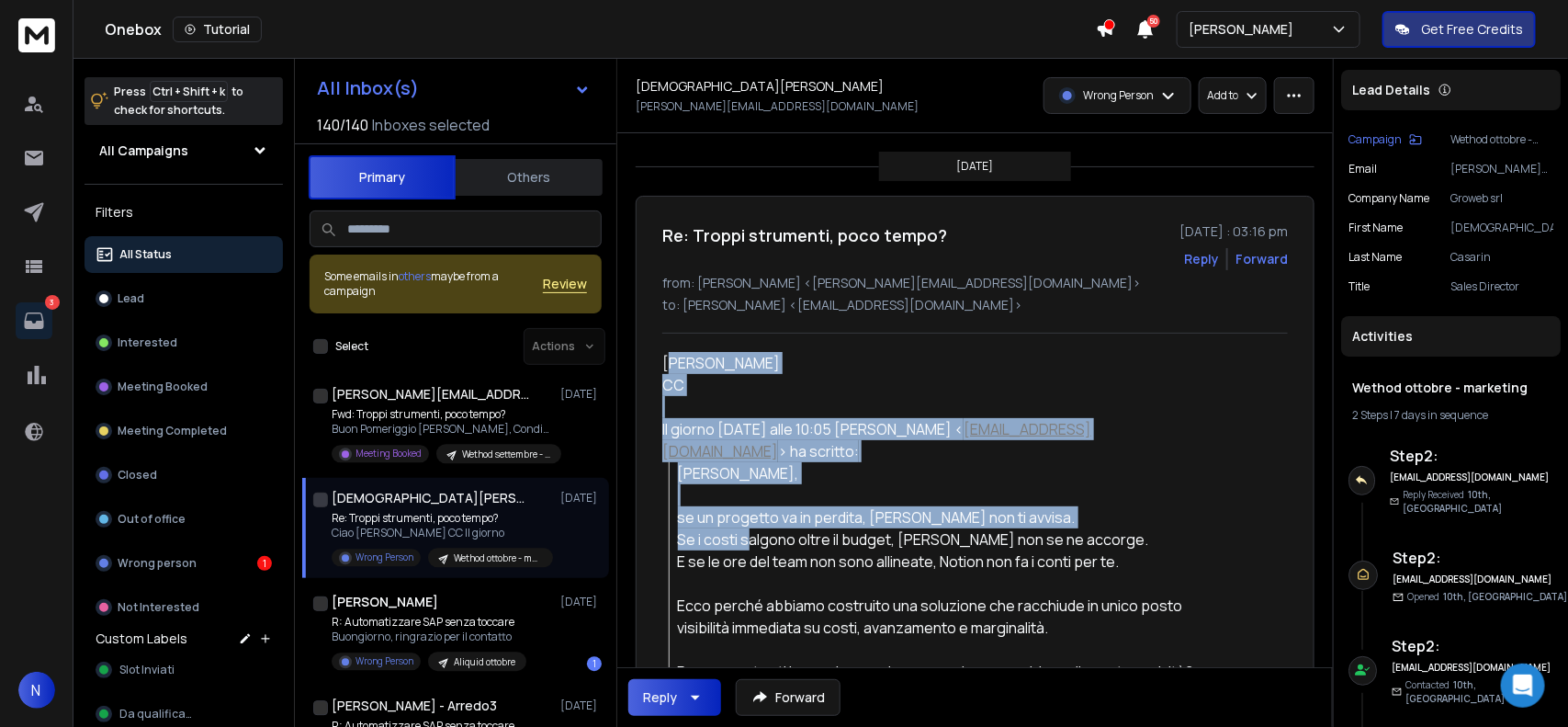
drag, startPoint x: 671, startPoint y: 345, endPoint x: 752, endPoint y: 545, distance: 215.8
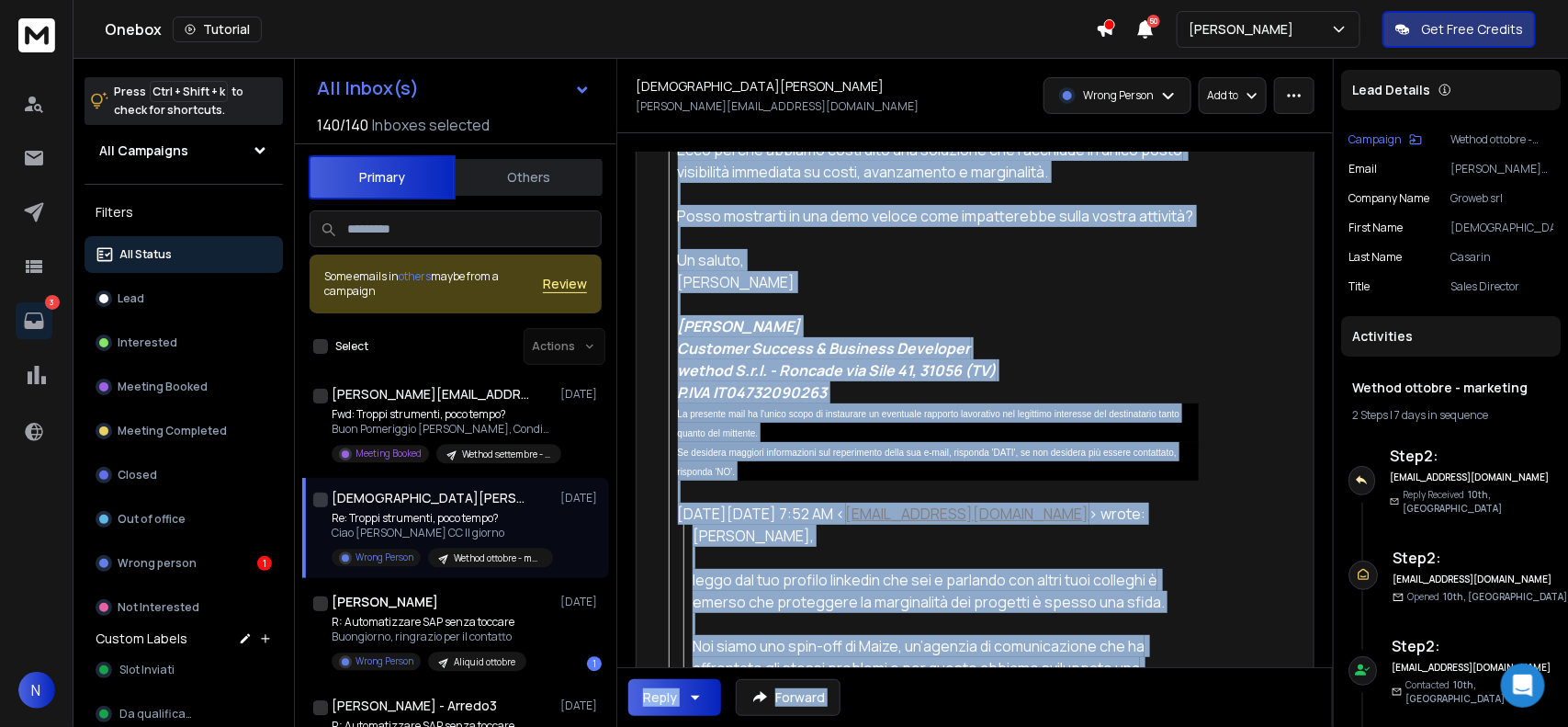
scroll to position [483, 0]
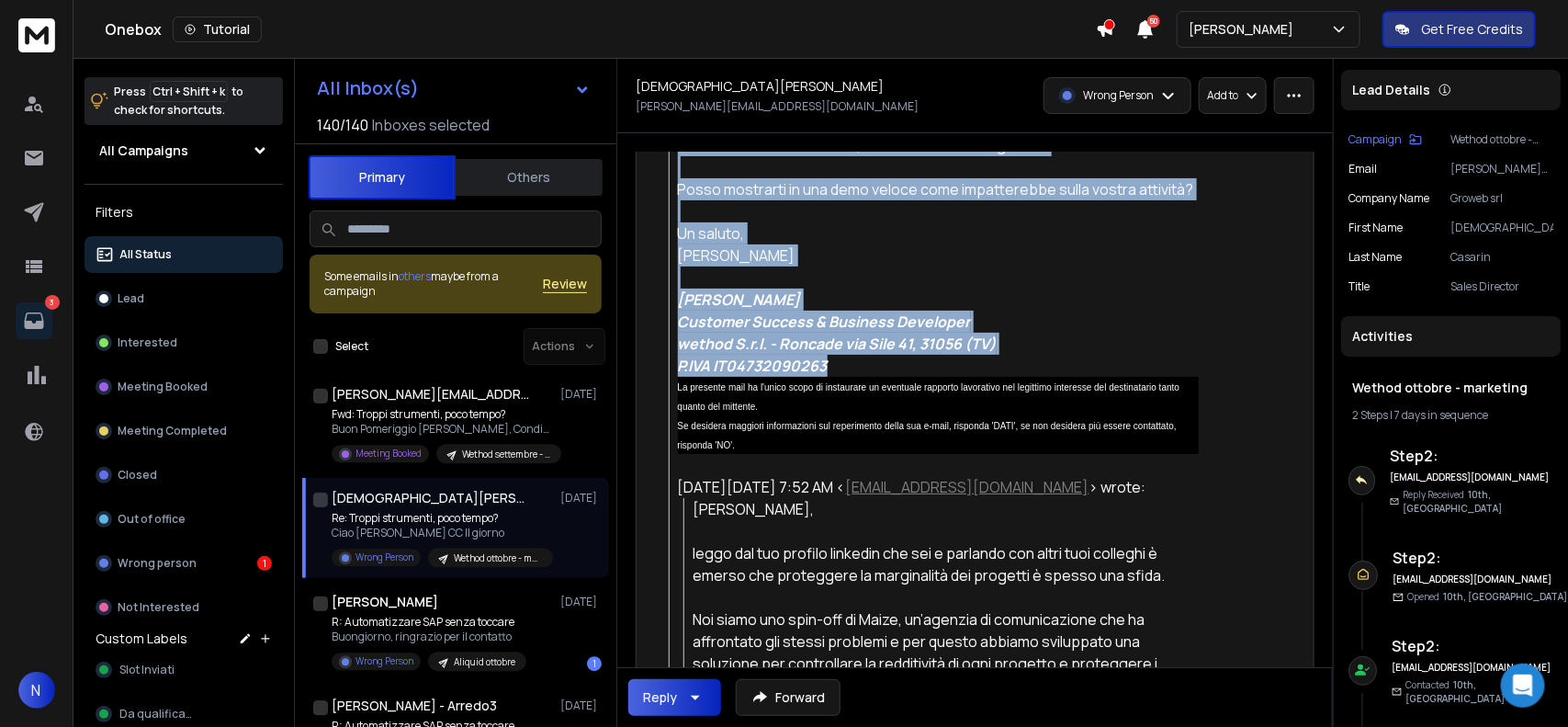
drag, startPoint x: 646, startPoint y: 359, endPoint x: 759, endPoint y: 214, distance: 183.8
click at [774, 303] on div "Re: Troppi strumenti, poco tempo? [DATE] : 03:16 pm Reply Forward from: [PERSON…" at bounding box center [975, 463] width 679 height 1499
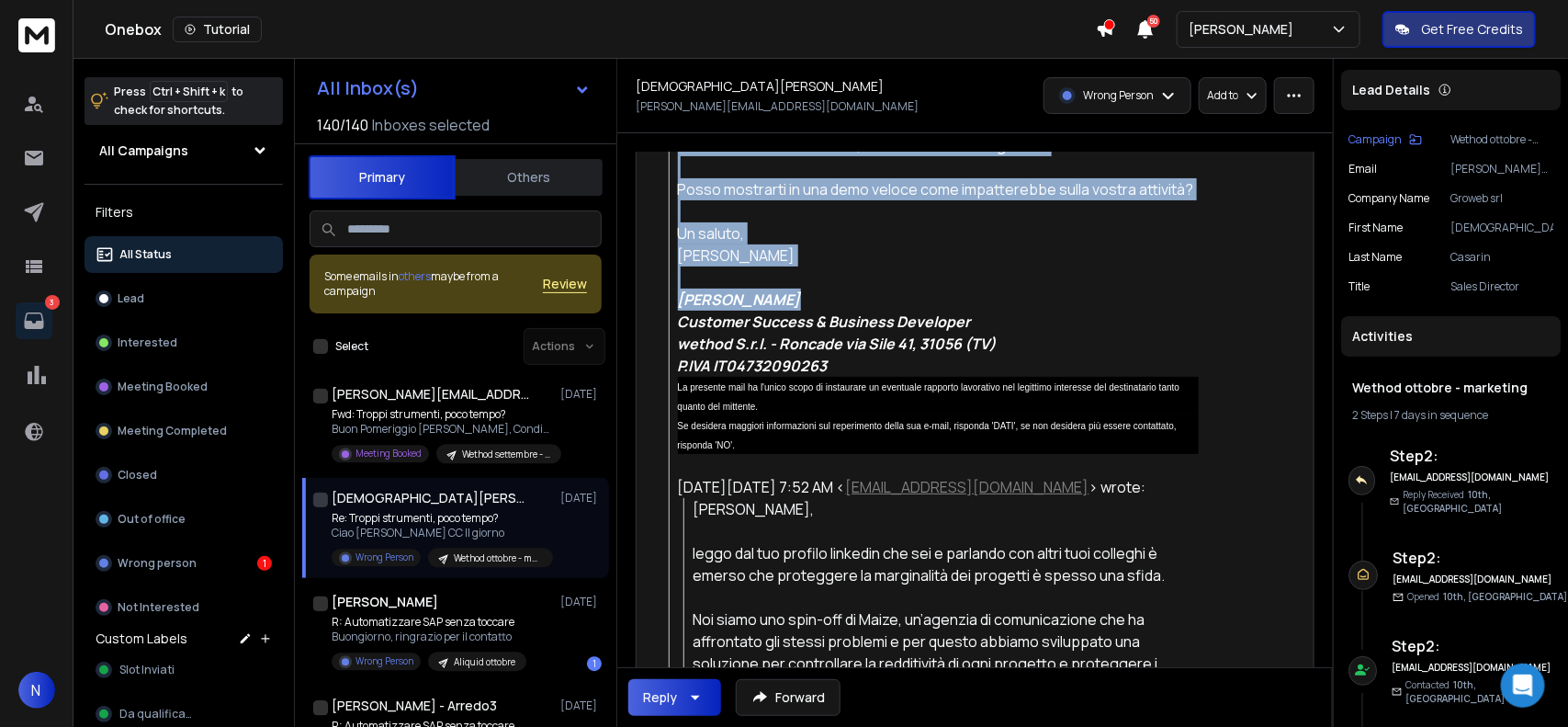
click at [778, 255] on div "[PERSON_NAME]" at bounding box center [938, 255] width 521 height 22
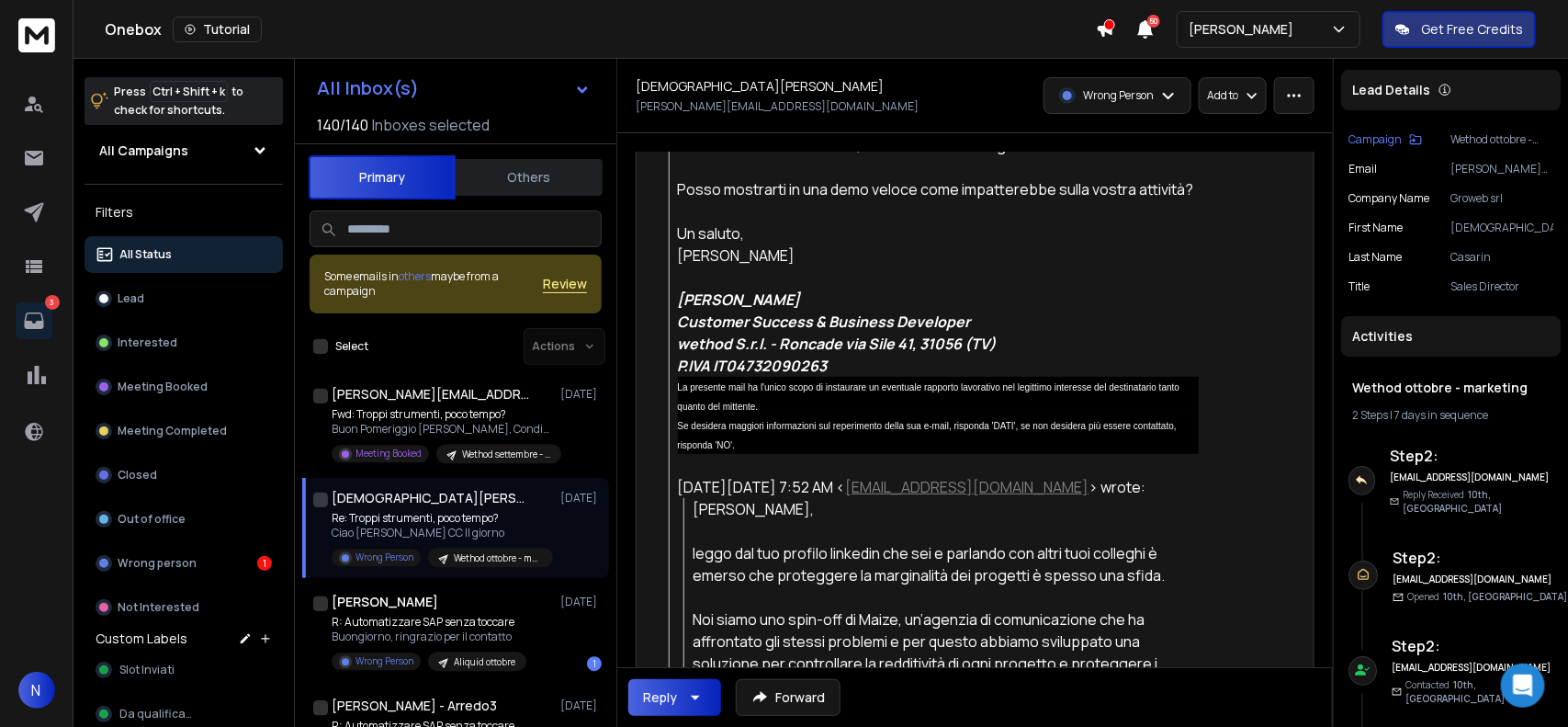
drag, startPoint x: 778, startPoint y: 255, endPoint x: 770, endPoint y: 296, distance: 41.8
click at [770, 296] on span "[PERSON_NAME]" at bounding box center [739, 299] width 123 height 20
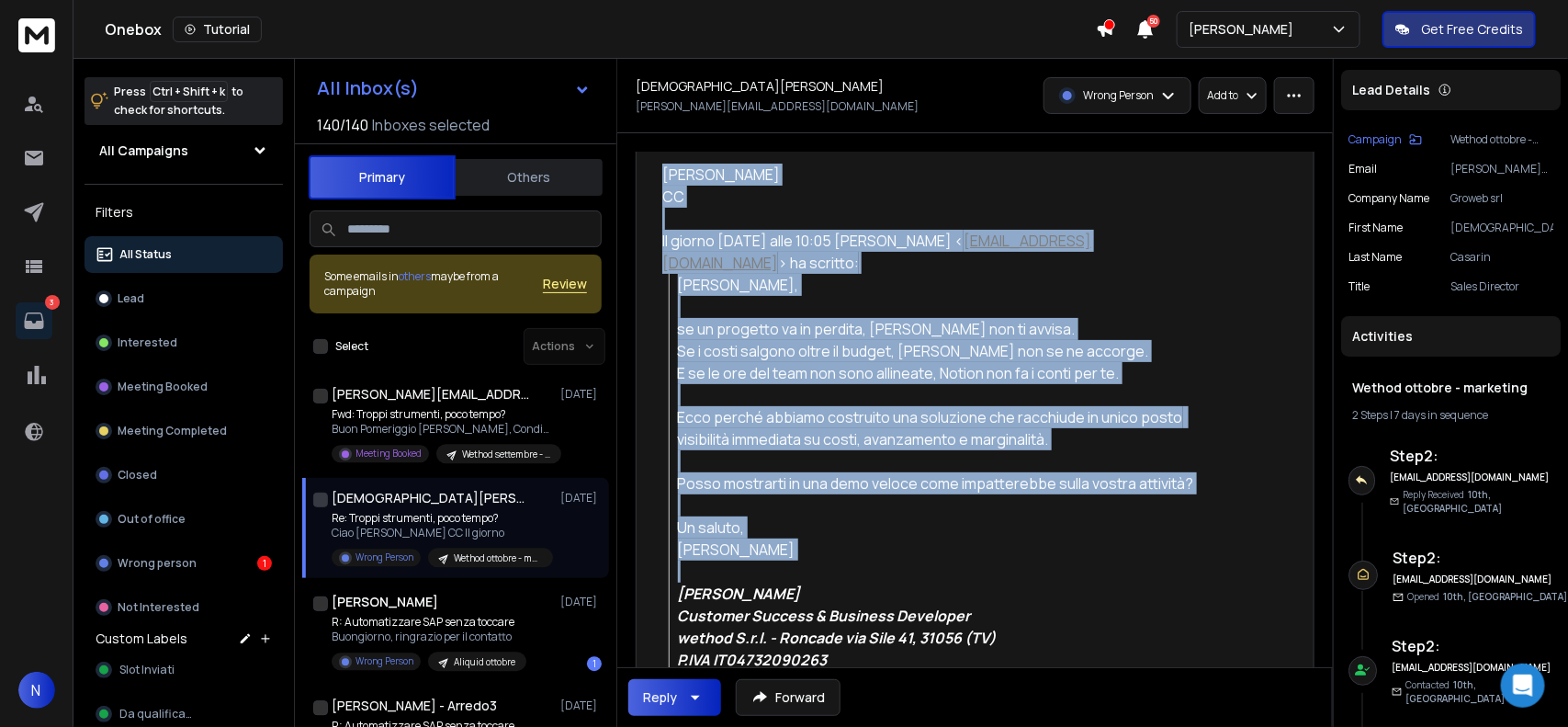
scroll to position [0, 0]
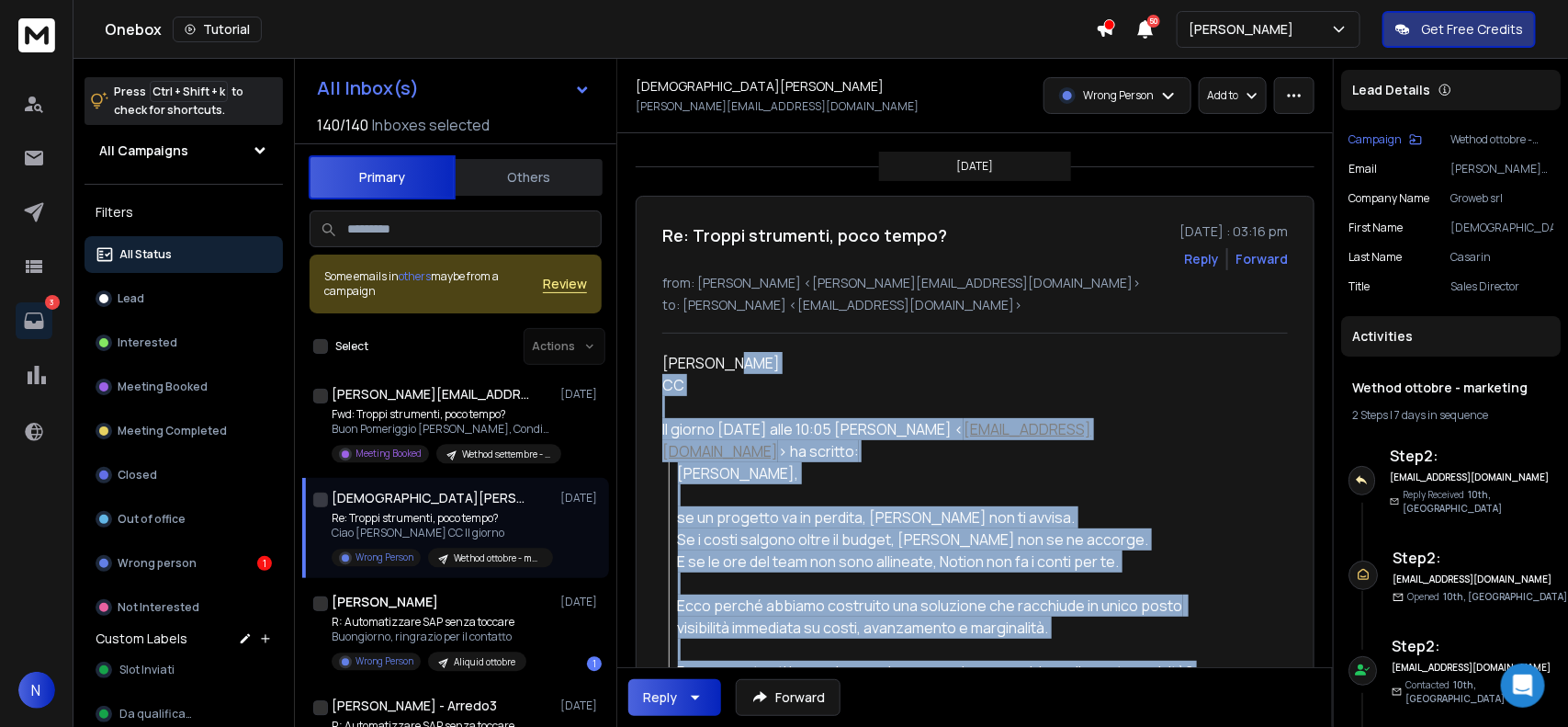
drag, startPoint x: 762, startPoint y: 281, endPoint x: 728, endPoint y: 359, distance: 85.1
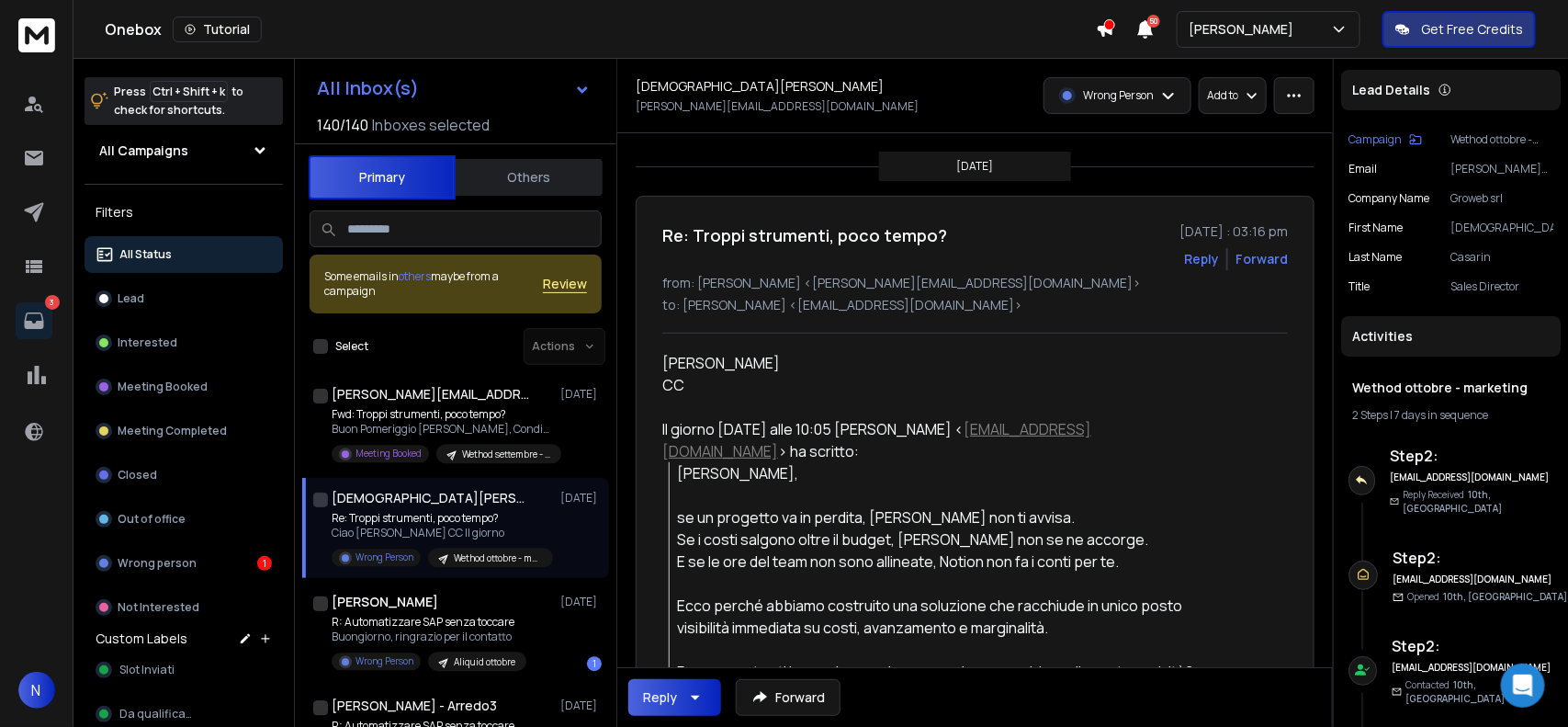
click at [680, 355] on div "[PERSON_NAME]" at bounding box center [931, 363] width 536 height 22
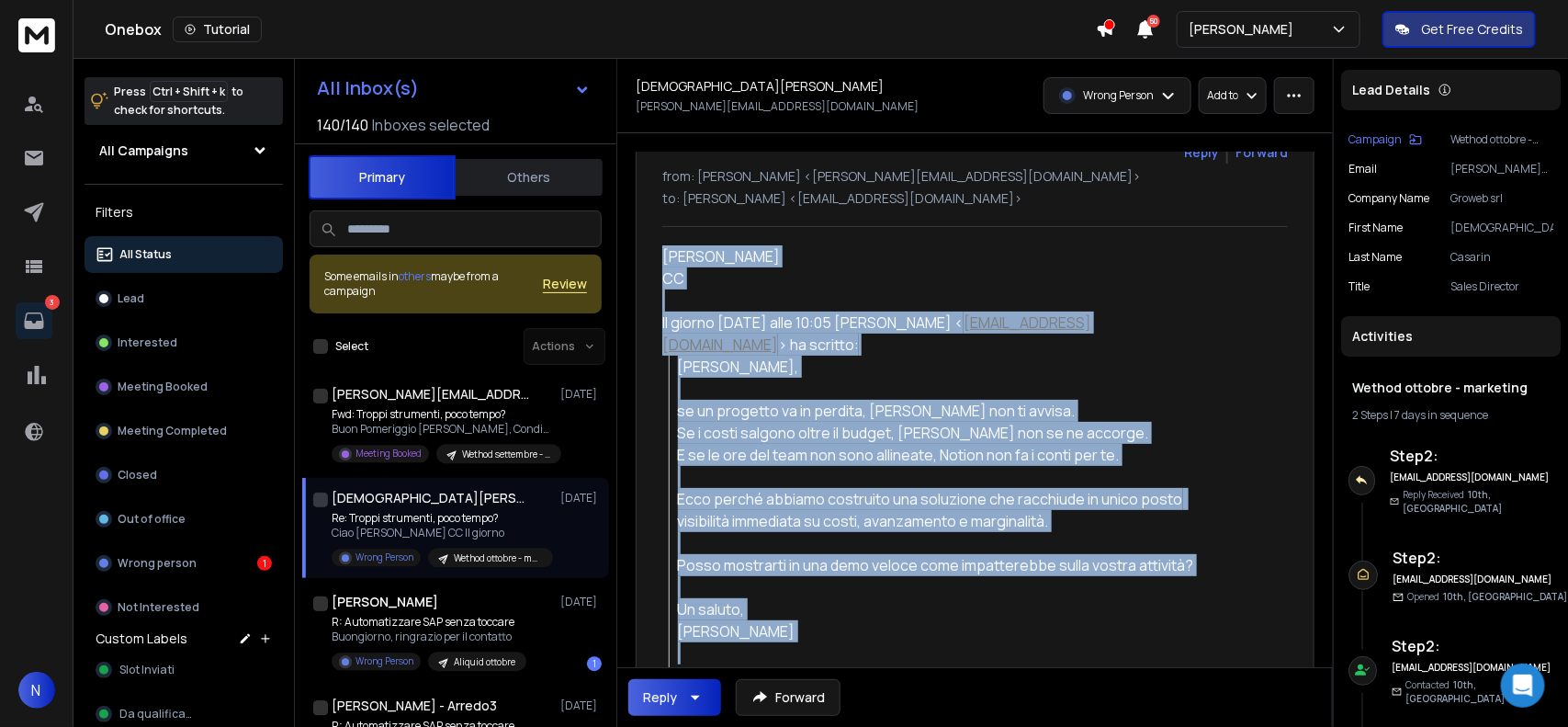
scroll to position [295, 0]
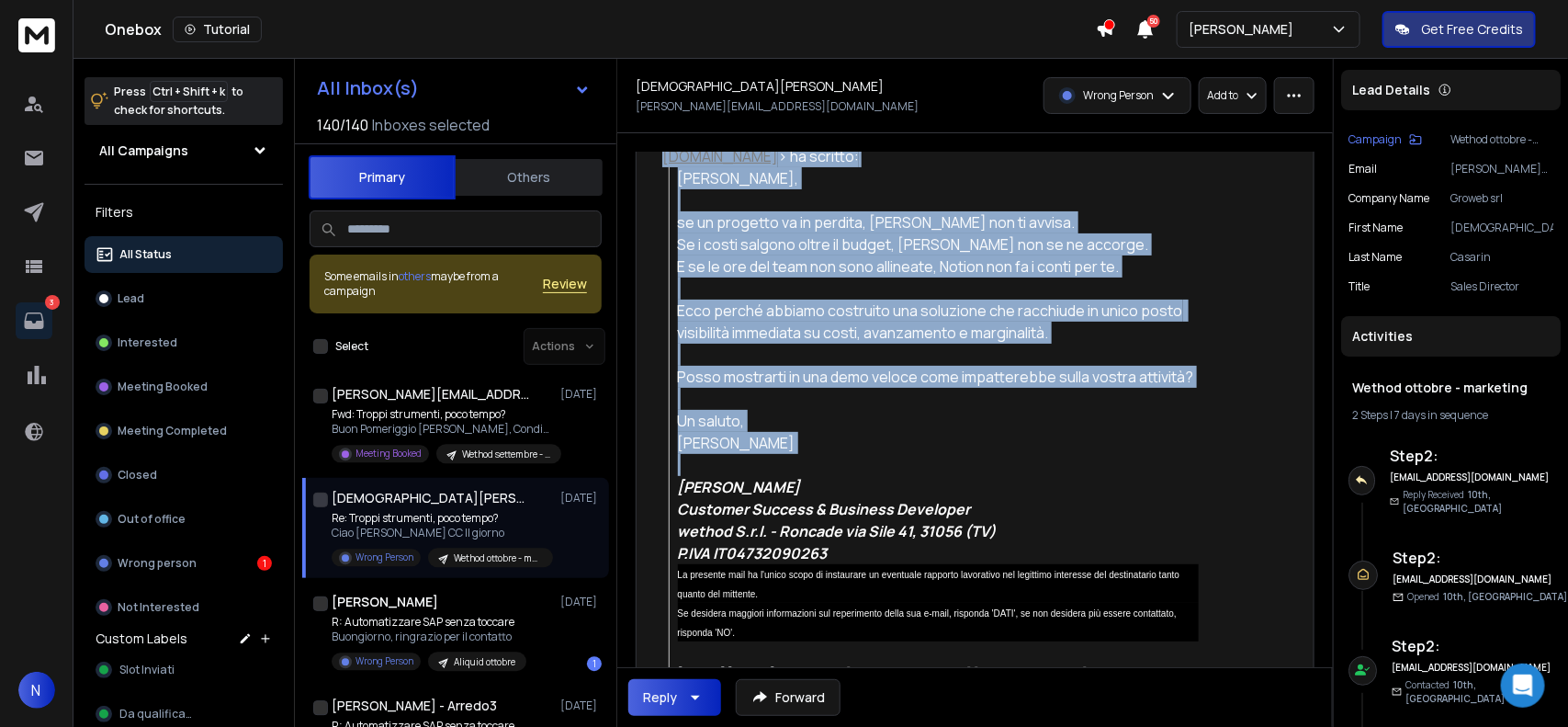
drag, startPoint x: 666, startPoint y: 352, endPoint x: 772, endPoint y: 458, distance: 149.9
click at [772, 458] on div "[PERSON_NAME] CC Il giorno [DATE] alle 10:05 [PERSON_NAME] < [EMAIL_ADDRESS][DO…" at bounding box center [937, 714] width 551 height 1316
copy div "[PERSON_NAME] CC Il giorno [DATE] alle 10:05 [PERSON_NAME] < [EMAIL_ADDRESS][DO…"
click at [930, 438] on div "[PERSON_NAME]" at bounding box center [938, 442] width 521 height 22
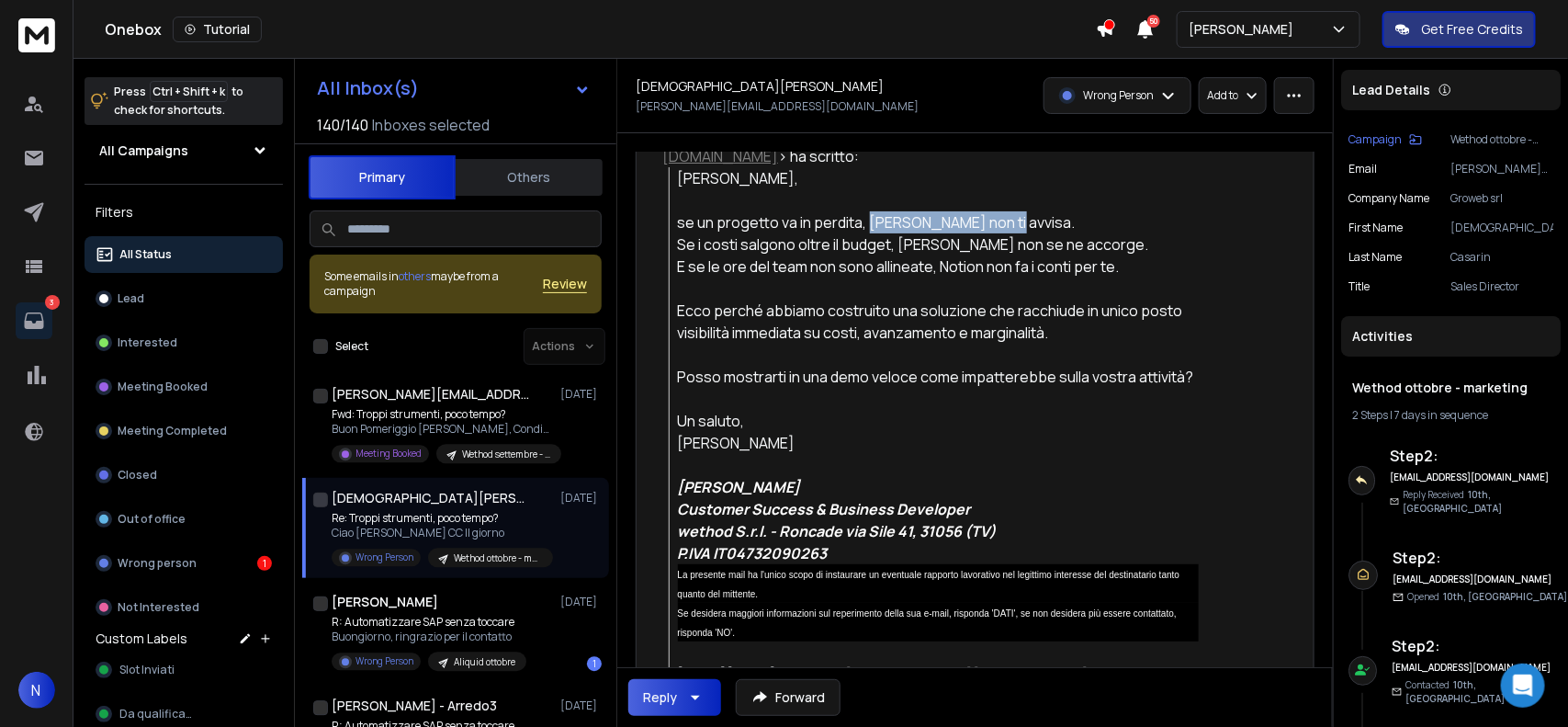
drag, startPoint x: 868, startPoint y: 218, endPoint x: 988, endPoint y: 230, distance: 120.6
click at [988, 230] on div "se un progetto va in perdita, [PERSON_NAME] non ti avvisa." at bounding box center [938, 222] width 521 height 22
drag, startPoint x: 863, startPoint y: 217, endPoint x: 962, endPoint y: 223, distance: 99.2
click at [939, 221] on div "se un progetto va in perdita, [PERSON_NAME] non ti avvisa." at bounding box center [938, 222] width 521 height 22
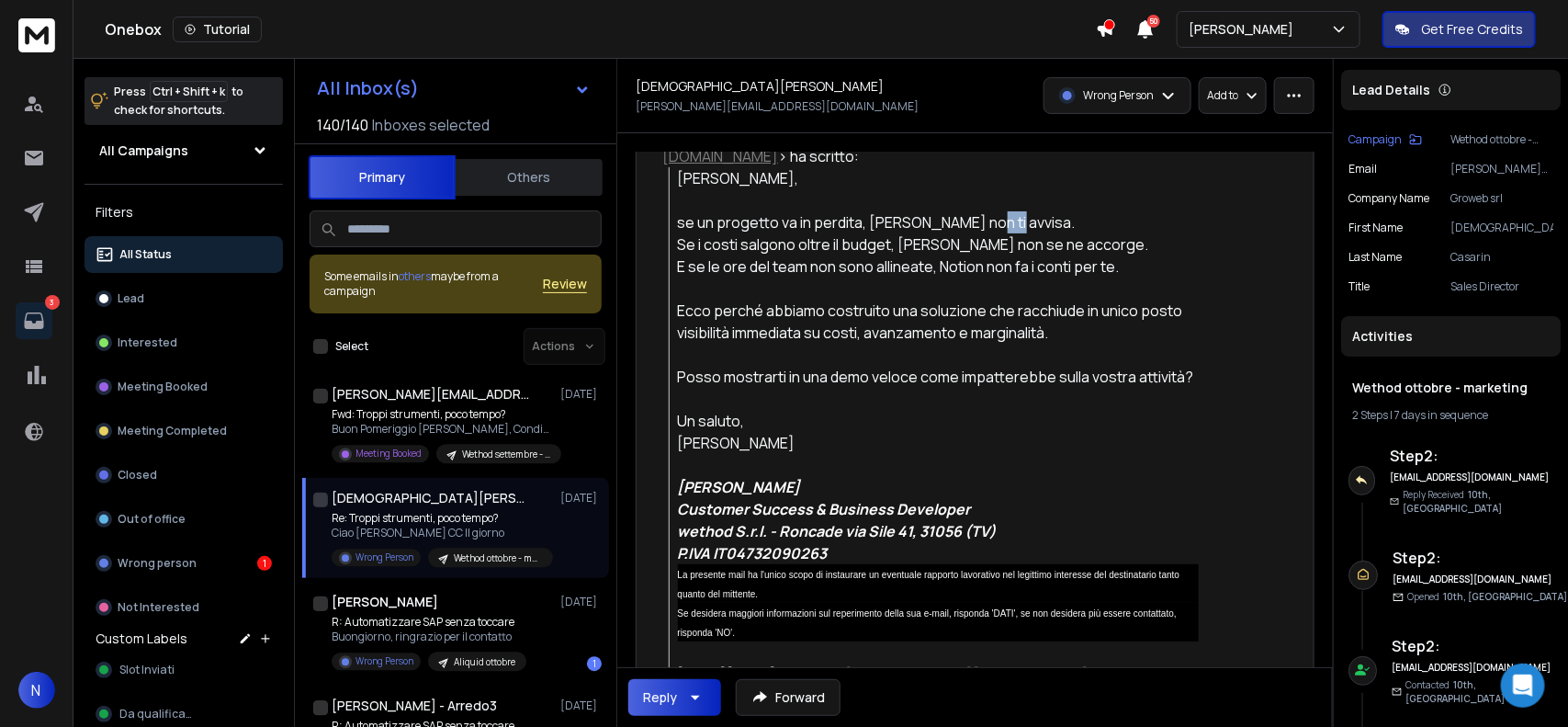
drag, startPoint x: 967, startPoint y: 223, endPoint x: 990, endPoint y: 223, distance: 23.0
click at [990, 223] on div "se un progetto va in perdita, [PERSON_NAME] non ti avvisa." at bounding box center [938, 222] width 521 height 22
click at [987, 223] on div "se un progetto va in perdita, [PERSON_NAME] non ti avvisa." at bounding box center [938, 222] width 521 height 22
drag, startPoint x: 868, startPoint y: 216, endPoint x: 982, endPoint y: 222, distance: 114.2
click at [975, 222] on div "se un progetto va in perdita, [PERSON_NAME] non ti avvisa." at bounding box center [938, 222] width 521 height 22
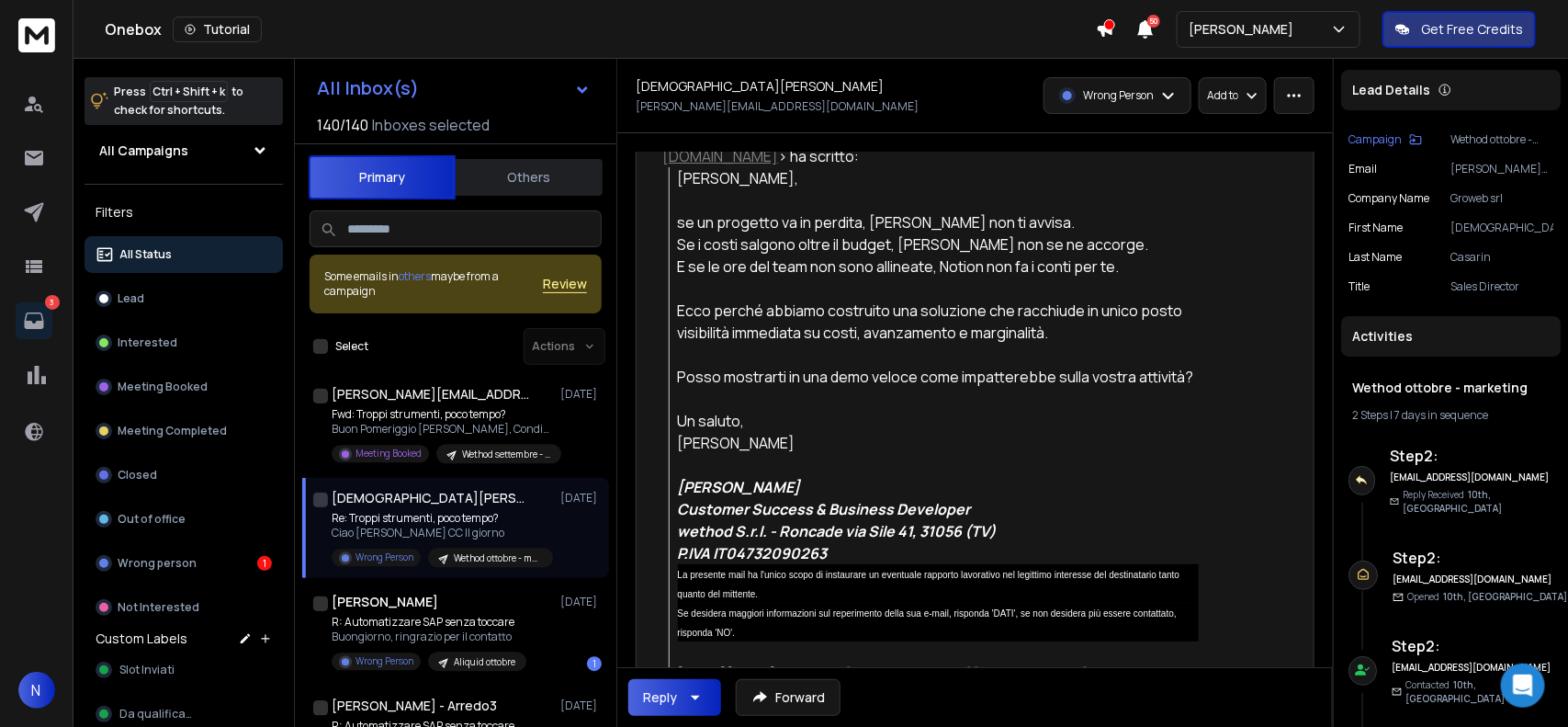
click at [983, 222] on div "se un progetto va in perdita, [PERSON_NAME] non ti avvisa." at bounding box center [938, 222] width 521 height 22
drag, startPoint x: 990, startPoint y: 222, endPoint x: 874, endPoint y: 222, distance: 116.0
click at [874, 222] on div "se un progetto va in perdita, [PERSON_NAME] non ti avvisa." at bounding box center [938, 222] width 521 height 22
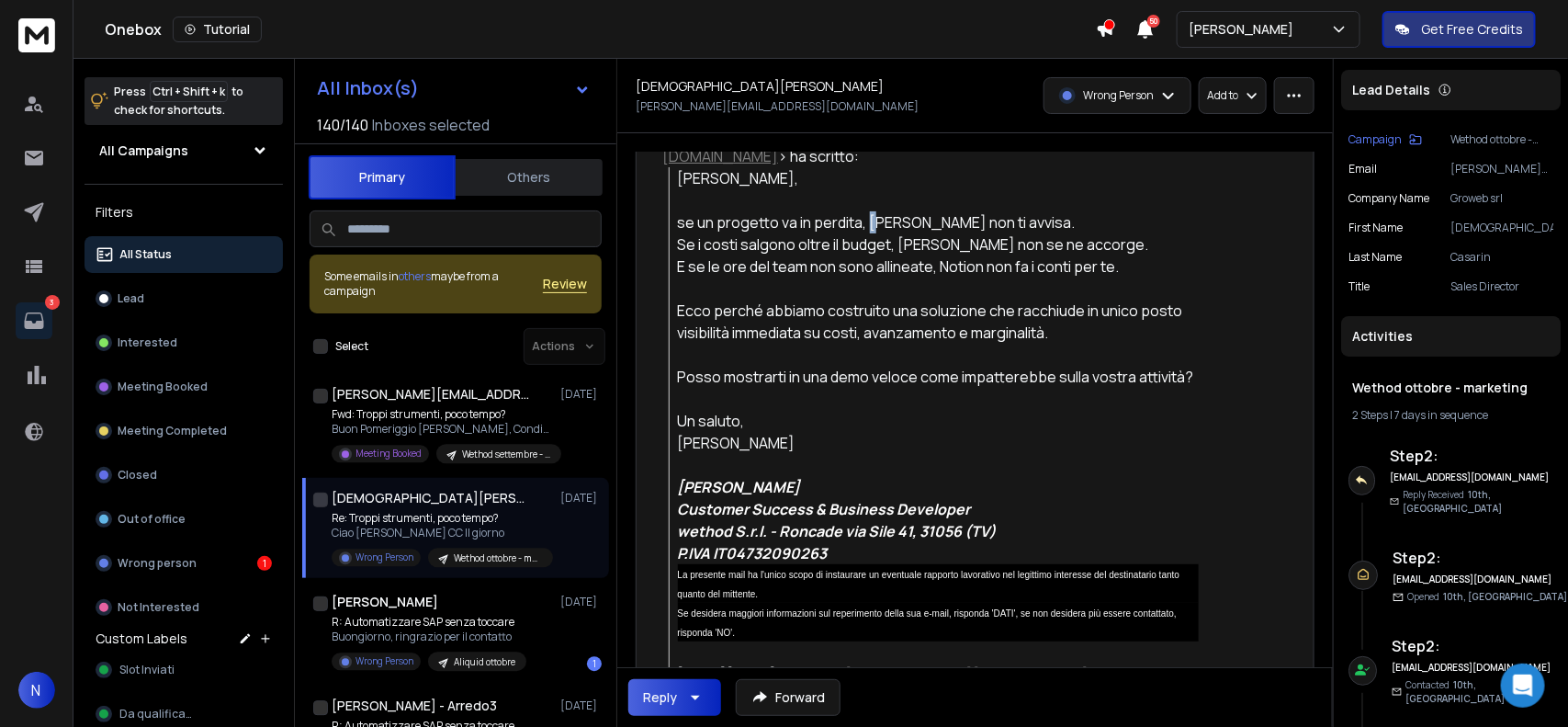
click at [869, 221] on div "se un progetto va in perdita, [PERSON_NAME] non ti avvisa." at bounding box center [938, 222] width 521 height 22
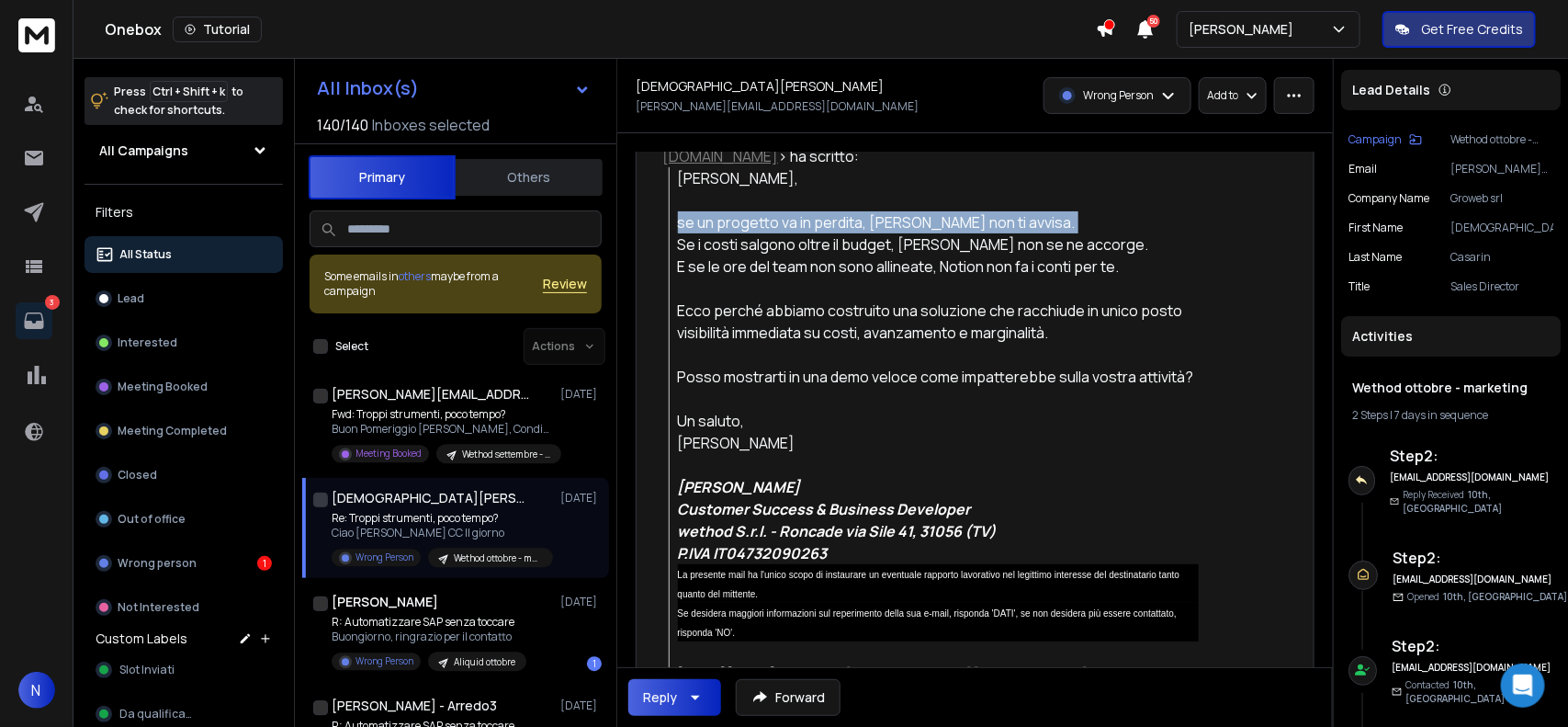
drag, startPoint x: 869, startPoint y: 221, endPoint x: 930, endPoint y: 218, distance: 61.1
click at [930, 218] on div "se un progetto va in perdita, [PERSON_NAME] non ti avvisa." at bounding box center [938, 222] width 521 height 22
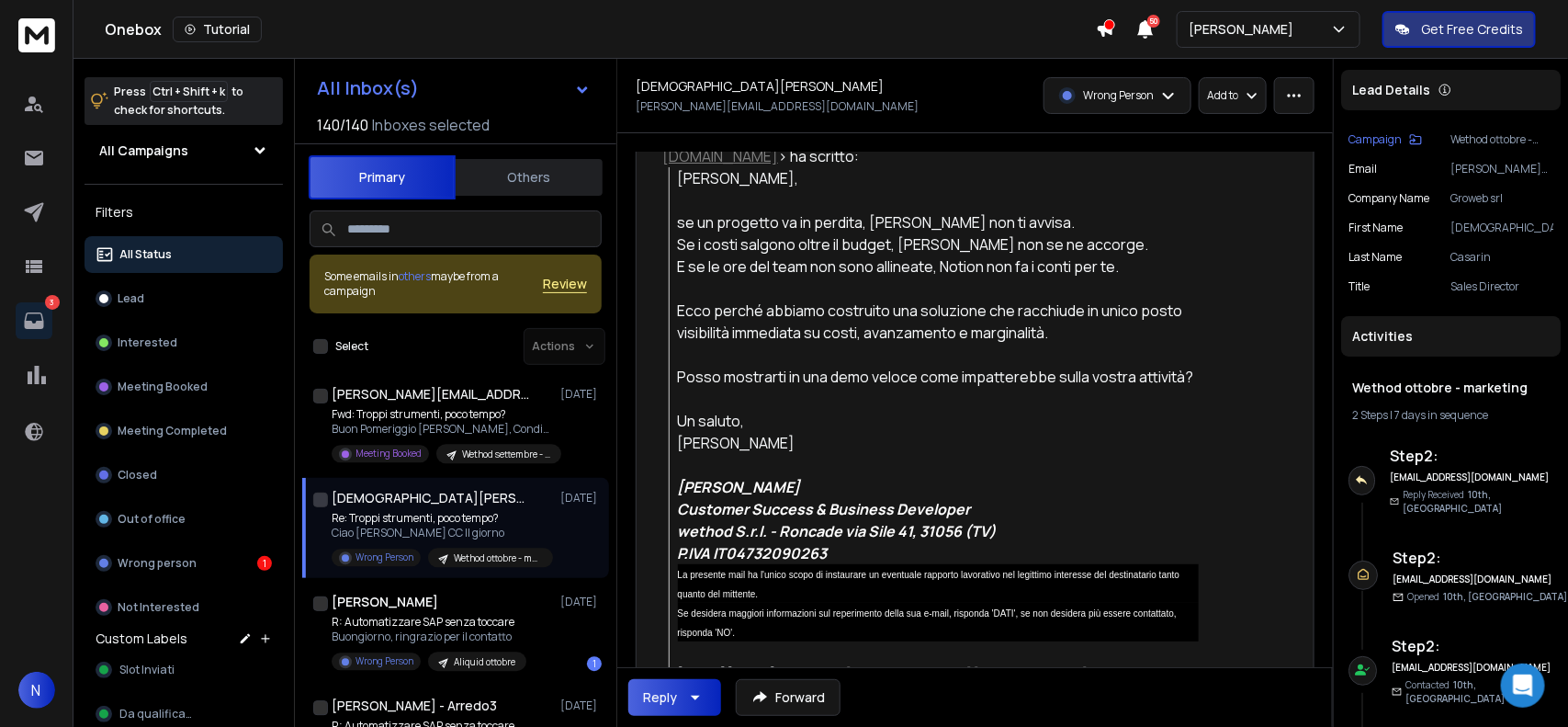
click at [912, 176] on div "[PERSON_NAME]," at bounding box center [938, 178] width 521 height 22
drag, startPoint x: 871, startPoint y: 220, endPoint x: 906, endPoint y: 221, distance: 35.0
click at [894, 220] on div "se un progetto va in perdita, [PERSON_NAME] non ti avvisa." at bounding box center [938, 222] width 521 height 22
drag, startPoint x: 908, startPoint y: 221, endPoint x: 931, endPoint y: 225, distance: 23.3
click at [911, 221] on div "se un progetto va in perdita, [PERSON_NAME] non ti avvisa." at bounding box center [938, 222] width 521 height 22
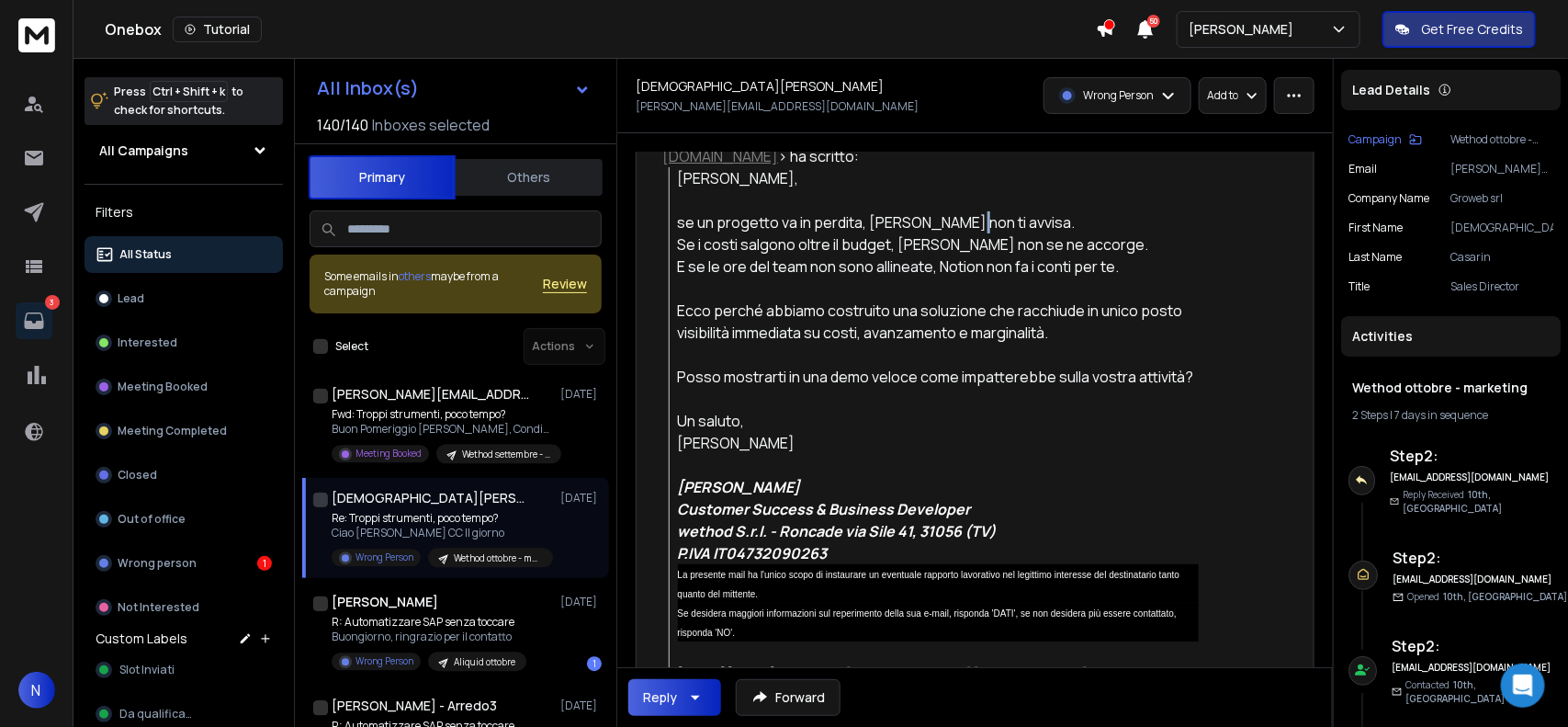
click at [949, 227] on div "se un progetto va in perdita, [PERSON_NAME] non ti avvisa." at bounding box center [938, 222] width 521 height 22
click at [869, 217] on div "se un progetto va in perdita, [PERSON_NAME] non ti avvisa." at bounding box center [938, 222] width 521 height 22
drag, startPoint x: 869, startPoint y: 217, endPoint x: 993, endPoint y: 217, distance: 124.0
click at [993, 217] on div "se un progetto va in perdita, [PERSON_NAME] non ti avvisa." at bounding box center [938, 222] width 521 height 22
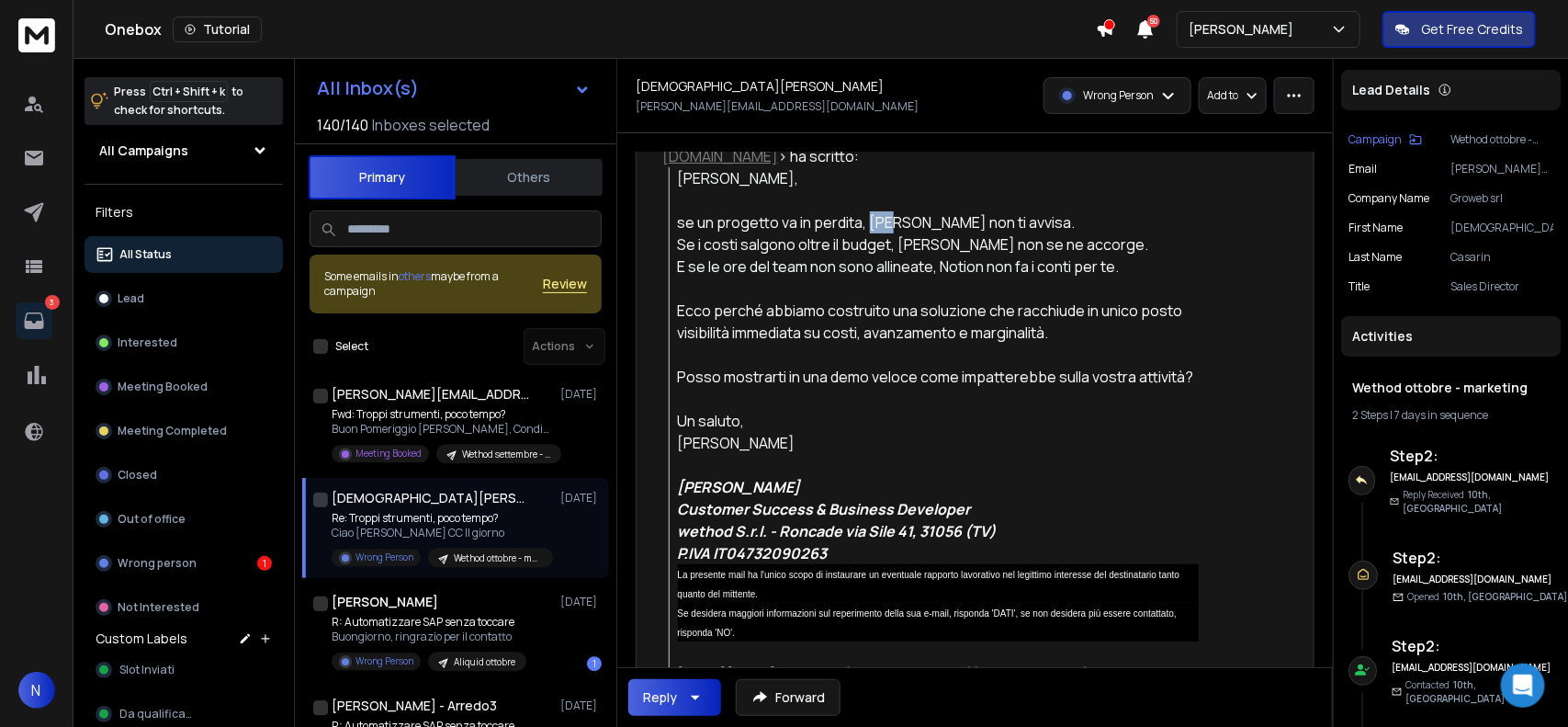
click at [993, 217] on div "se un progetto va in perdita, [PERSON_NAME] non ti avvisa." at bounding box center [938, 222] width 521 height 22
drag, startPoint x: 989, startPoint y: 221, endPoint x: 870, endPoint y: 190, distance: 123.0
click at [893, 222] on div "se un progetto va in perdita, [PERSON_NAME] non ti avvisa." at bounding box center [938, 222] width 521 height 22
click at [888, 222] on div "se un progetto va in perdita, [PERSON_NAME] non ti avvisa." at bounding box center [938, 222] width 521 height 22
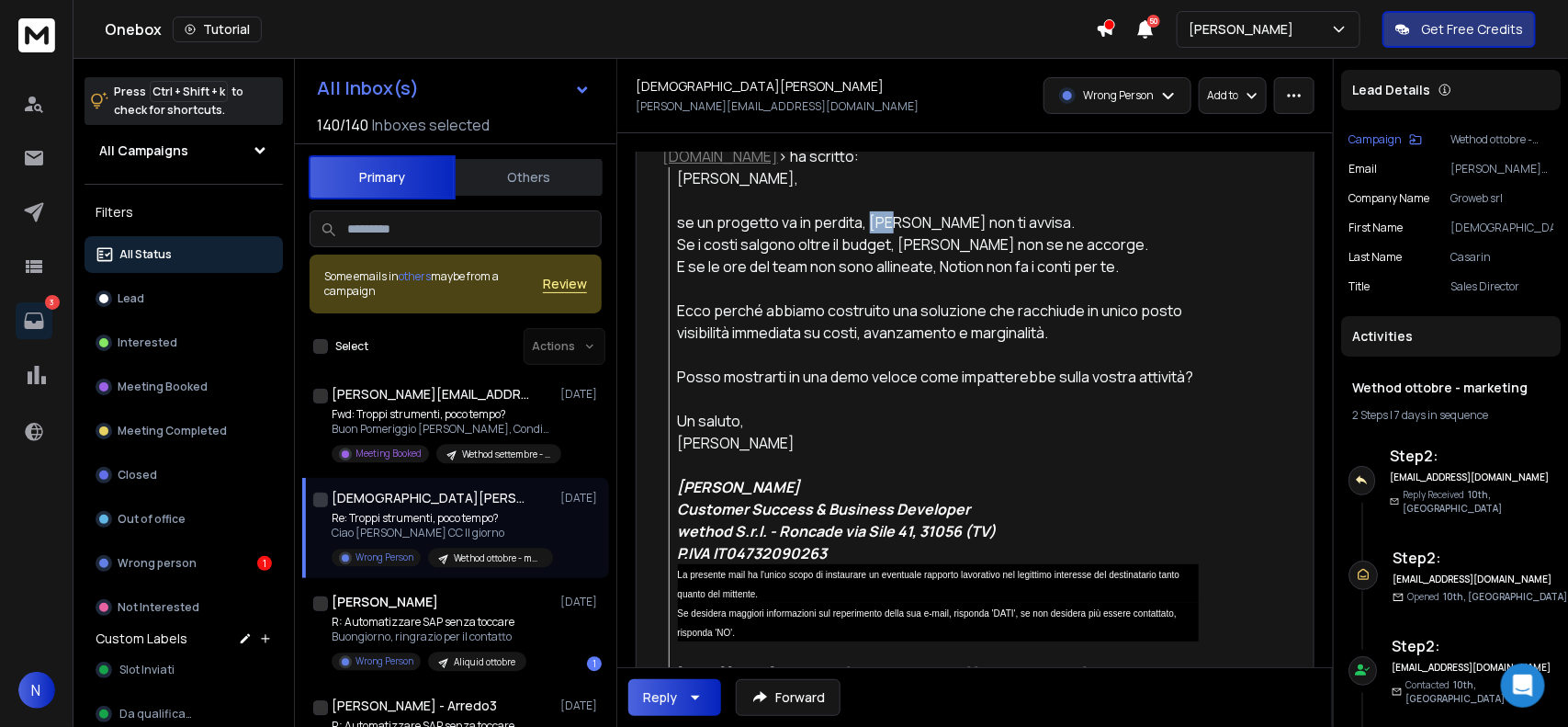
click at [878, 195] on div at bounding box center [938, 200] width 521 height 22
click at [870, 190] on div at bounding box center [938, 200] width 521 height 22
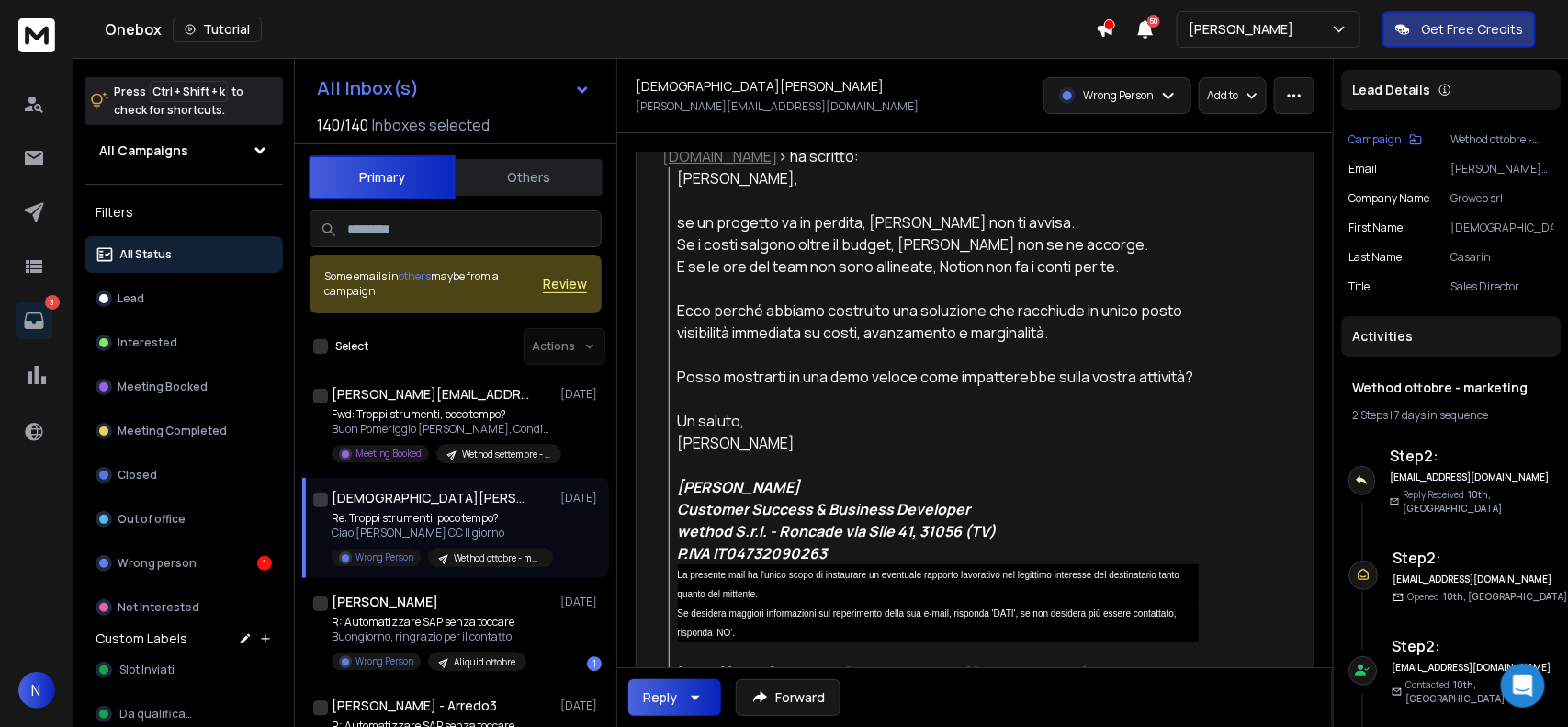
click at [874, 243] on div "Se i costi salgono oltre il budget, [PERSON_NAME] non se ne accorge." at bounding box center [938, 244] width 521 height 22
drag, startPoint x: 866, startPoint y: 217, endPoint x: 985, endPoint y: 221, distance: 119.1
click at [985, 221] on div "se un progetto va in perdita, [PERSON_NAME] non ti avvisa." at bounding box center [938, 222] width 521 height 22
click at [875, 448] on div "[PERSON_NAME]" at bounding box center [938, 442] width 521 height 22
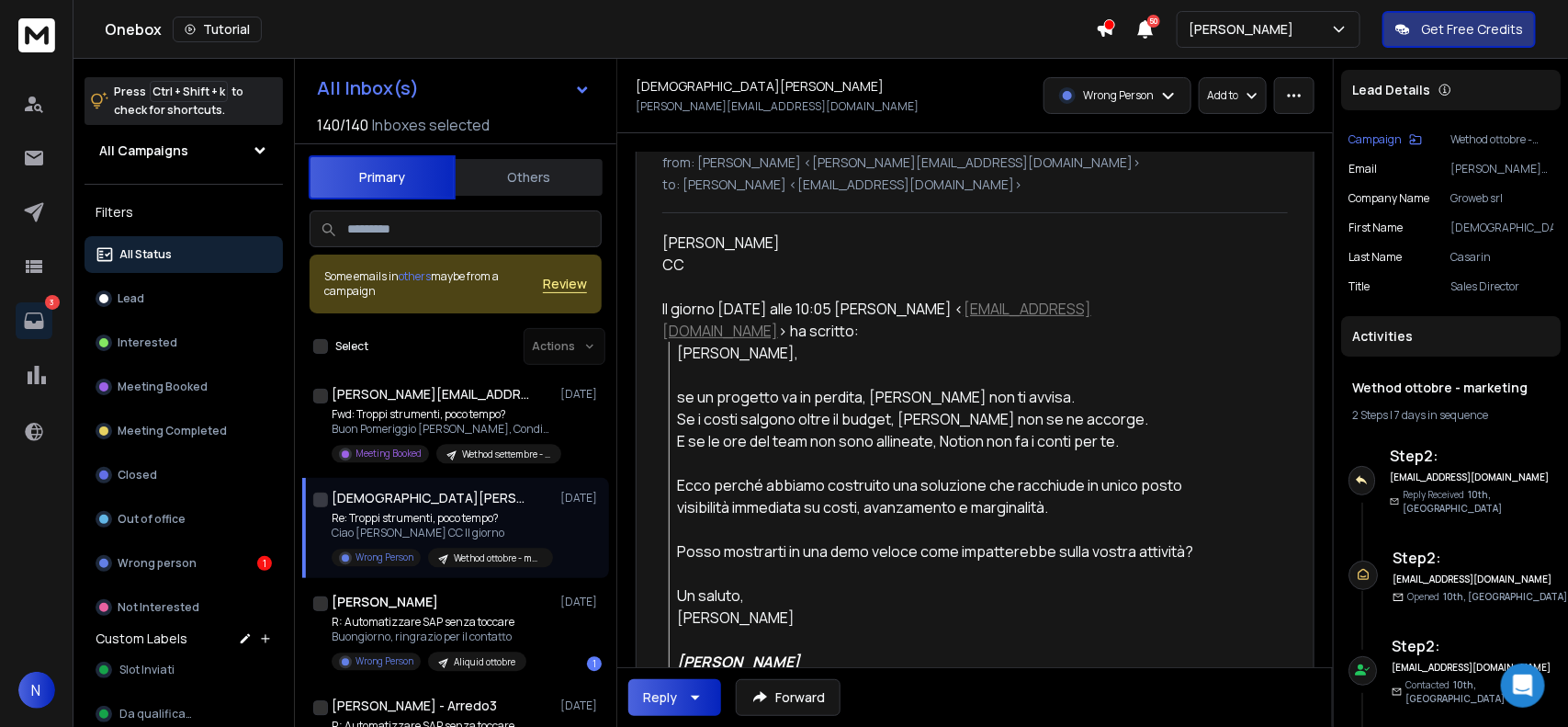
scroll to position [0, 0]
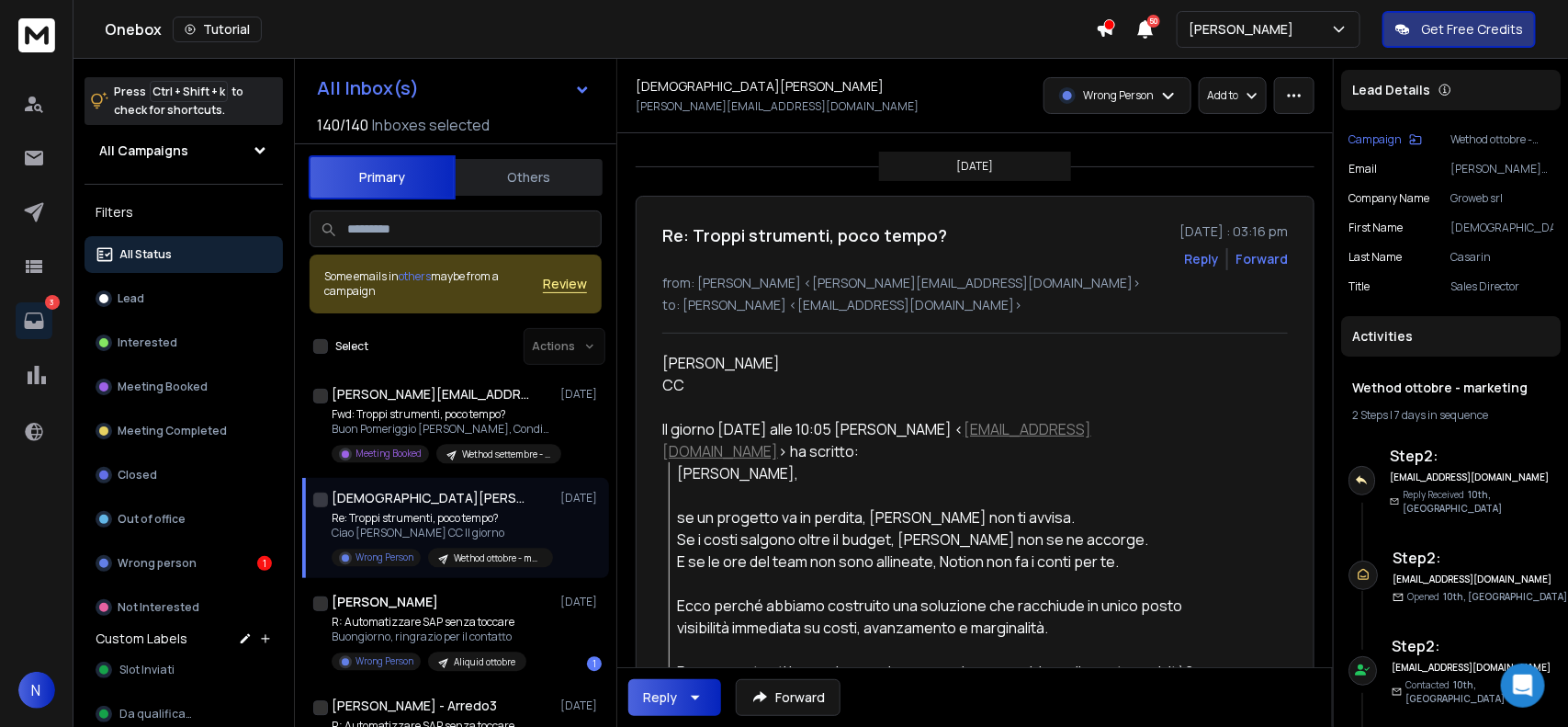
click at [657, 701] on div "Reply" at bounding box center [660, 697] width 34 height 18
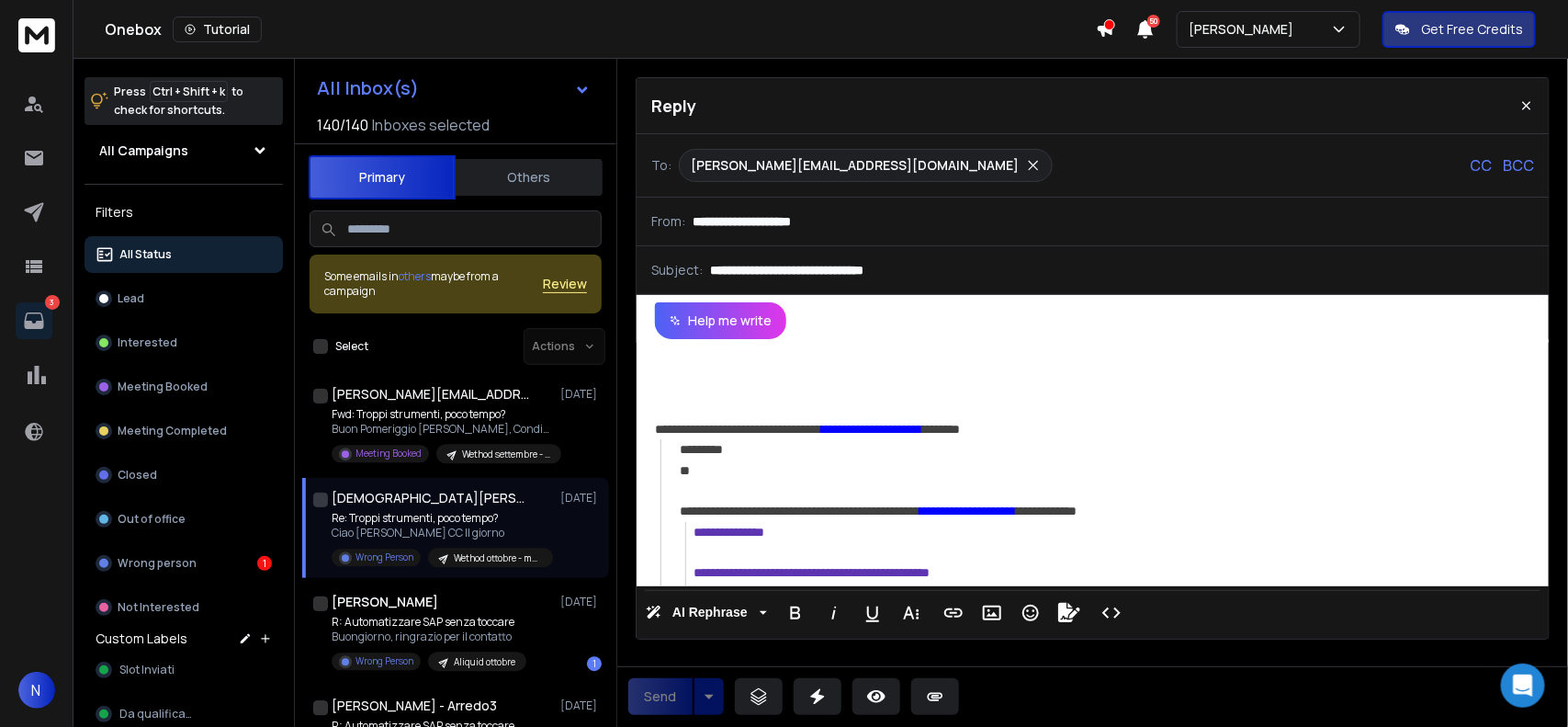
click at [695, 442] on div "**********" at bounding box center [1092, 463] width 912 height 247
paste div
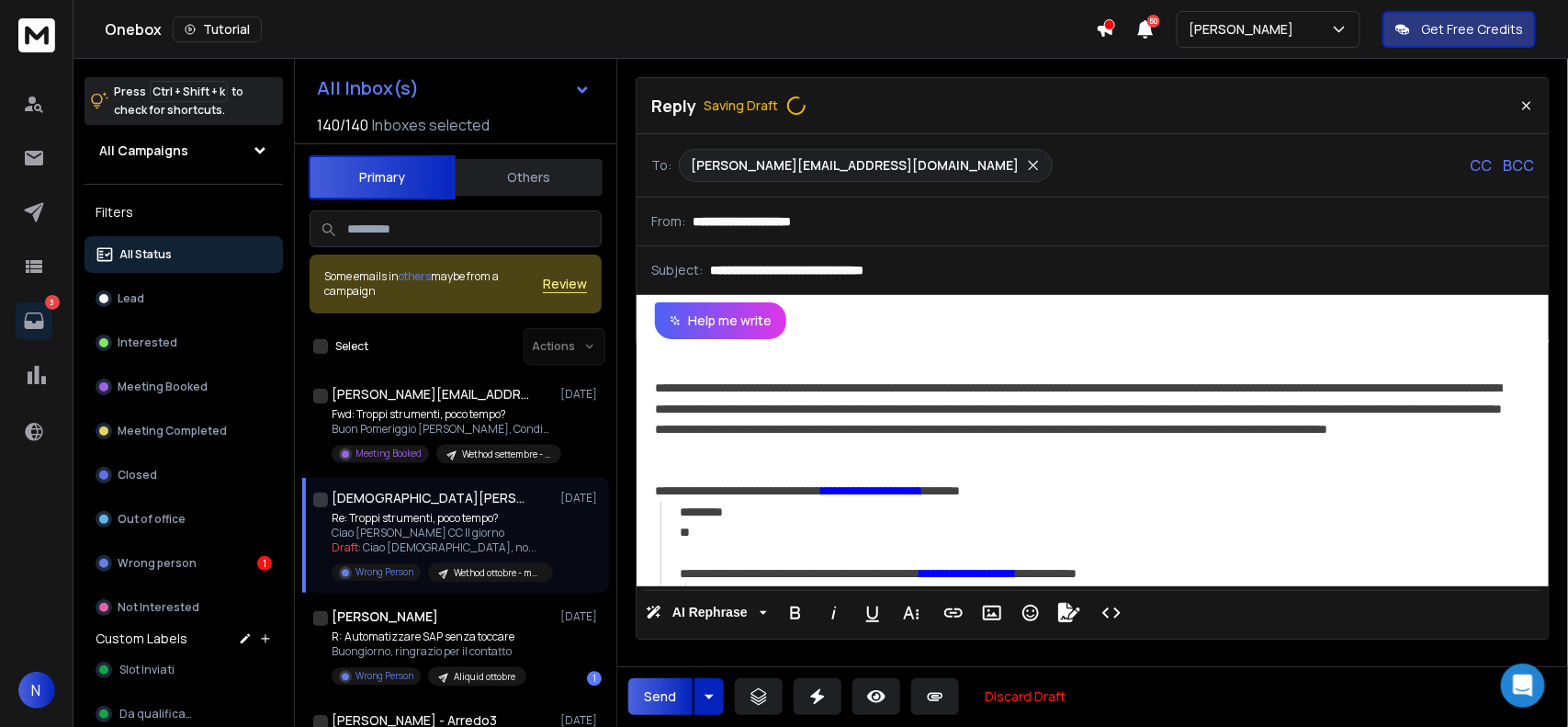
click at [669, 387] on div "**********" at bounding box center [1082, 419] width 854 height 83
click at [681, 390] on div "**********" at bounding box center [1082, 419] width 854 height 83
click at [724, 386] on div "**********" at bounding box center [1082, 419] width 854 height 83
click at [790, 390] on div "**********" at bounding box center [1082, 419] width 854 height 83
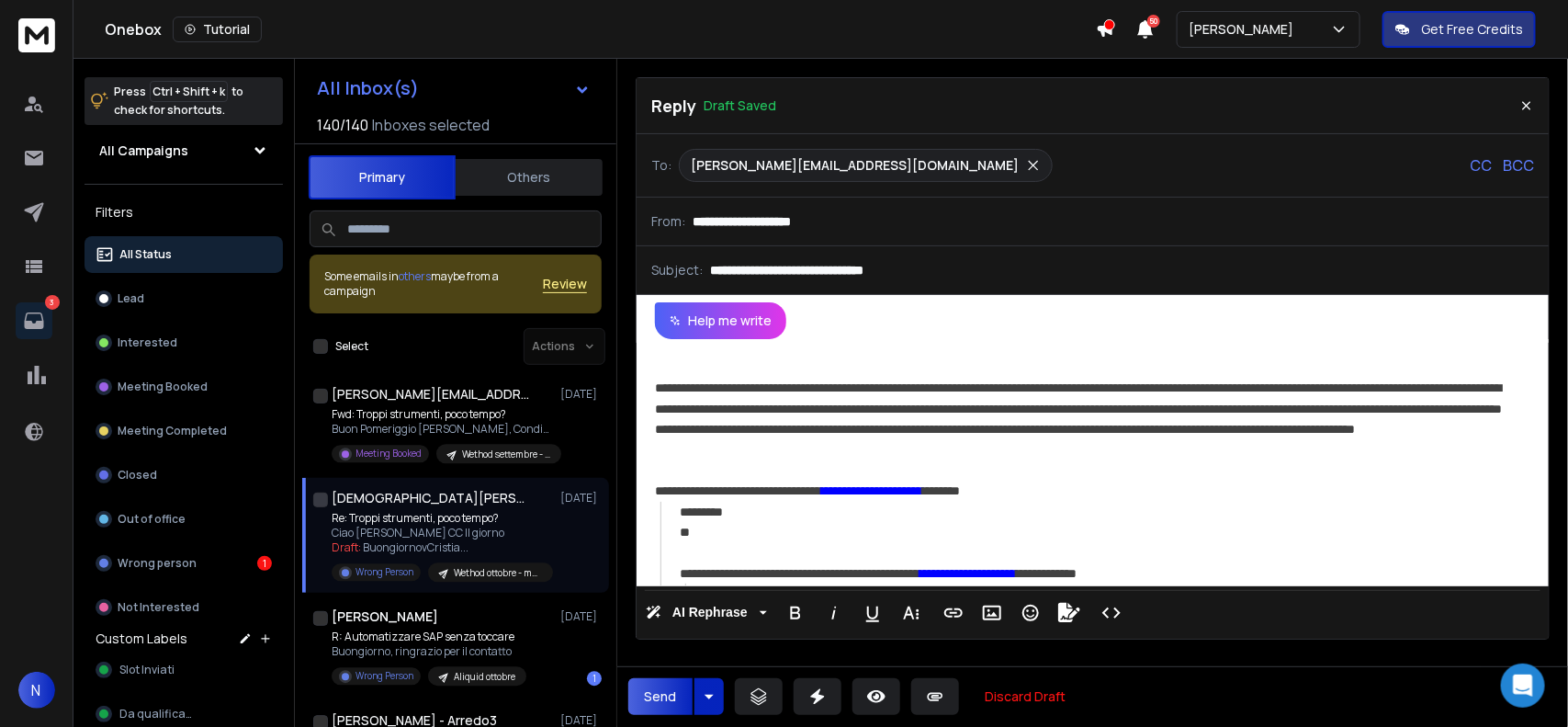
click at [731, 380] on div "**********" at bounding box center [1082, 419] width 854 height 83
click at [786, 389] on div "**********" at bounding box center [1082, 419] width 854 height 83
click at [782, 388] on div "**********" at bounding box center [1082, 419] width 854 height 83
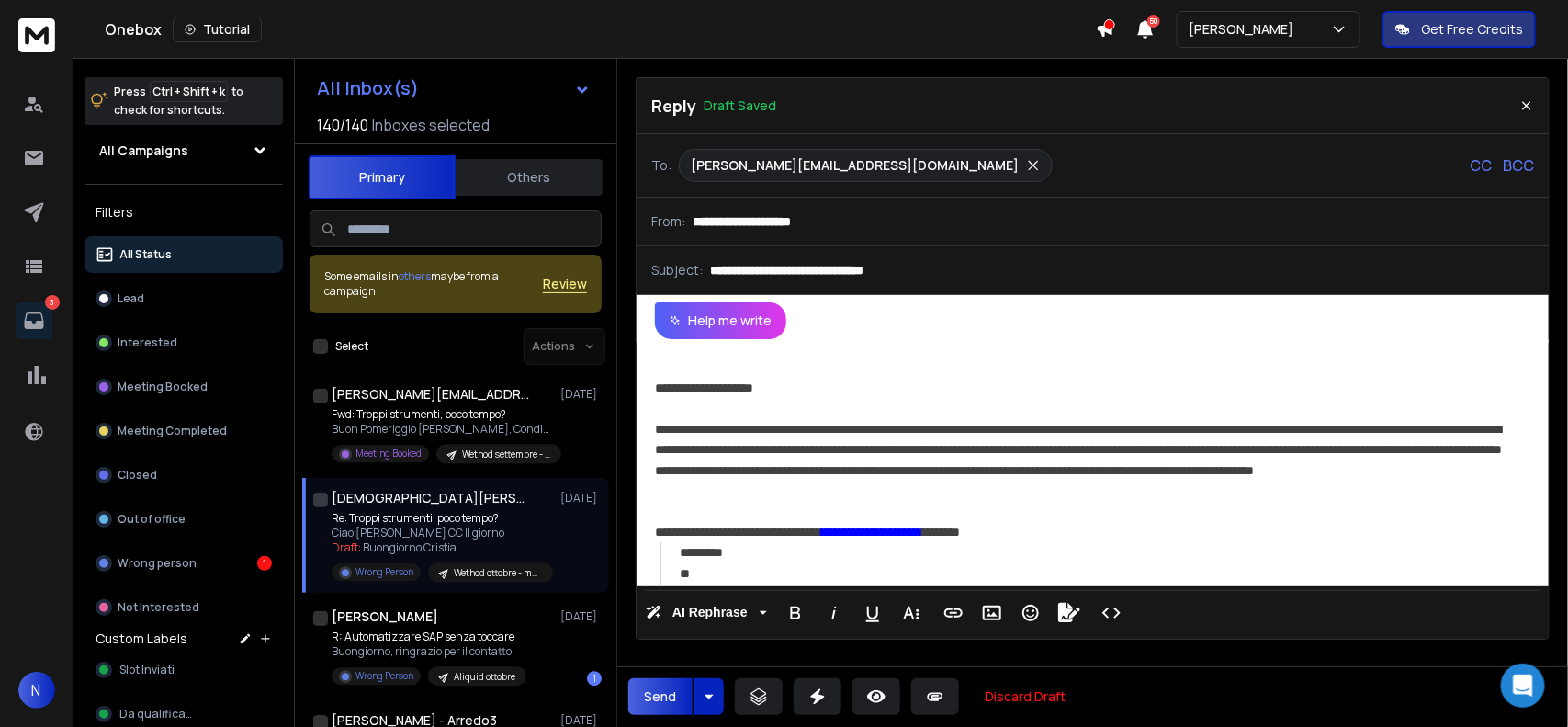
click at [1431, 428] on div "**********" at bounding box center [1082, 461] width 854 height 83
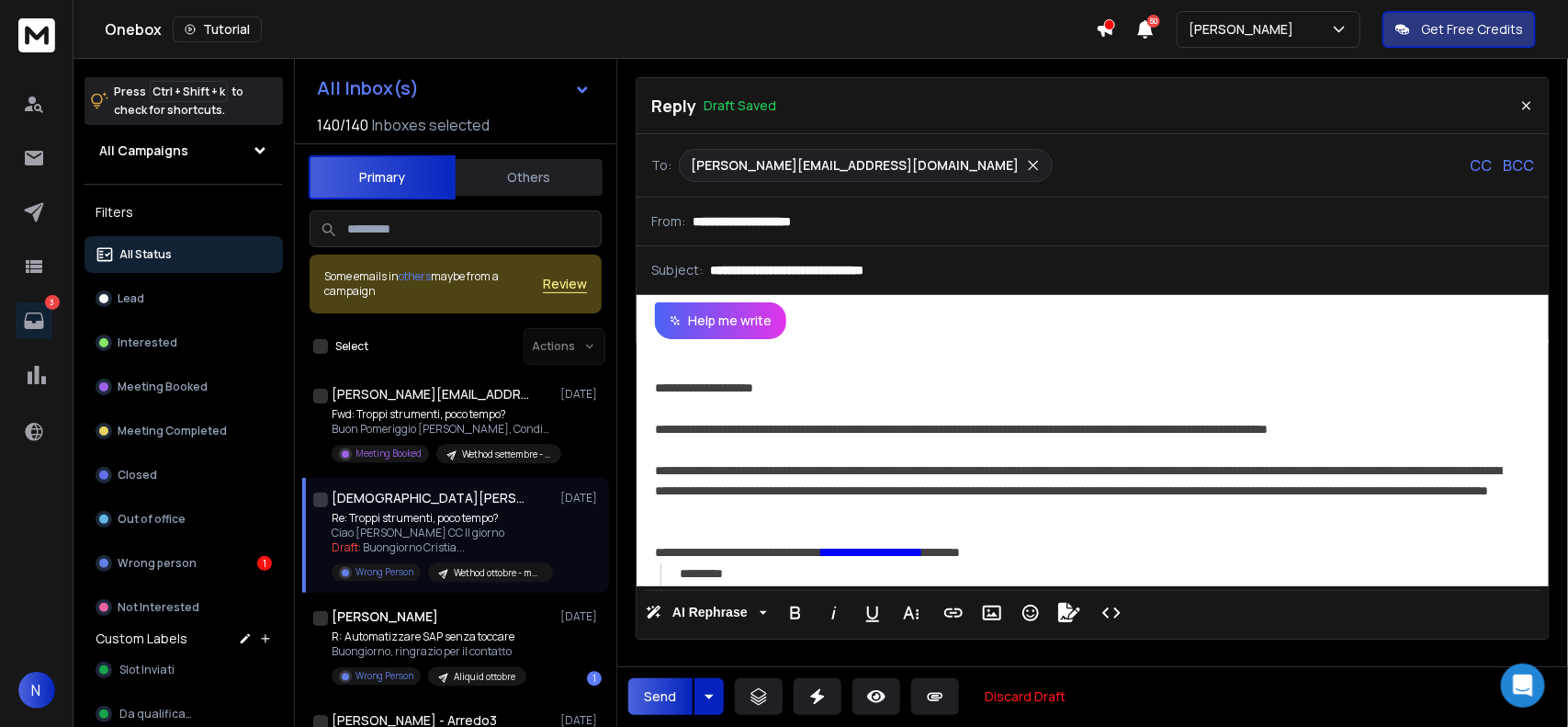
click at [705, 493] on div "**********" at bounding box center [1082, 470] width 854 height 103
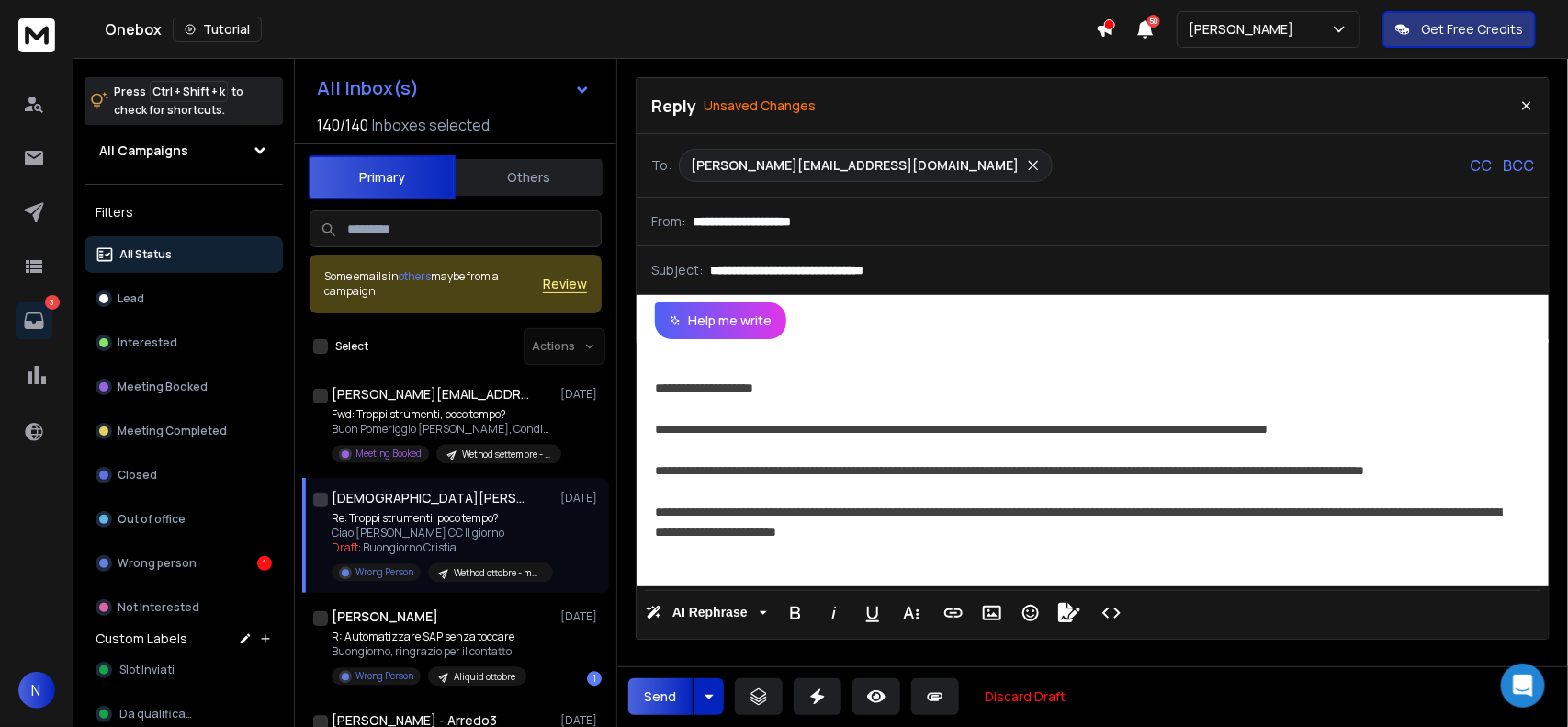
click at [929, 605] on div "Bold Italic Underline More Text" at bounding box center [853, 613] width 155 height 44
click at [915, 611] on icon "button" at bounding box center [911, 613] width 22 height 22
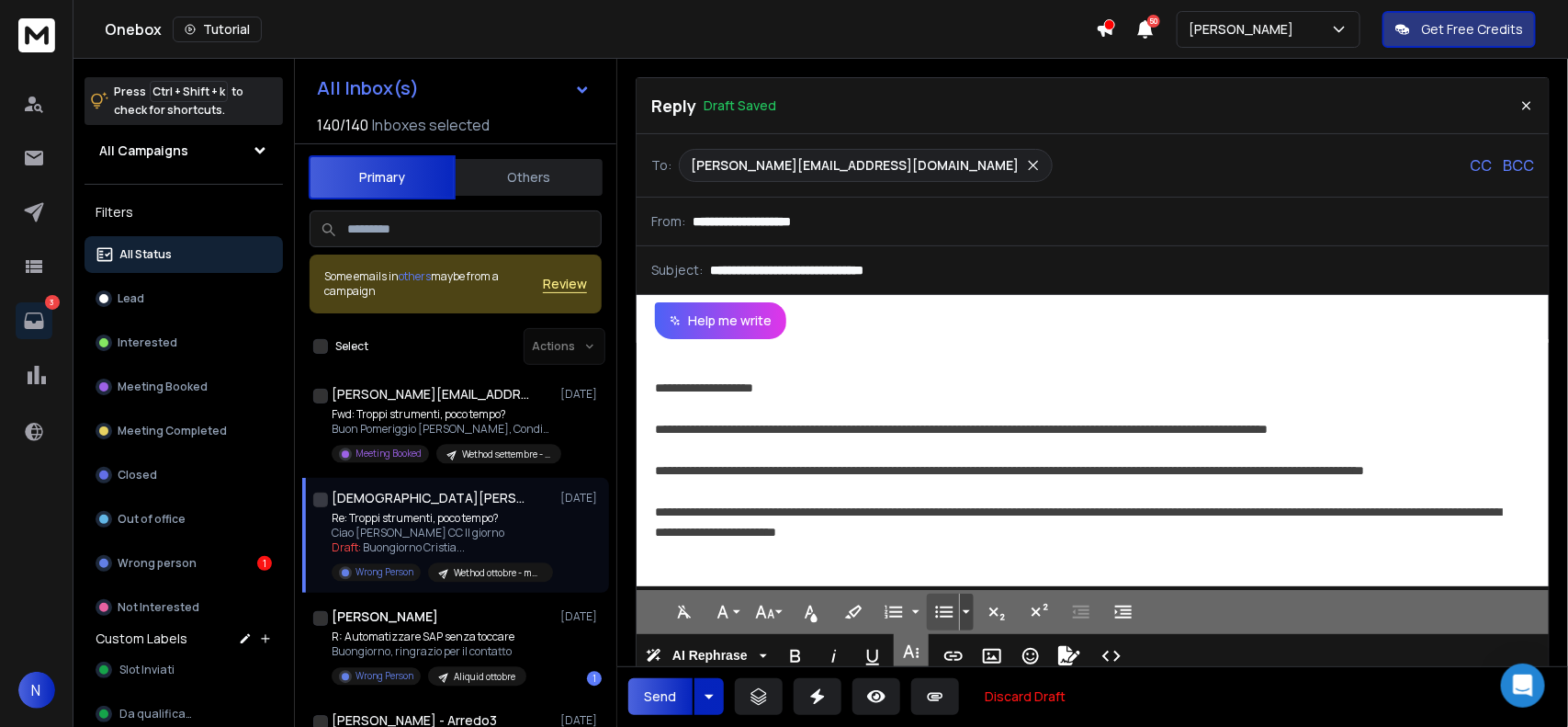
click at [953, 602] on icon "button" at bounding box center [944, 612] width 22 height 22
click at [694, 432] on li "**********" at bounding box center [1101, 491] width 817 height 144
click at [657, 538] on div "**********" at bounding box center [1082, 491] width 854 height 144
click at [944, 607] on icon "button" at bounding box center [944, 612] width 22 height 22
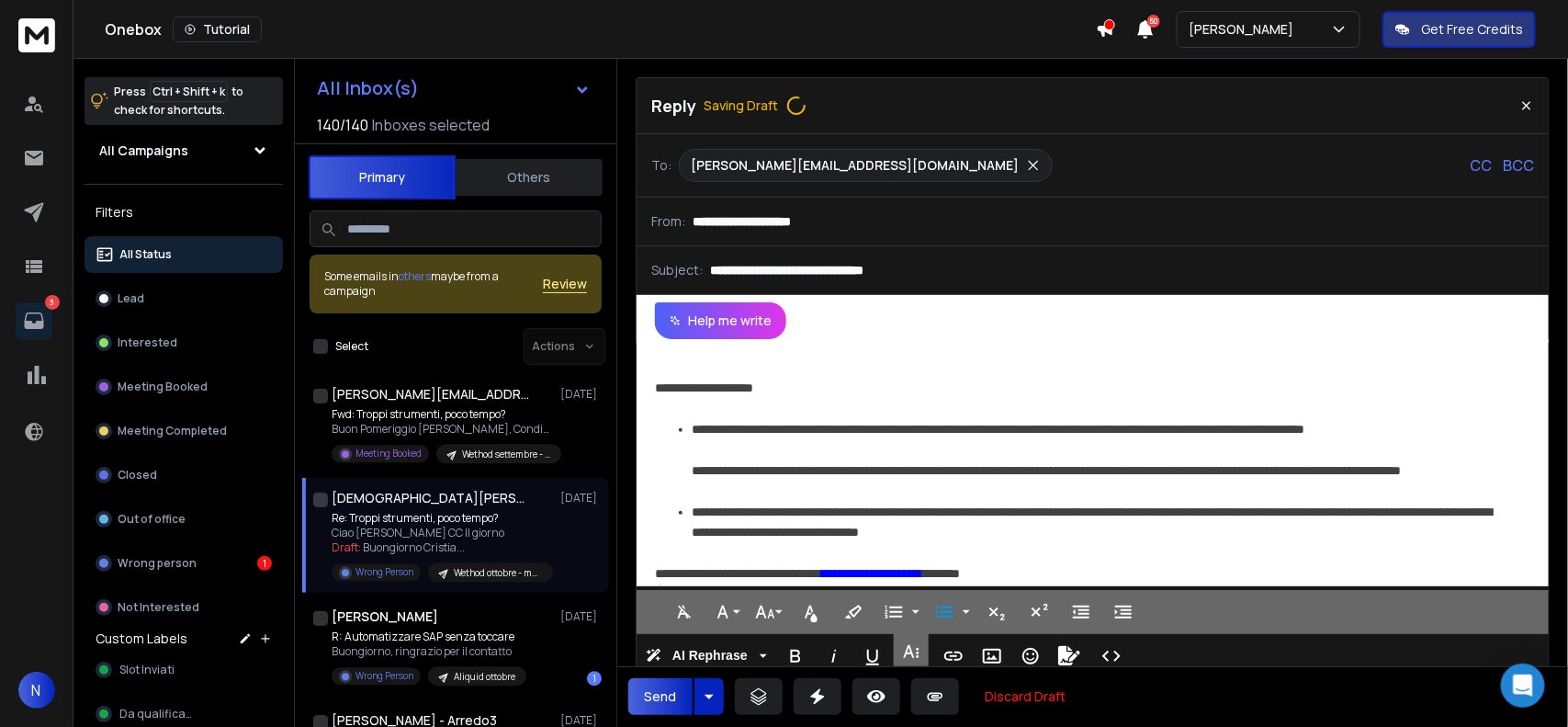
click at [692, 424] on li "**********" at bounding box center [1101, 461] width 817 height 83
click at [860, 515] on li "**********" at bounding box center [1101, 522] width 817 height 41
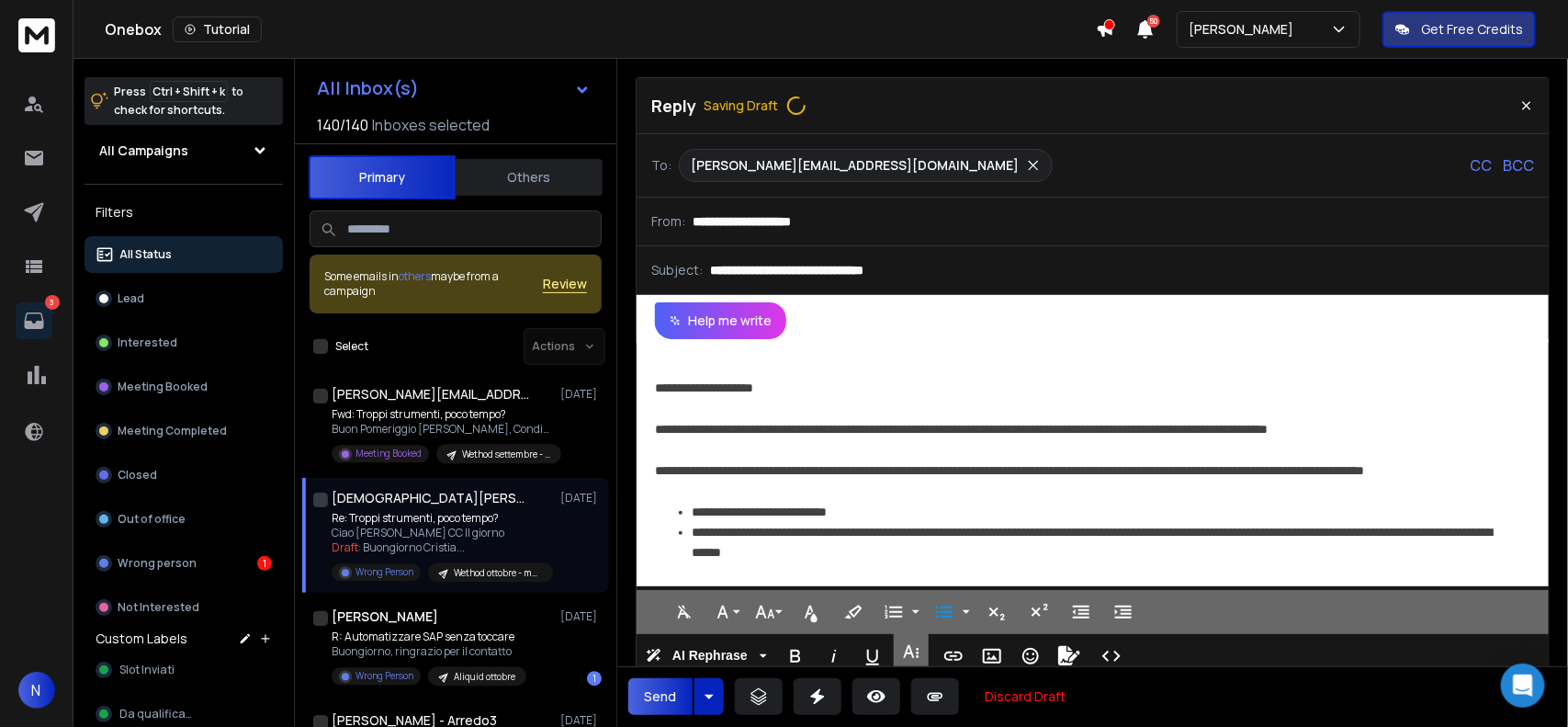
click at [953, 530] on li "**********" at bounding box center [1101, 542] width 817 height 41
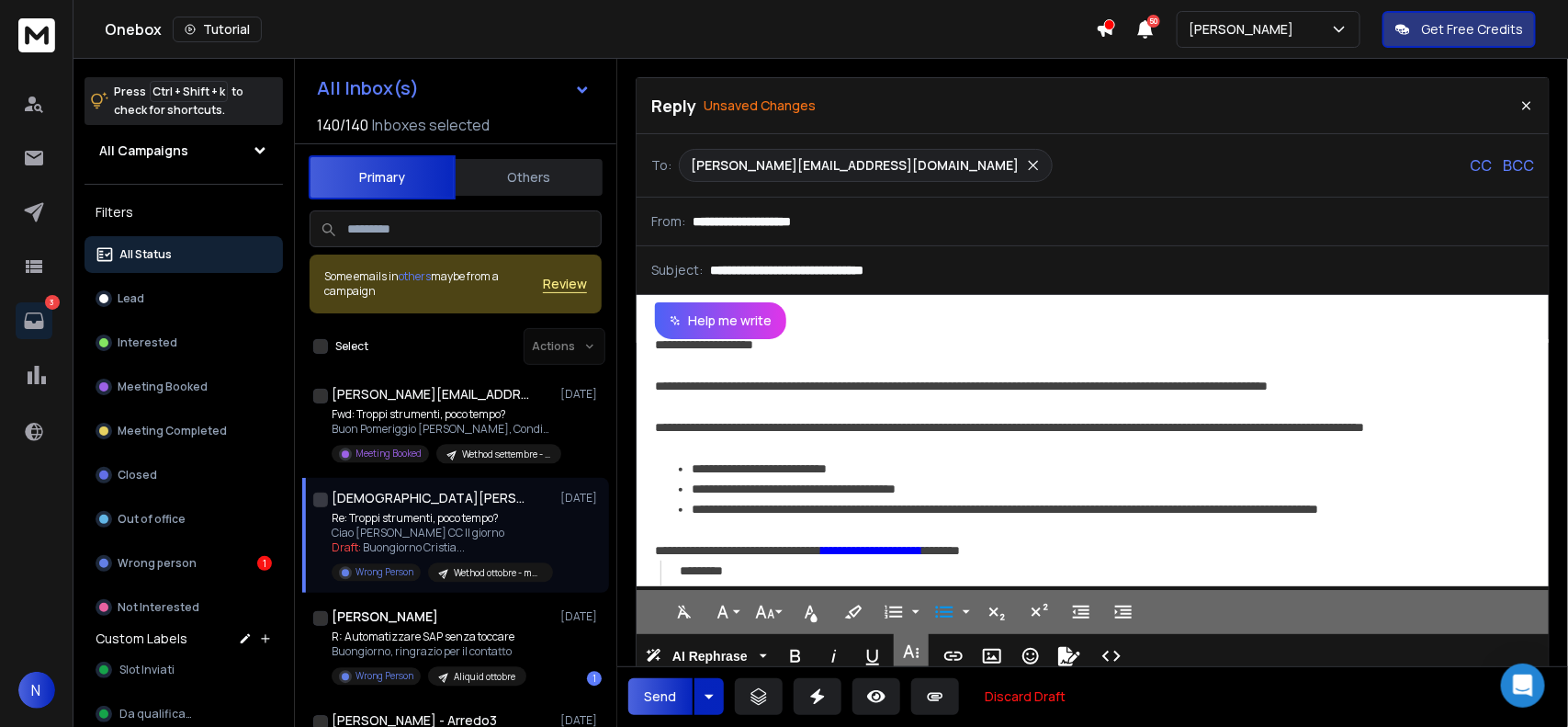
scroll to position [44, 0]
click at [939, 508] on li "**********" at bounding box center [1101, 508] width 817 height 20
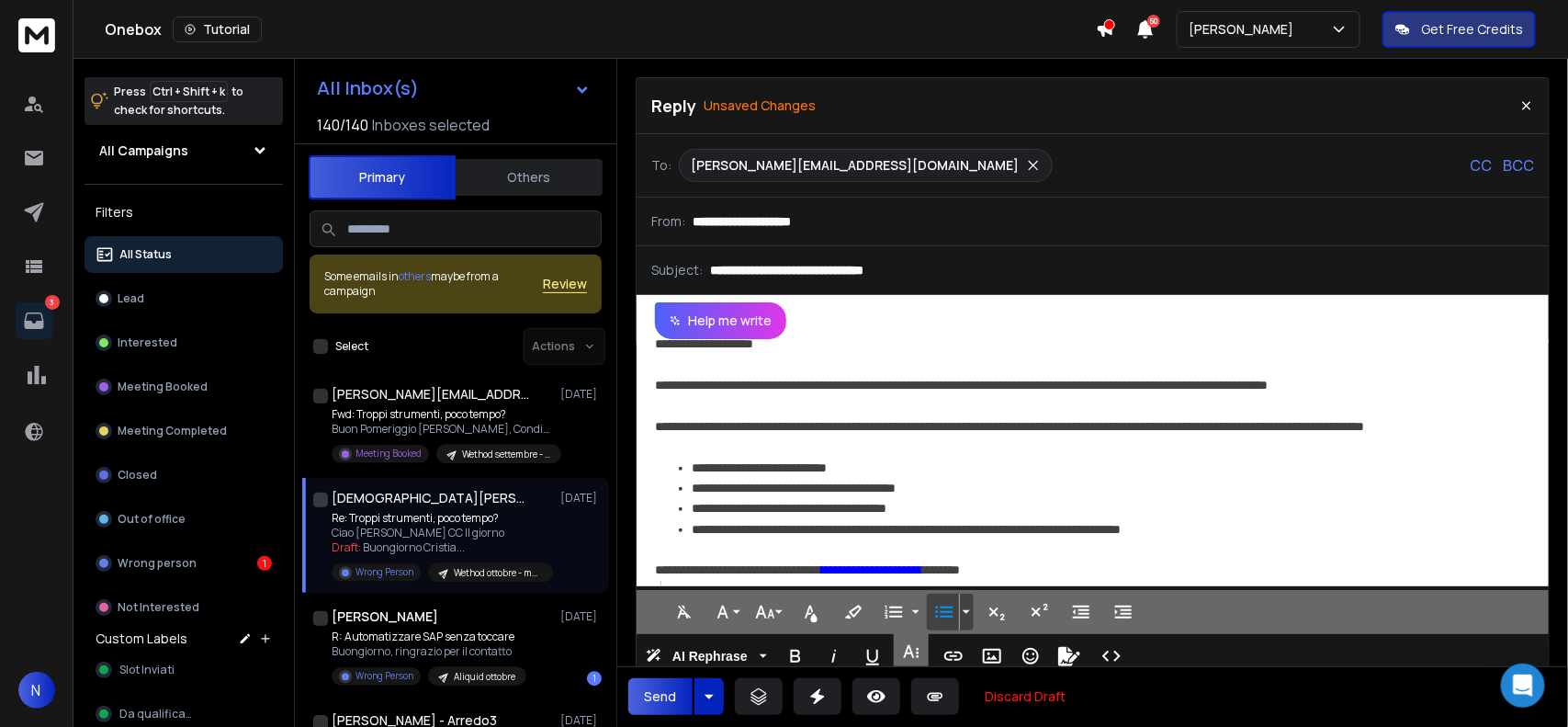
click at [933, 621] on icon "button" at bounding box center [944, 612] width 22 height 22
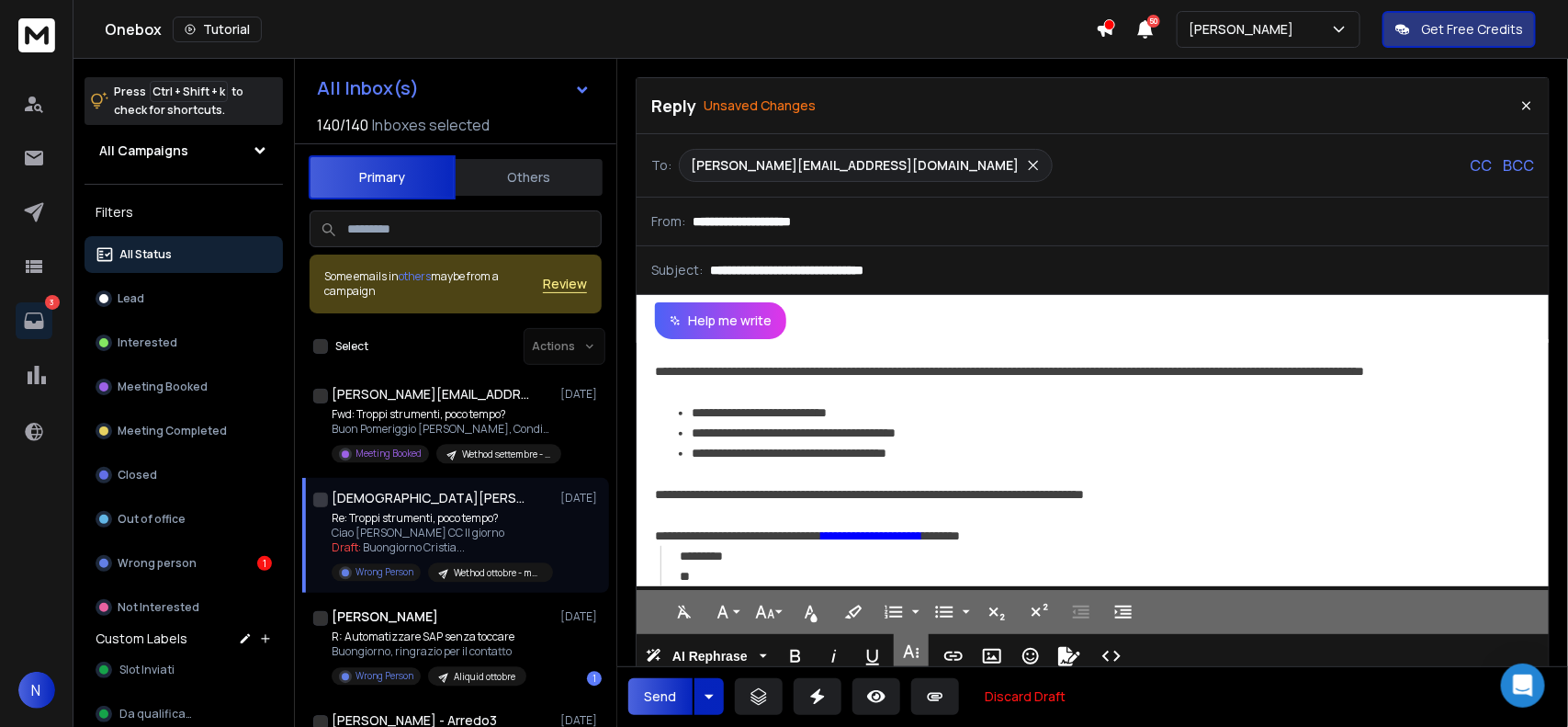
scroll to position [101, 0]
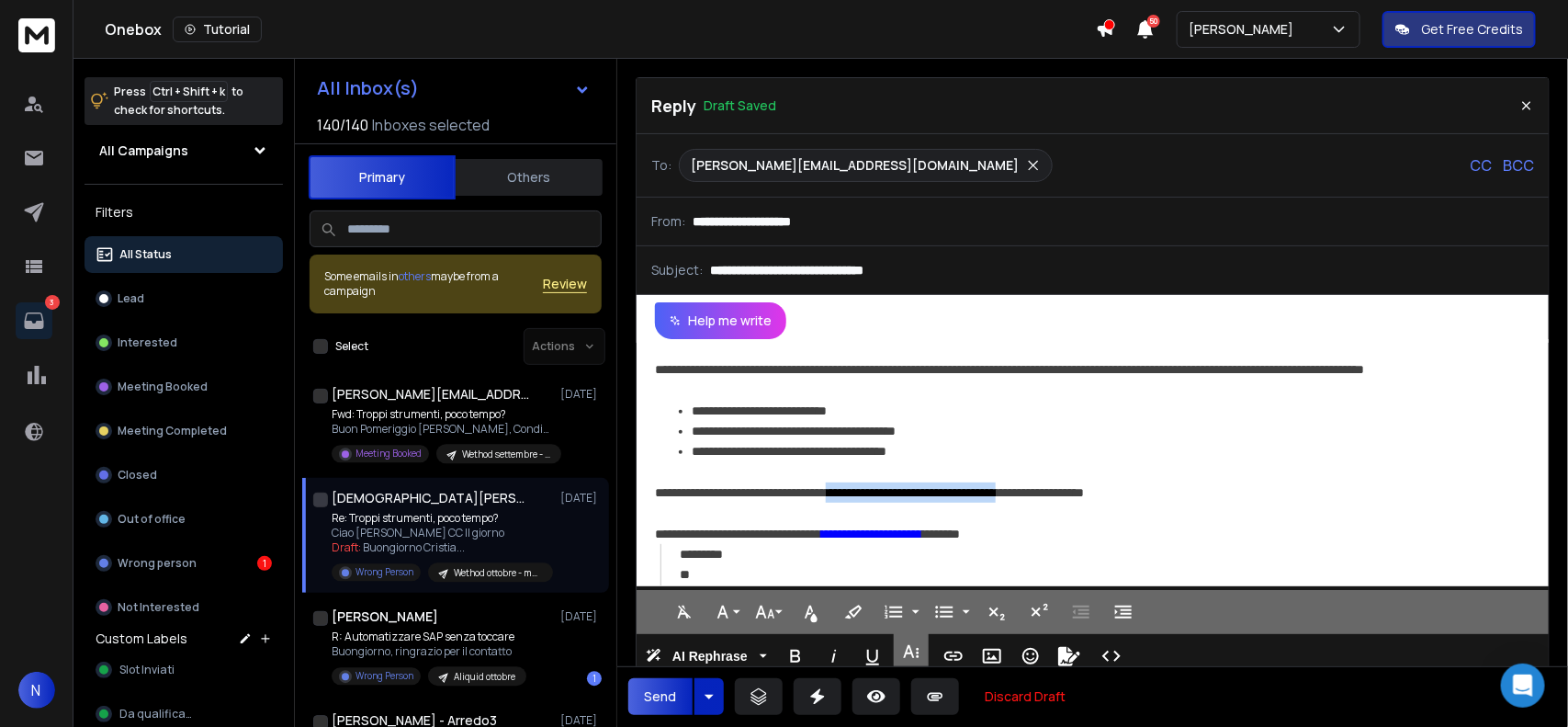
drag, startPoint x: 869, startPoint y: 492, endPoint x: 1073, endPoint y: 496, distance: 204.0
click at [1073, 496] on div "**********" at bounding box center [1082, 492] width 854 height 20
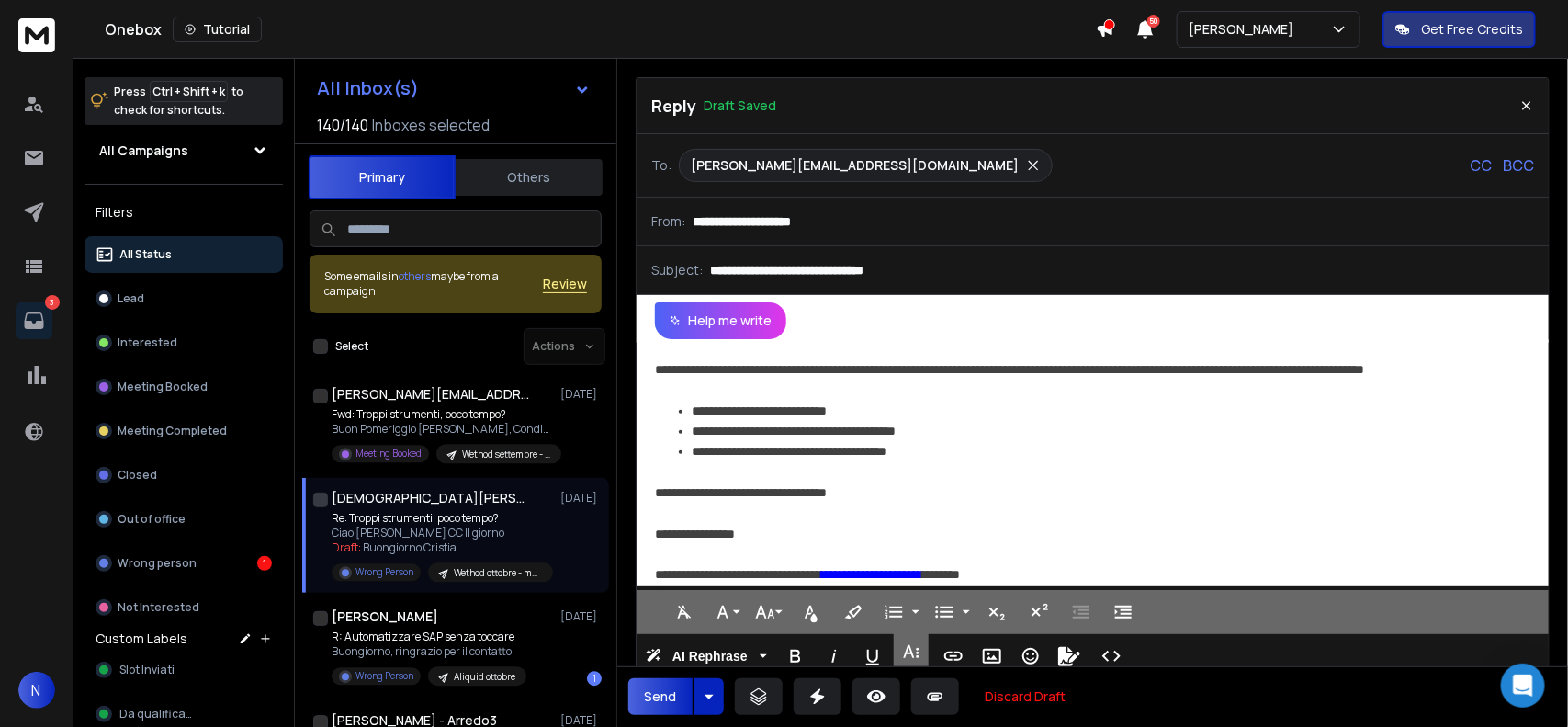
click at [717, 543] on div "**********" at bounding box center [1082, 534] width 854 height 20
click at [714, 568] on div "******" at bounding box center [1082, 574] width 854 height 20
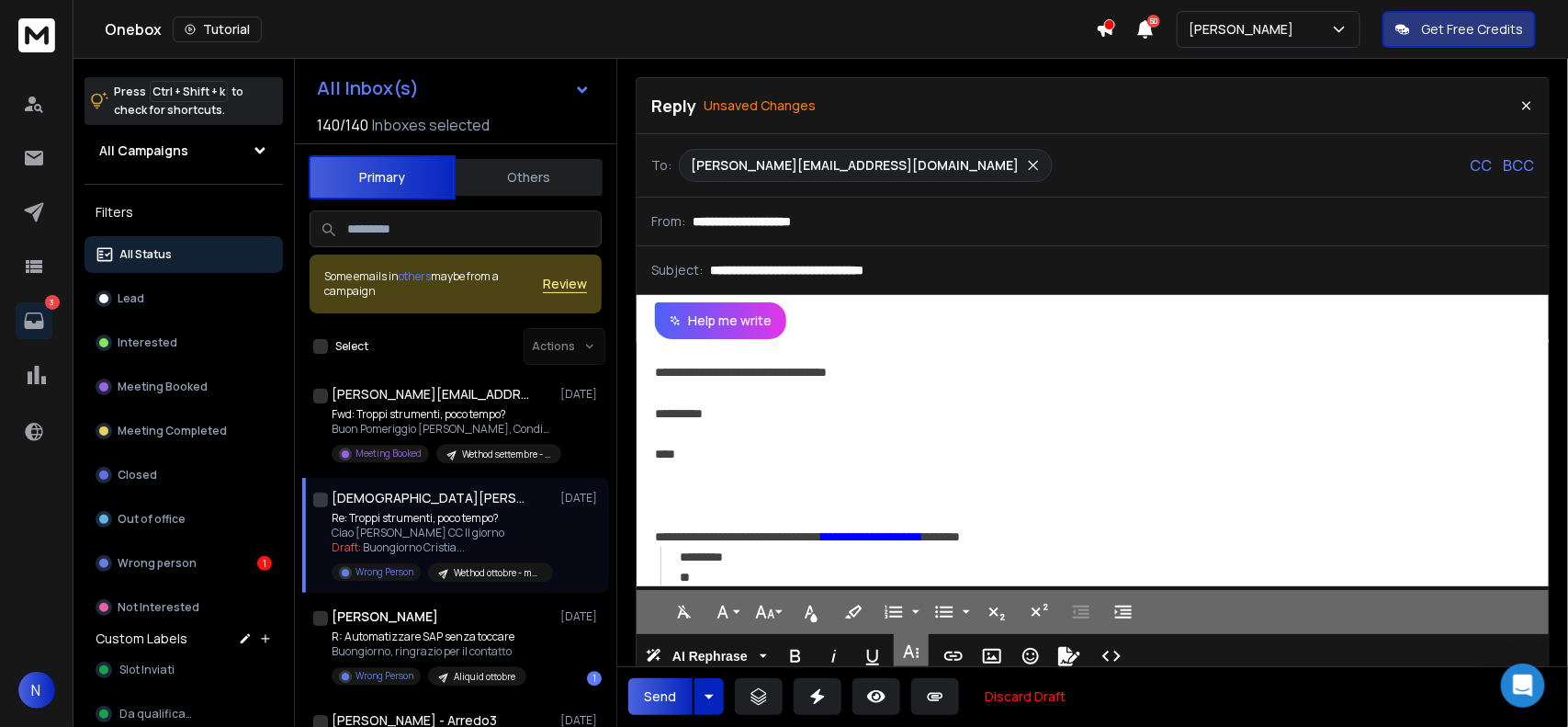
scroll to position [222, 0]
click at [1058, 659] on icon "button" at bounding box center [1069, 657] width 22 height 21
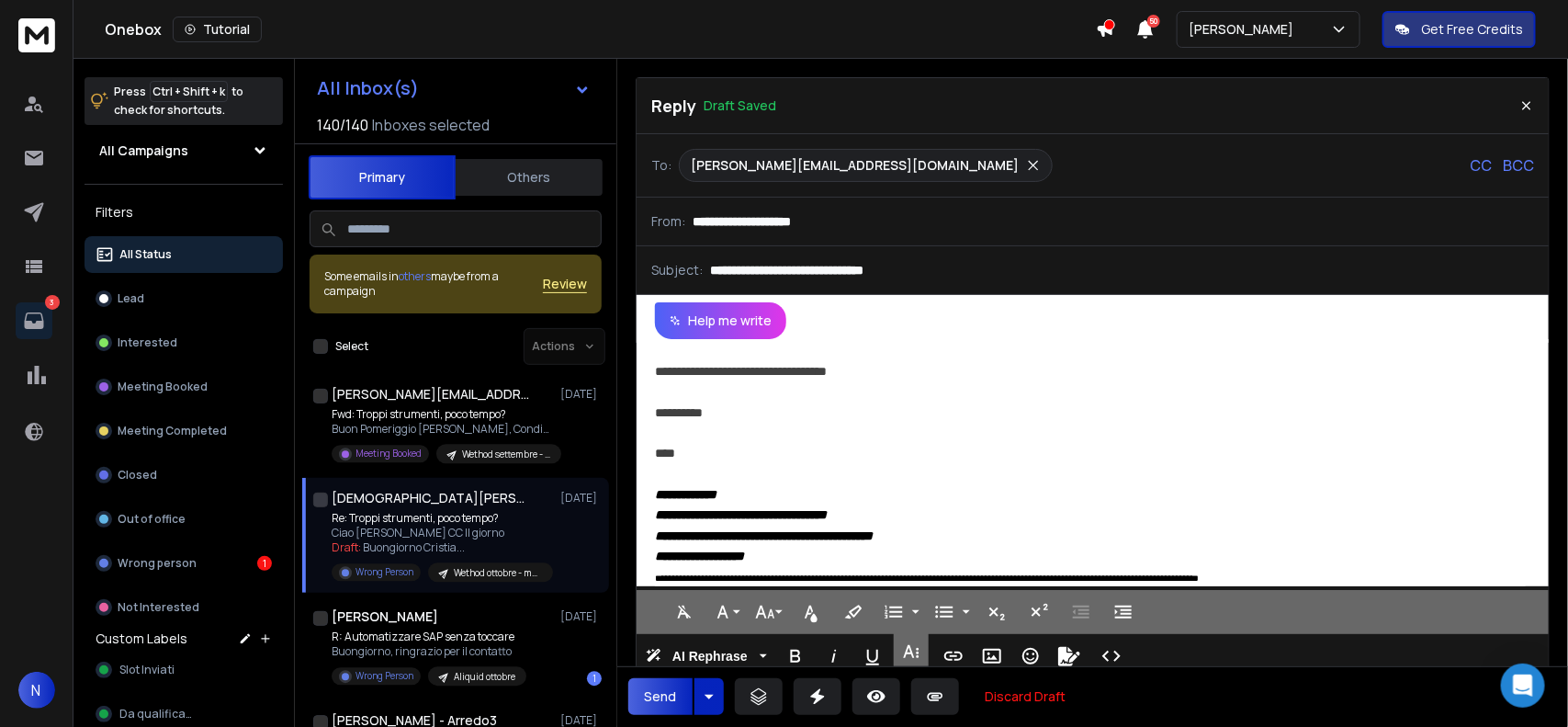
click at [653, 693] on button "Send" at bounding box center [660, 696] width 64 height 37
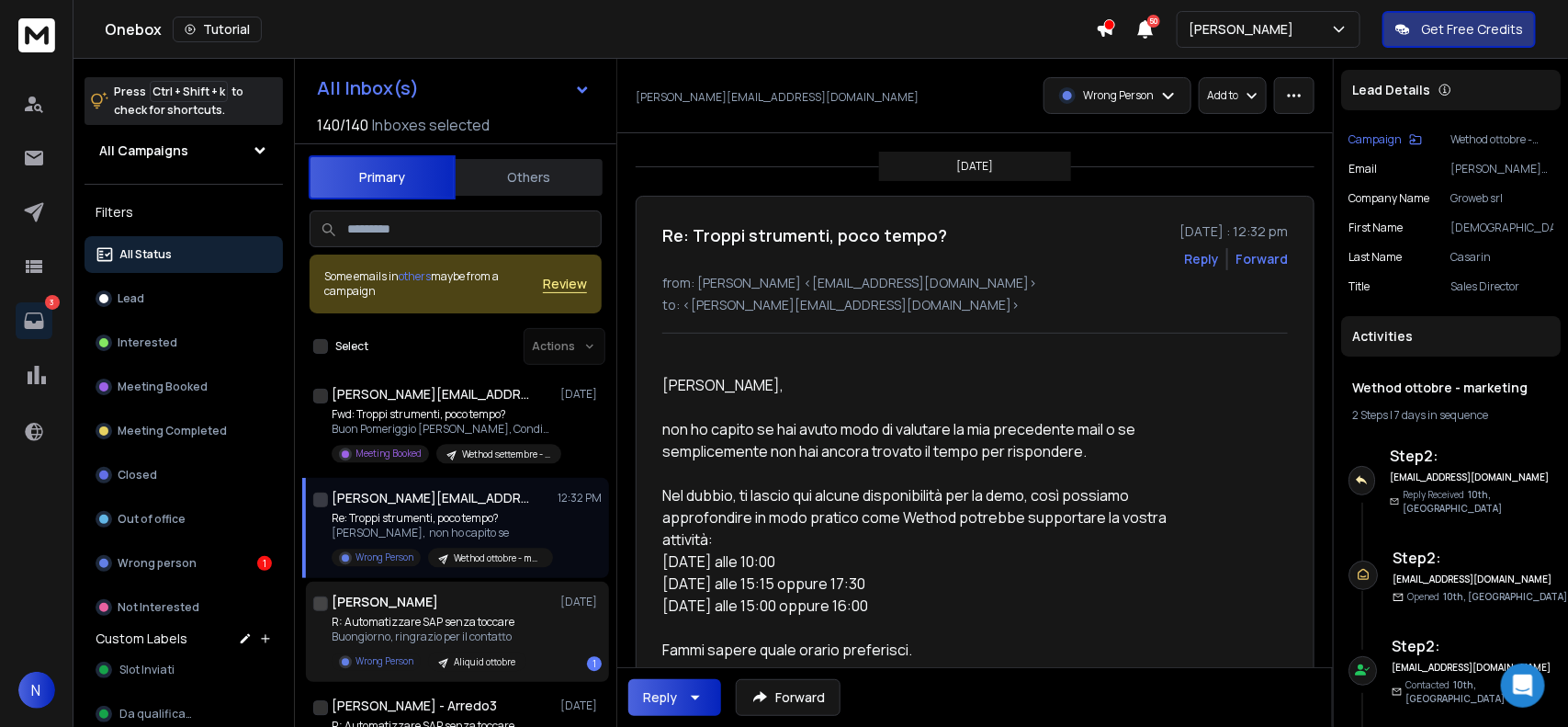
click at [439, 615] on p "R: Automatizzare SAP senza toccare" at bounding box center [429, 621] width 195 height 14
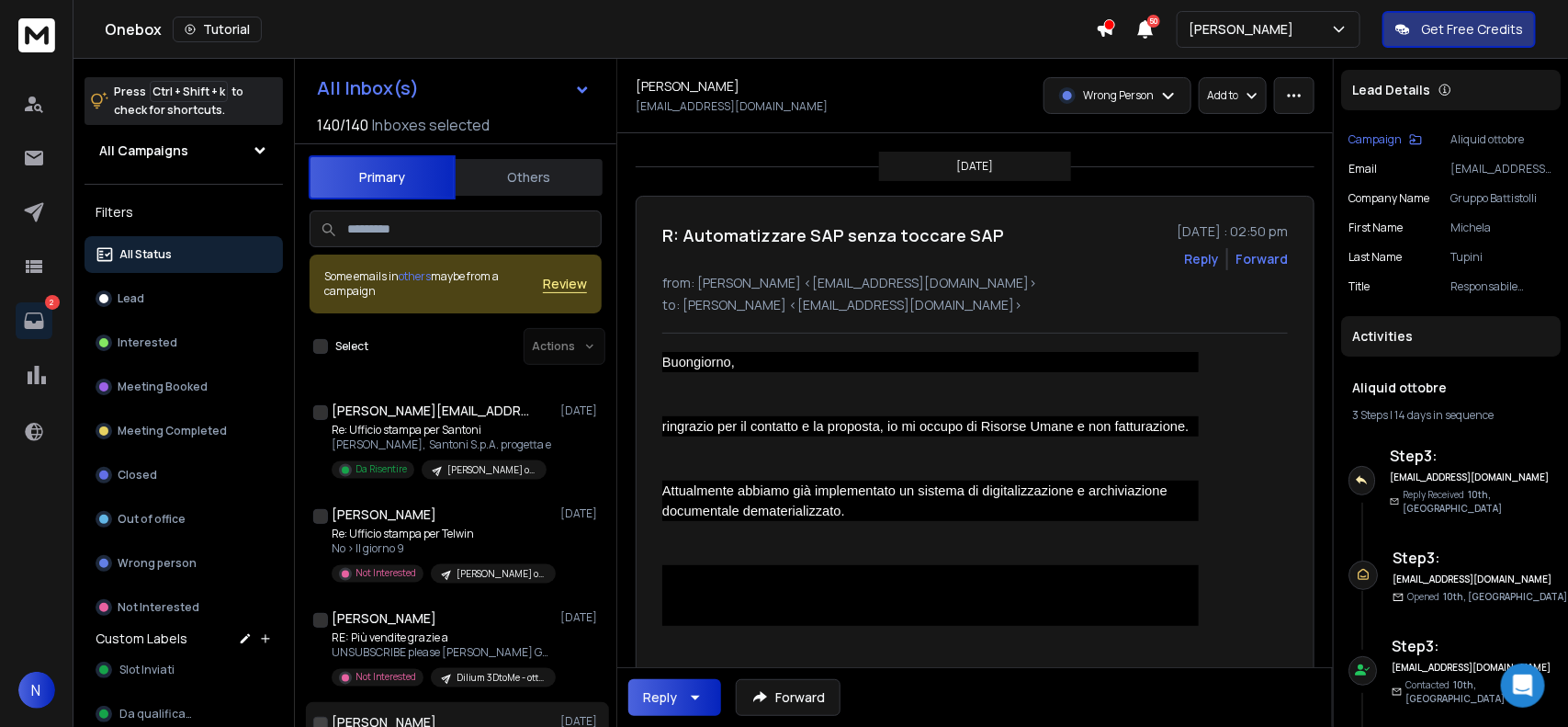
scroll to position [4567, 0]
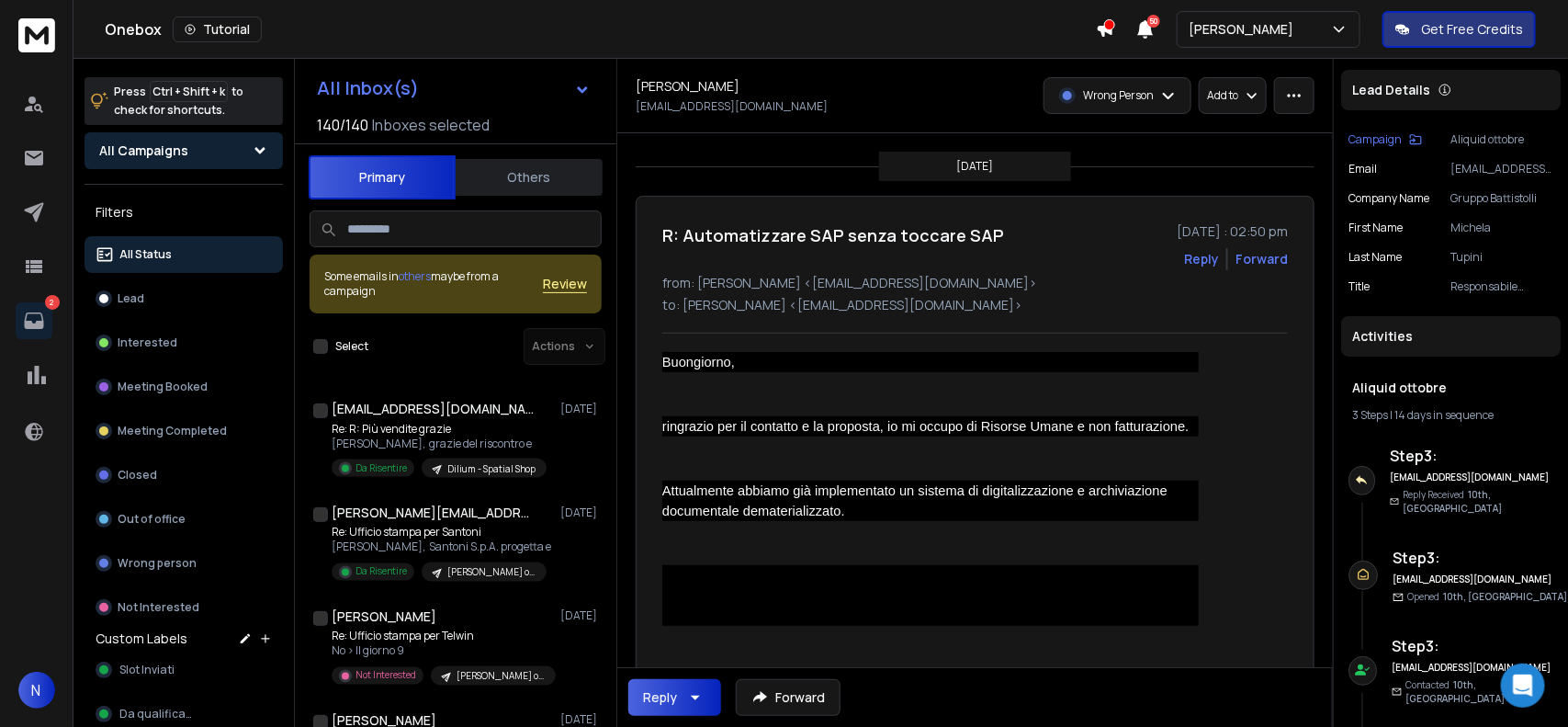
click at [167, 142] on button "All Campaigns" at bounding box center [184, 151] width 198 height 37
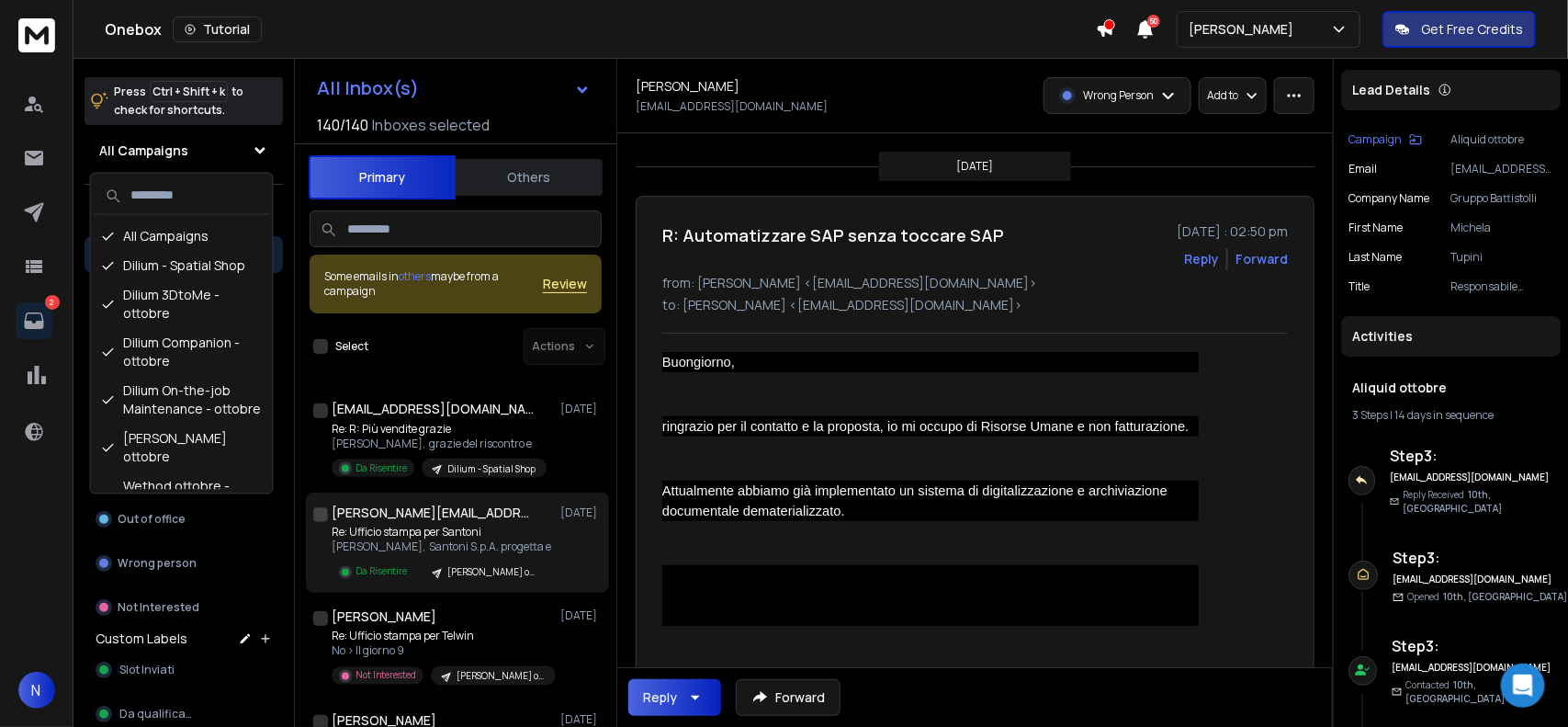
drag, startPoint x: 829, startPoint y: 464, endPoint x: 438, endPoint y: 519, distance: 394.8
click at [827, 437] on div "ringrazio per il contatto e la proposta, io mi occupo di Risorse Umane e non fa…" at bounding box center [931, 426] width 536 height 20
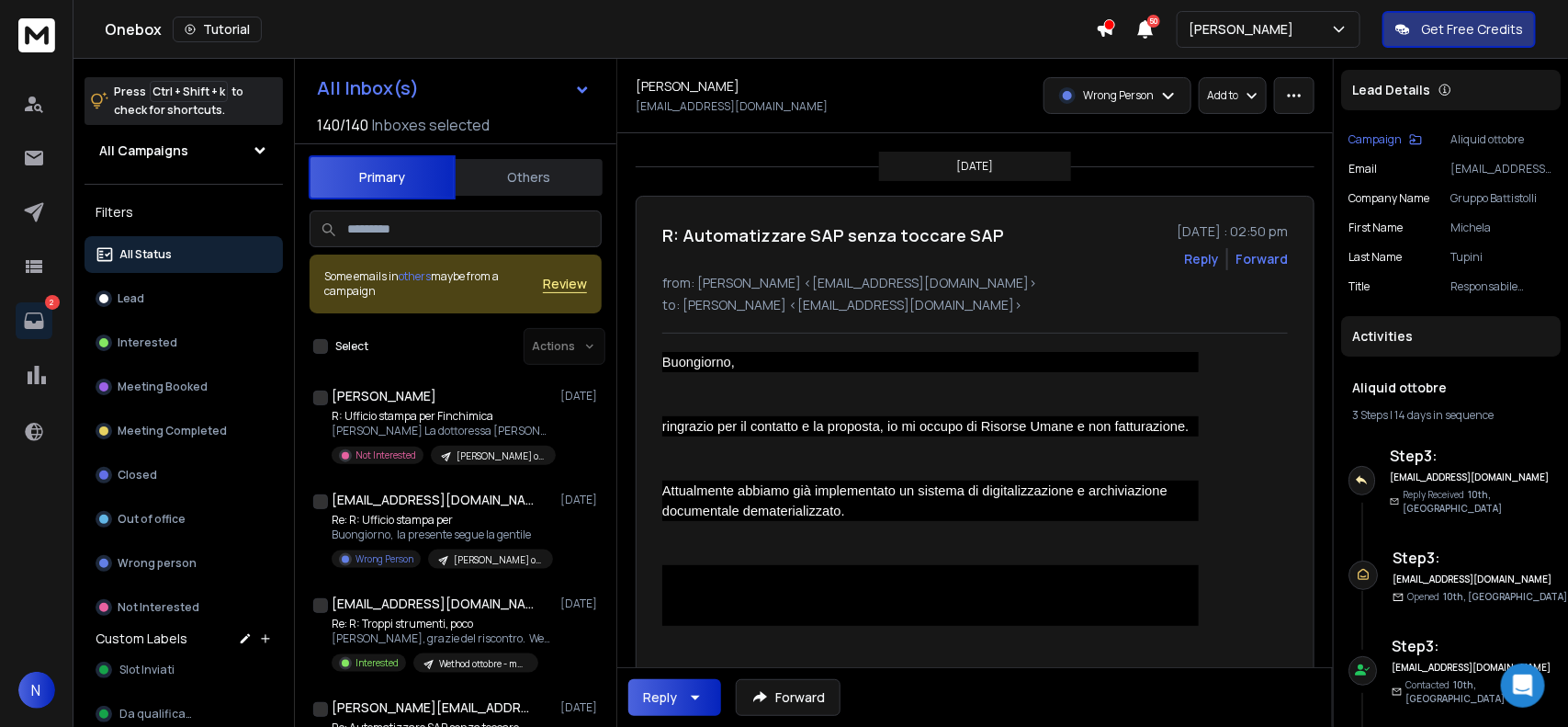
scroll to position [4108, 0]
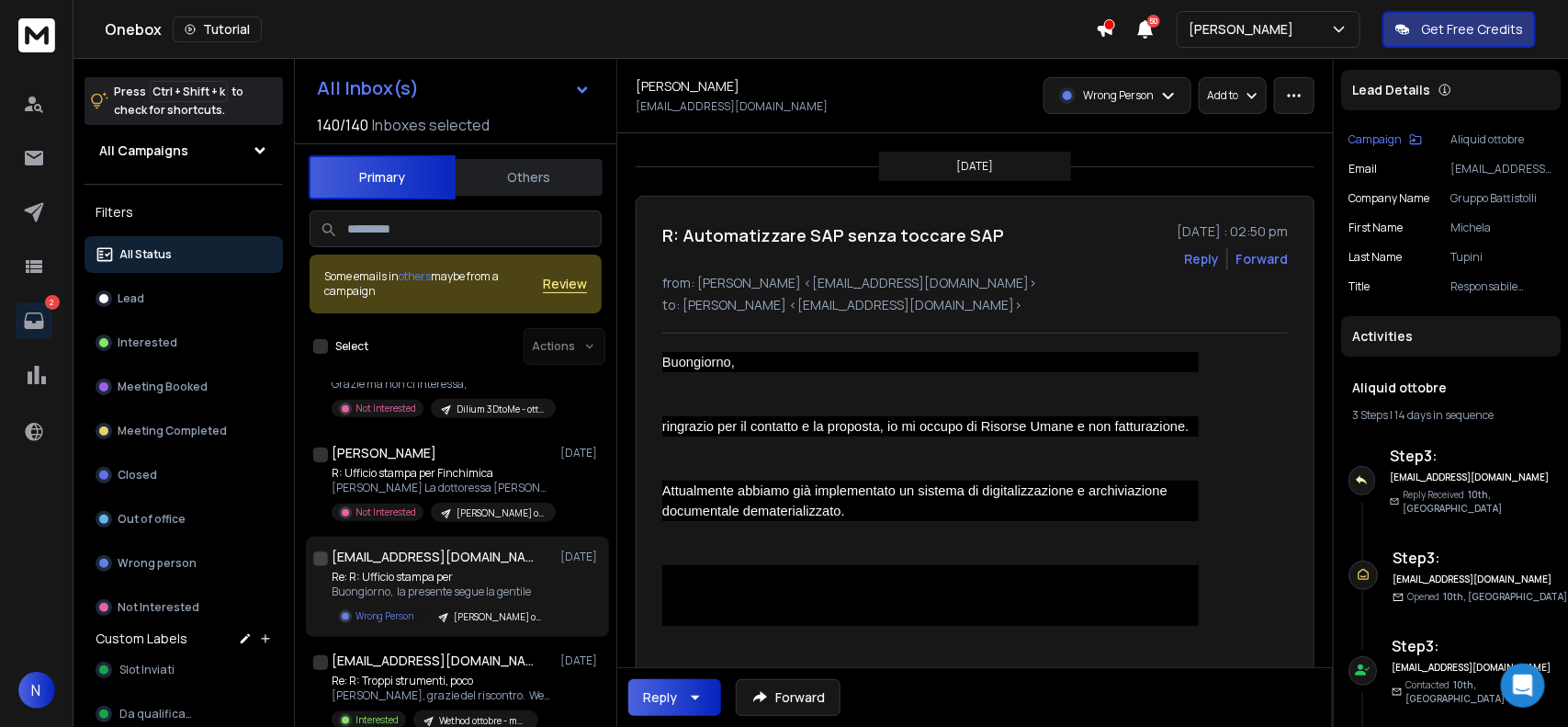
click at [458, 589] on p "Buongiorno, la presente segue la gentile" at bounding box center [441, 591] width 220 height 14
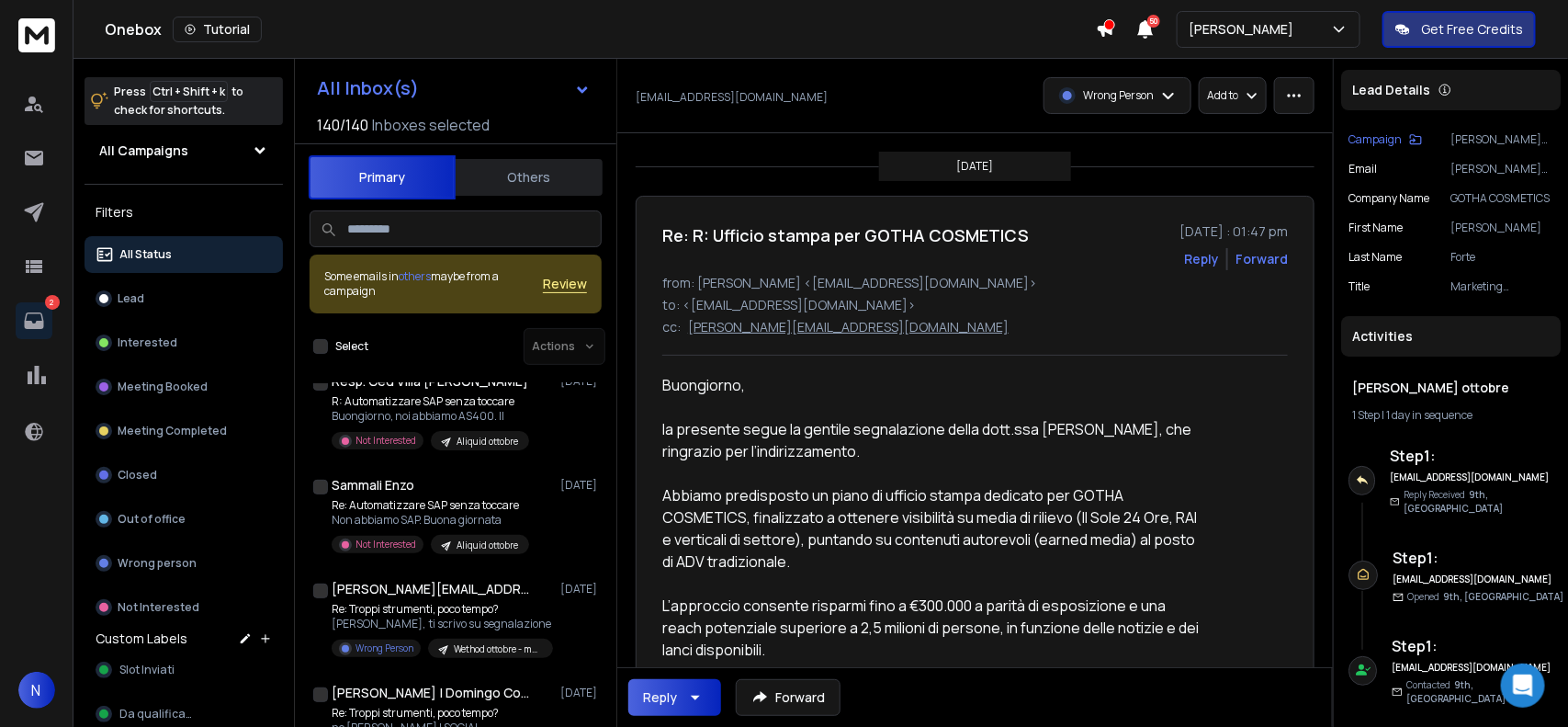
scroll to position [3419, 0]
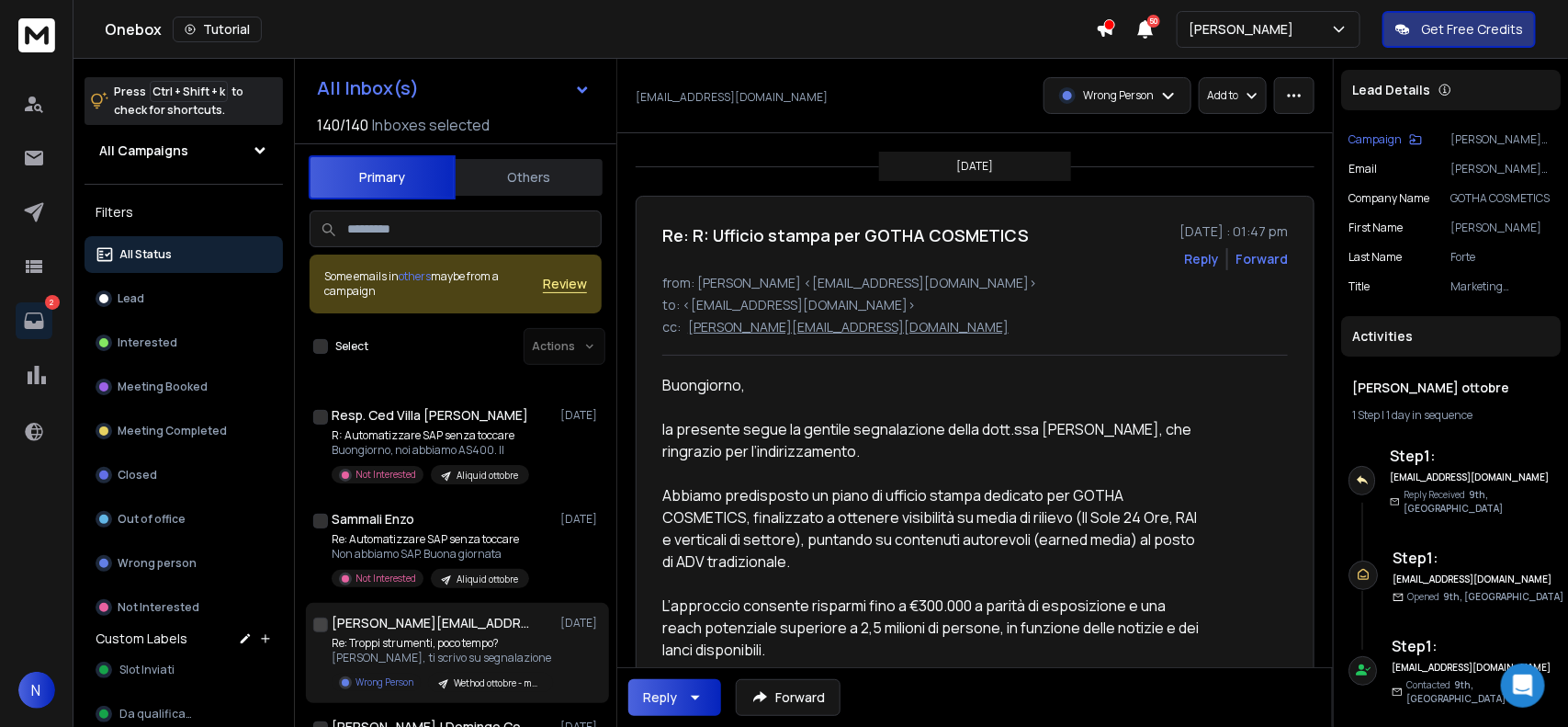
click at [522, 651] on p "[PERSON_NAME], ti scrivo su segnalazione" at bounding box center [441, 658] width 220 height 14
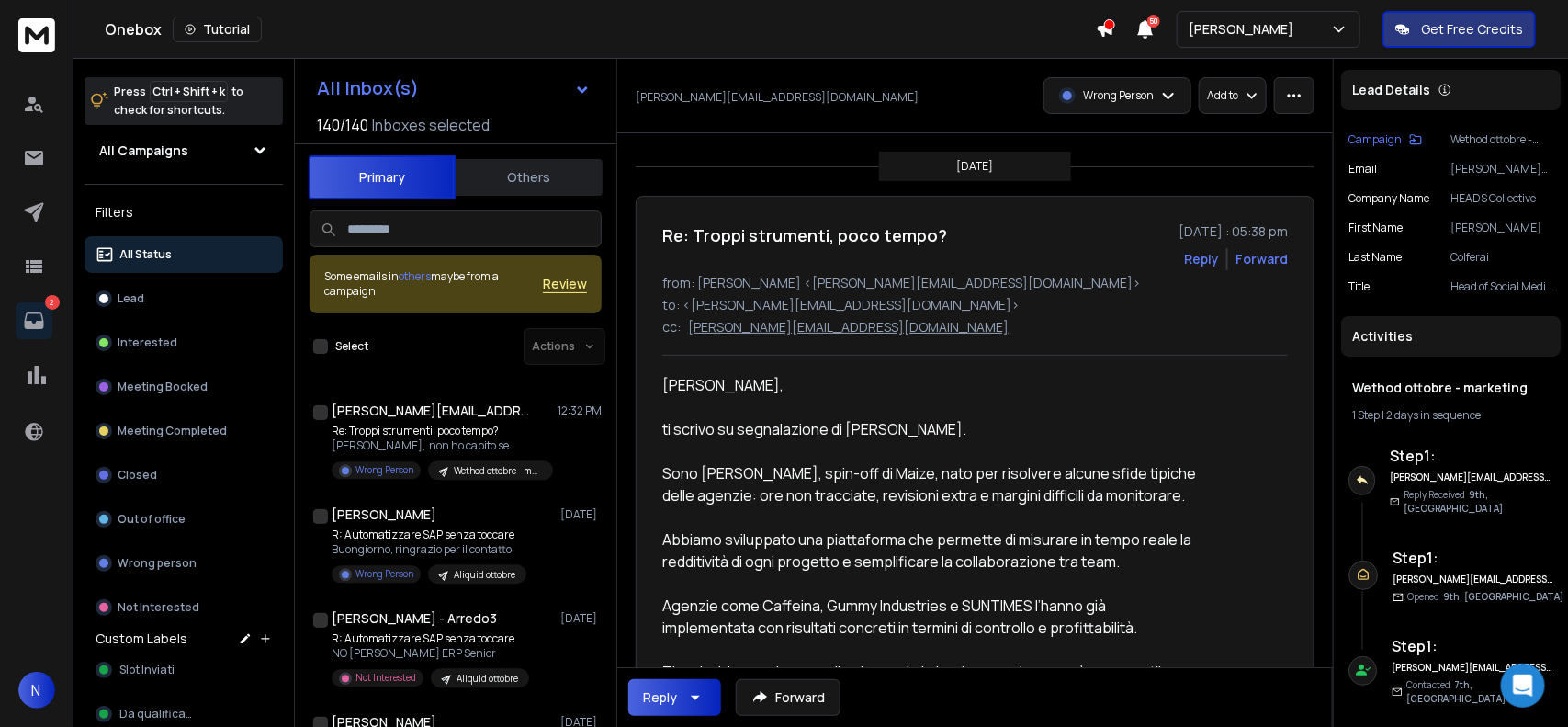
scroll to position [2269, 0]
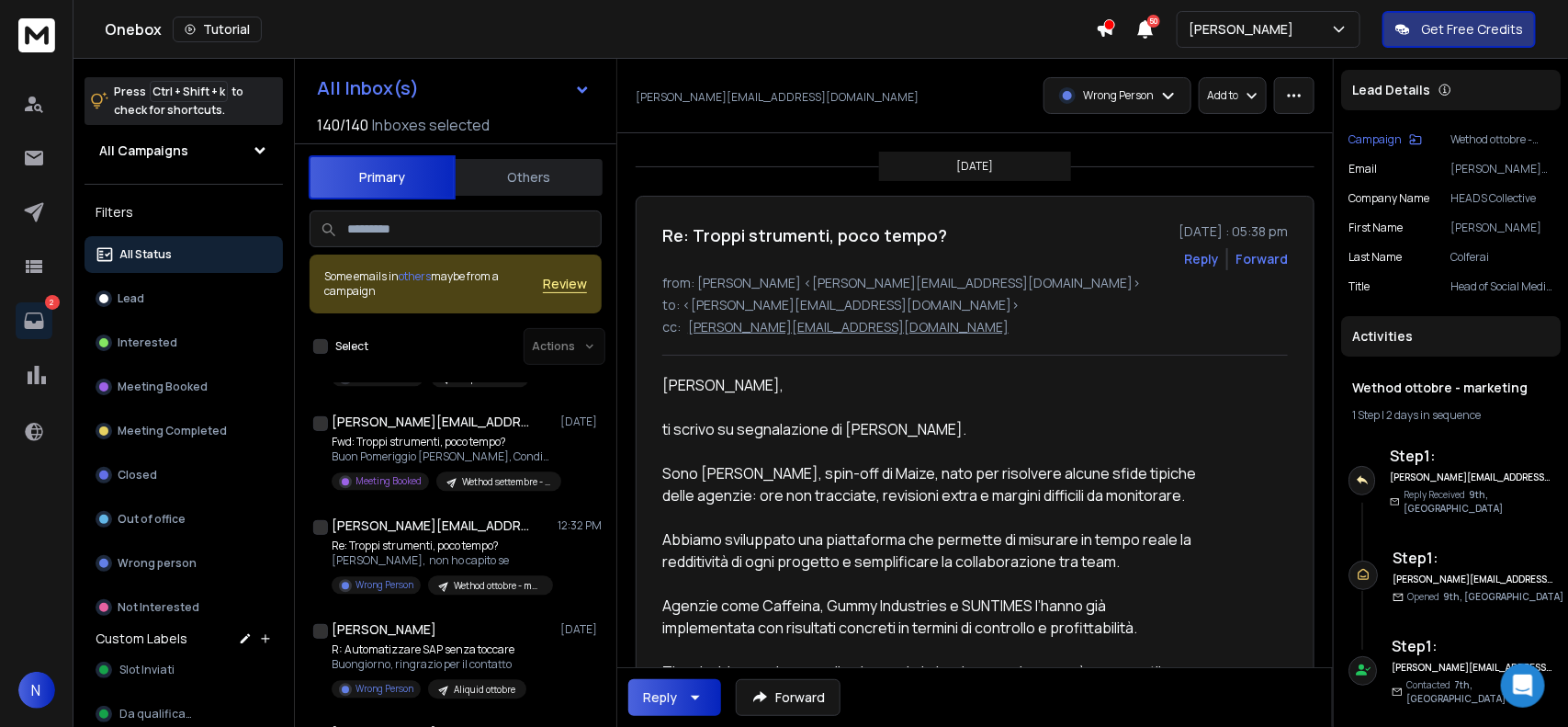
click at [501, 642] on p "R: Automatizzare SAP senza toccare" at bounding box center [429, 649] width 195 height 14
